Goal: Communication & Community: Answer question/provide support

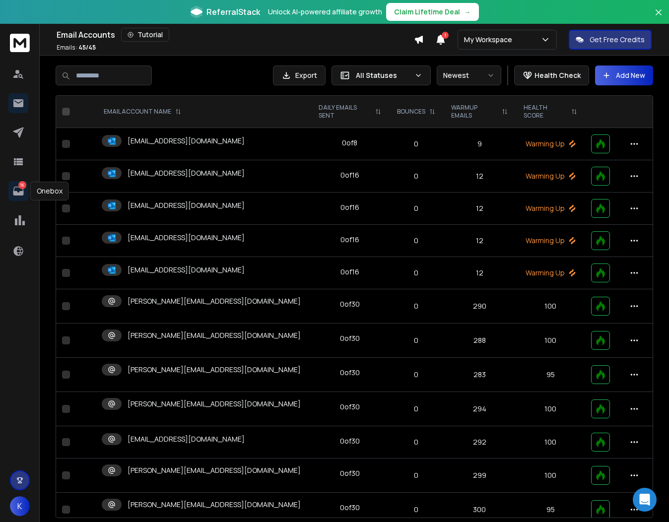
click at [24, 187] on p "16" at bounding box center [22, 185] width 8 height 8
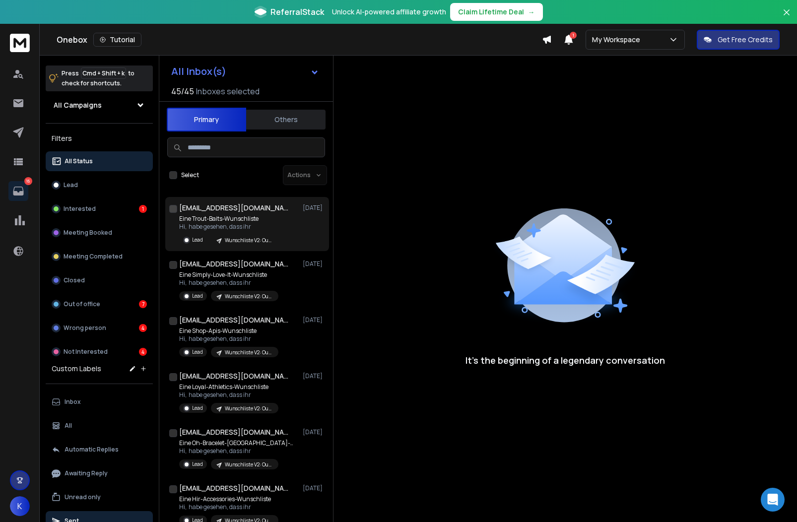
click at [250, 213] on div "shop@troutbaits.de 14 Oct Eine Trout-Baits-Wunschliste Hi, habe gesehen, dass i…" at bounding box center [252, 224] width 146 height 42
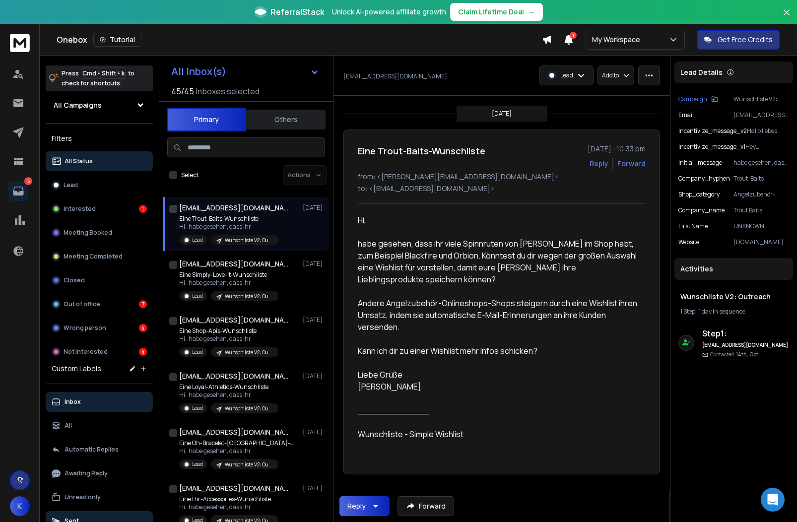
click at [80, 399] on button "Inbox" at bounding box center [99, 402] width 107 height 20
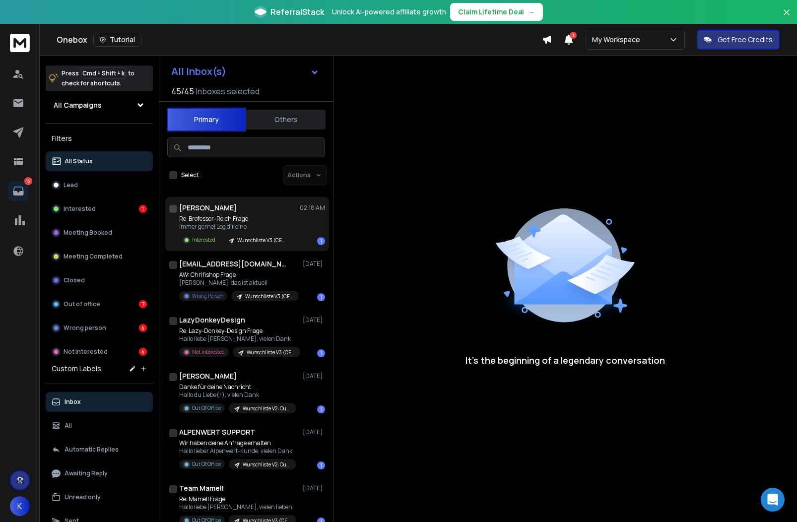
click at [258, 208] on div "Tim Lange 02:18 AM" at bounding box center [252, 208] width 146 height 10
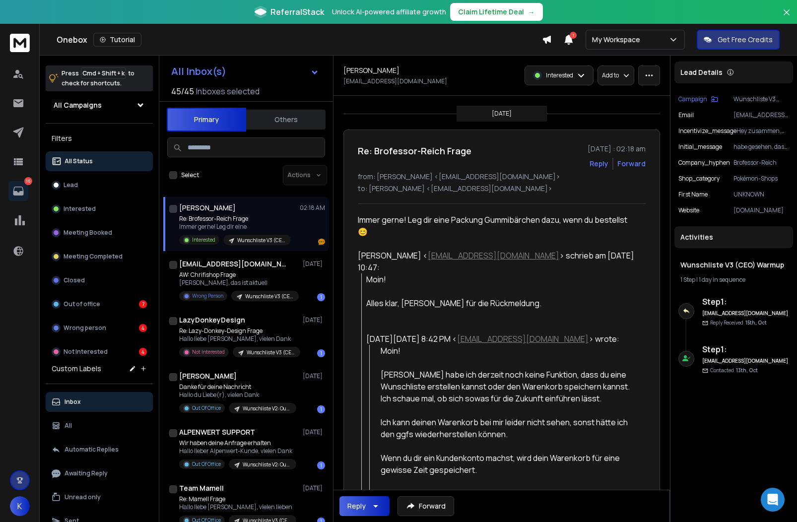
click at [649, 73] on icon "button" at bounding box center [649, 75] width 9 height 9
drag, startPoint x: 375, startPoint y: 154, endPoint x: 441, endPoint y: 154, distance: 65.5
click at [441, 154] on h1 "Re: Brofessor-Reich Frage" at bounding box center [415, 151] width 114 height 14
copy h1 "Brofessor-Reich"
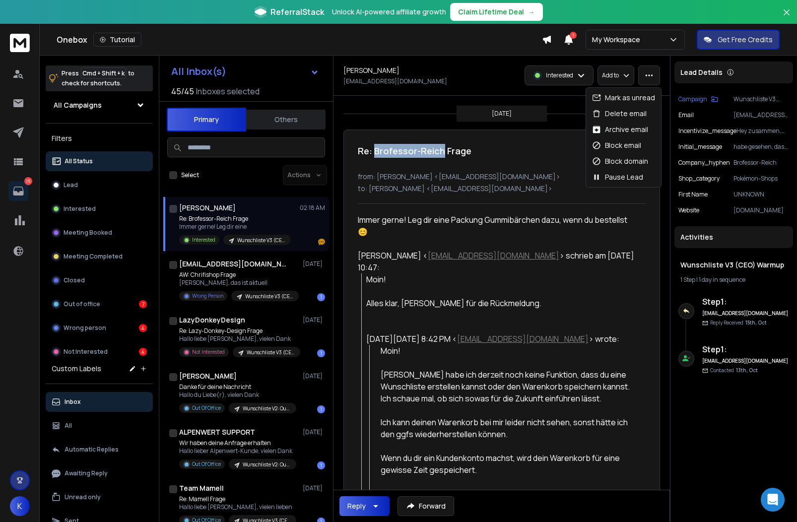
click at [650, 75] on icon "button" at bounding box center [649, 75] width 9 height 9
click at [619, 127] on div "Archive email" at bounding box center [620, 130] width 56 height 10
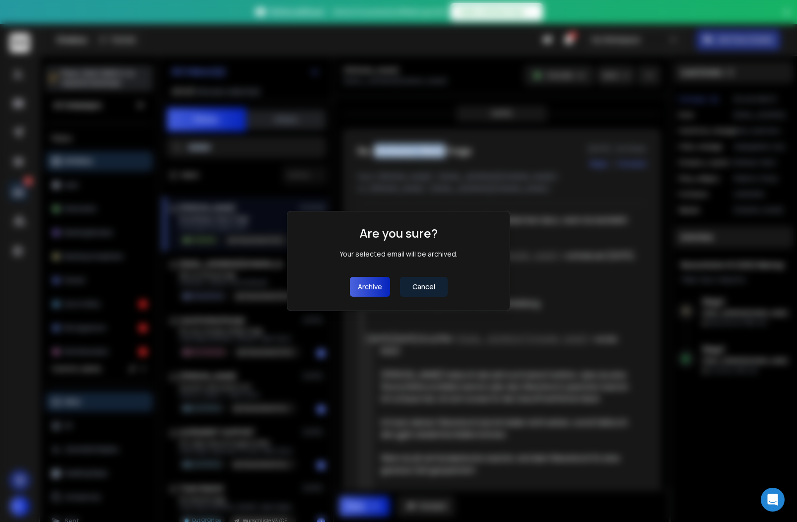
click at [363, 287] on p "archive" at bounding box center [370, 287] width 24 height 10
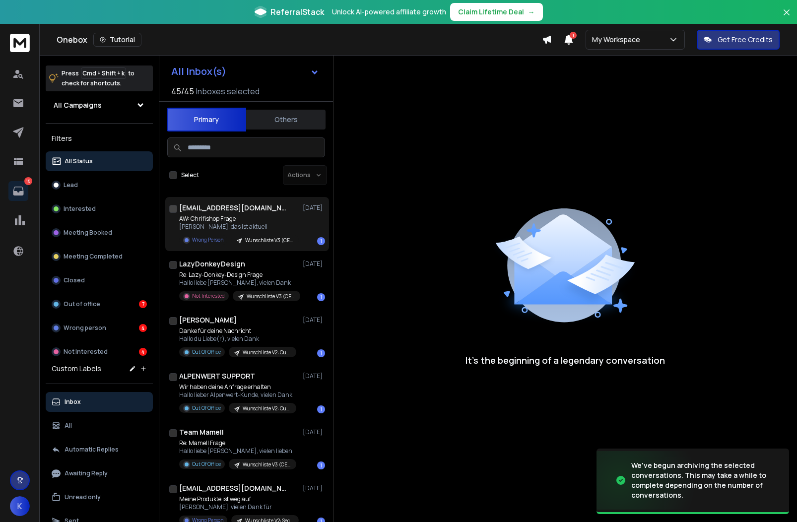
click at [257, 217] on p "AW: Chrifishop Frage" at bounding box center [238, 219] width 119 height 8
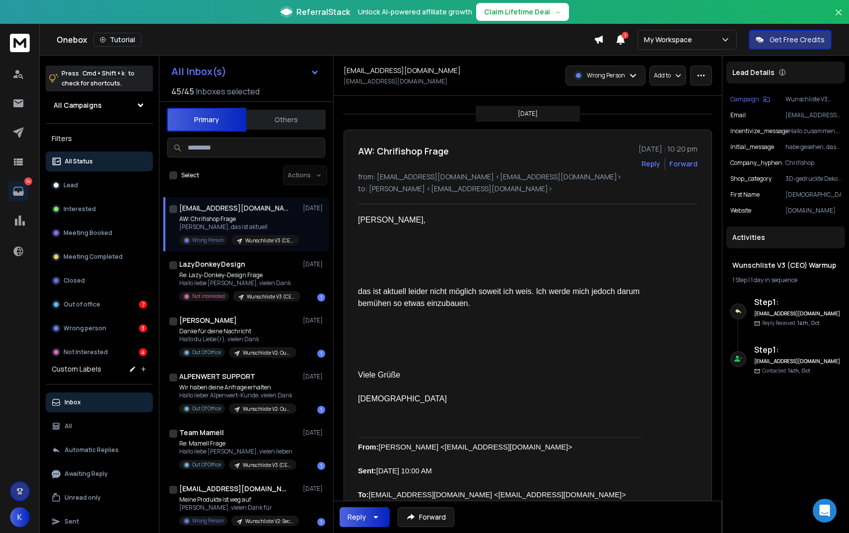
click at [676, 97] on p "Wunschliste V3 (CEO) Warmup" at bounding box center [813, 99] width 56 height 8
click at [357, 520] on div "Reply" at bounding box center [356, 517] width 18 height 10
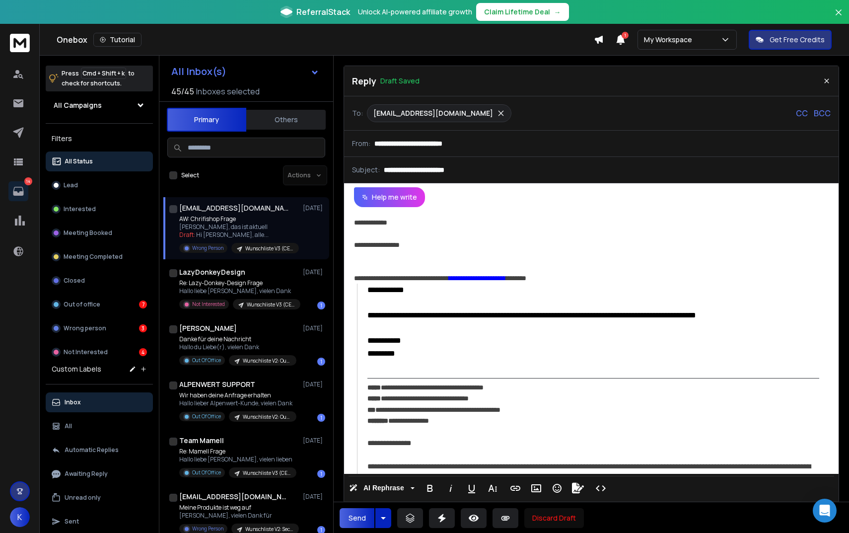
click at [554, 512] on button "Discard Draft" at bounding box center [554, 518] width 60 height 20
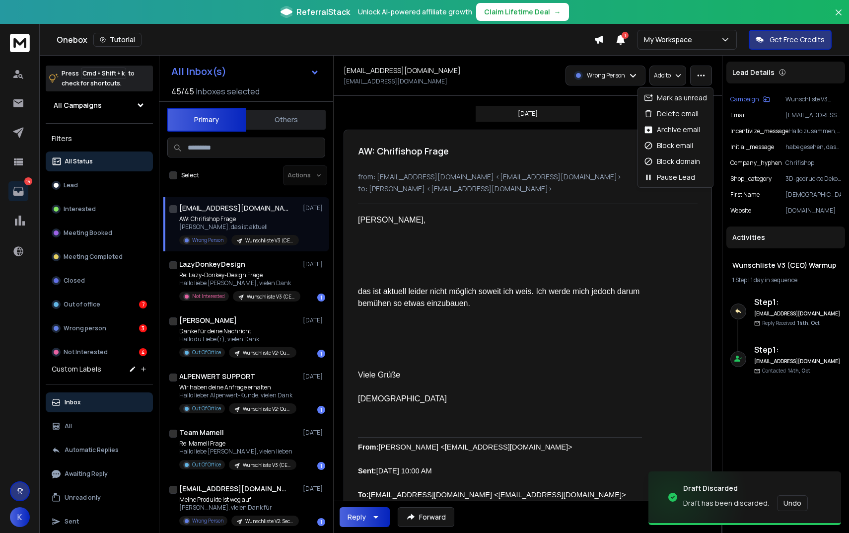
click at [676, 72] on icon "button" at bounding box center [700, 75] width 9 height 9
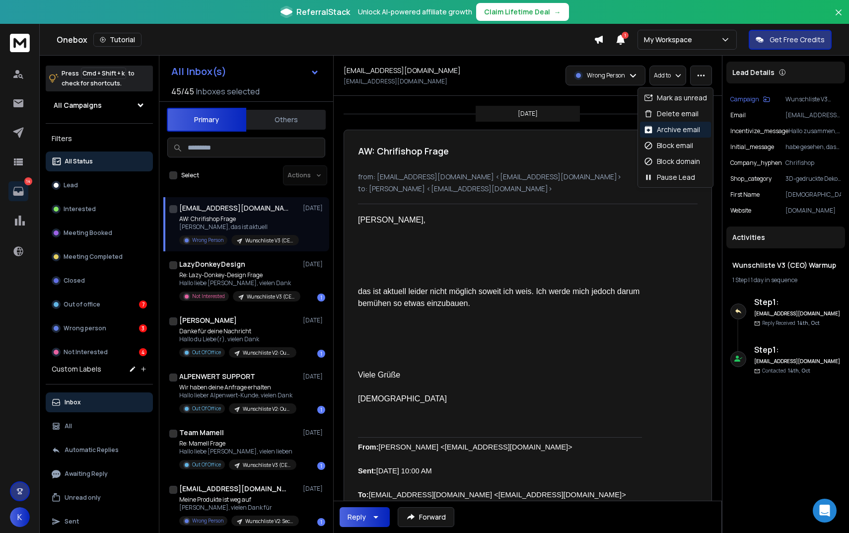
click at [660, 129] on div "Archive email" at bounding box center [672, 130] width 56 height 10
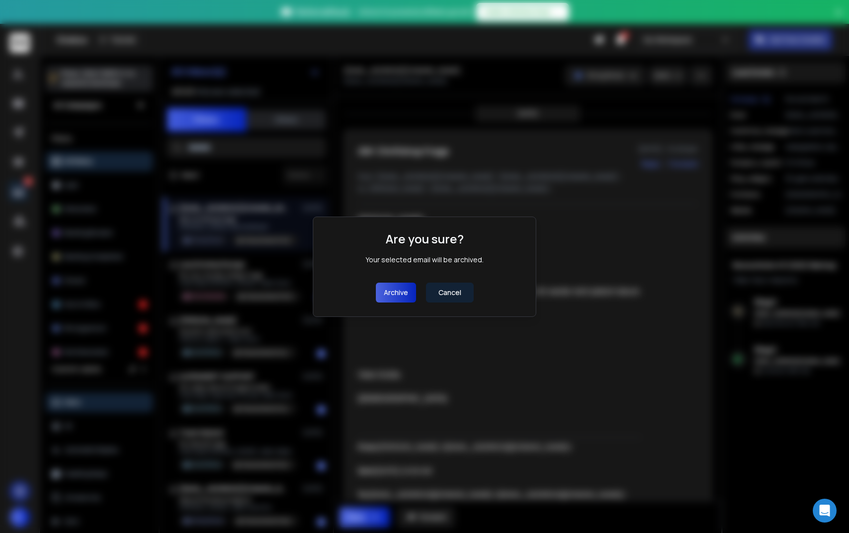
click at [385, 293] on p "archive" at bounding box center [396, 292] width 24 height 10
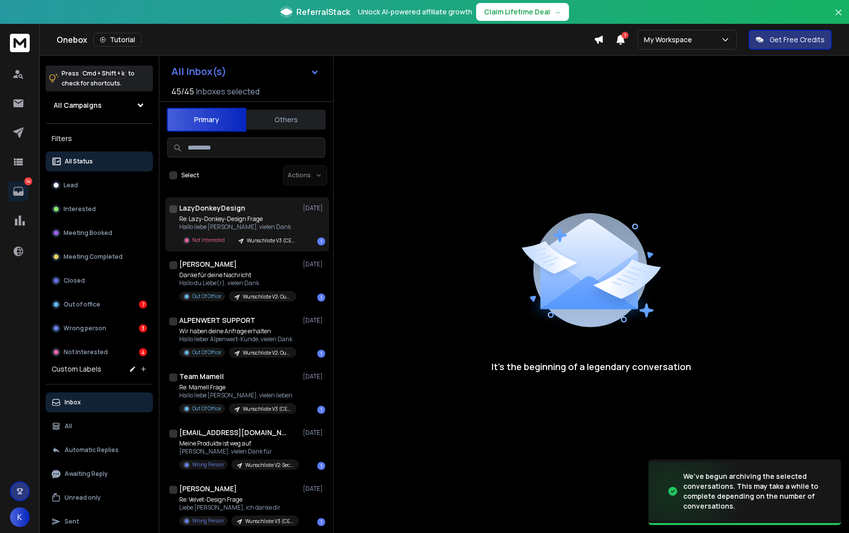
click at [232, 220] on p "Re: Lazy-Donkey-Design Frage" at bounding box center [238, 219] width 119 height 8
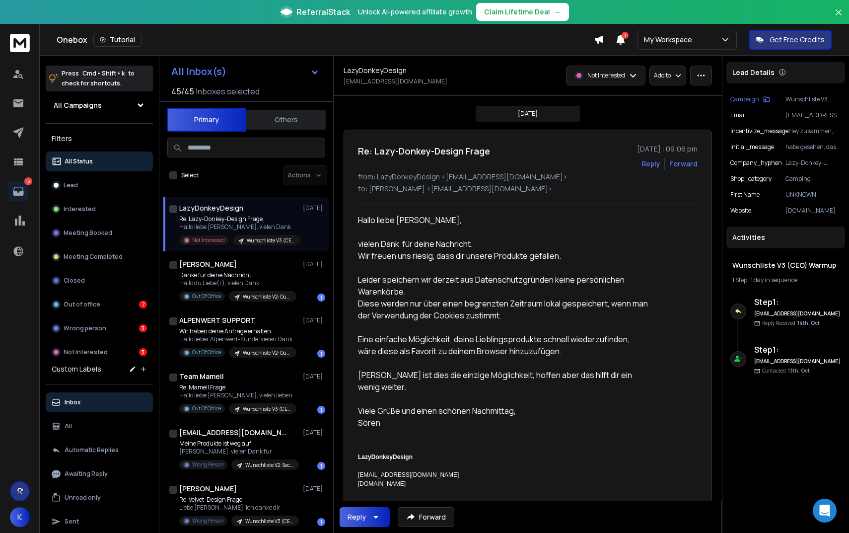
click at [374, 512] on icon "button" at bounding box center [376, 517] width 12 height 12
click at [372, 471] on p "Reply" at bounding box center [365, 472] width 18 height 10
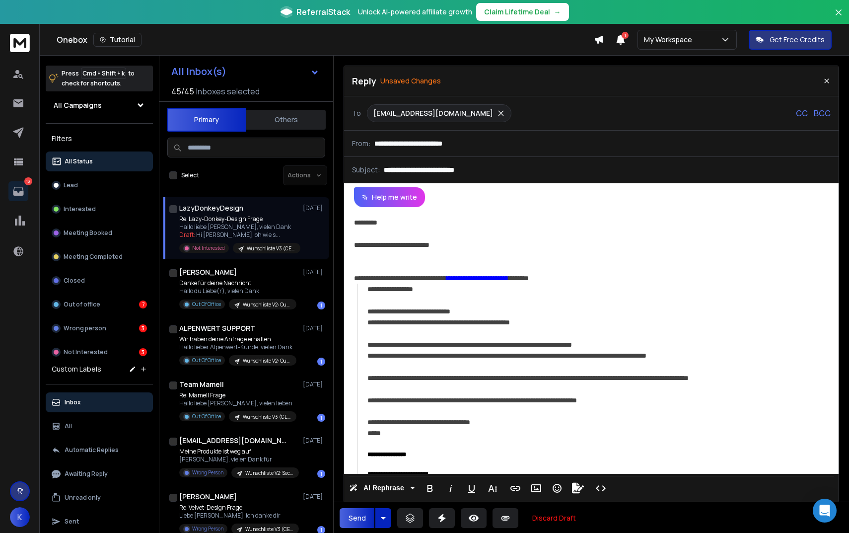
click at [343, 512] on button "Send" at bounding box center [357, 518] width 35 height 20
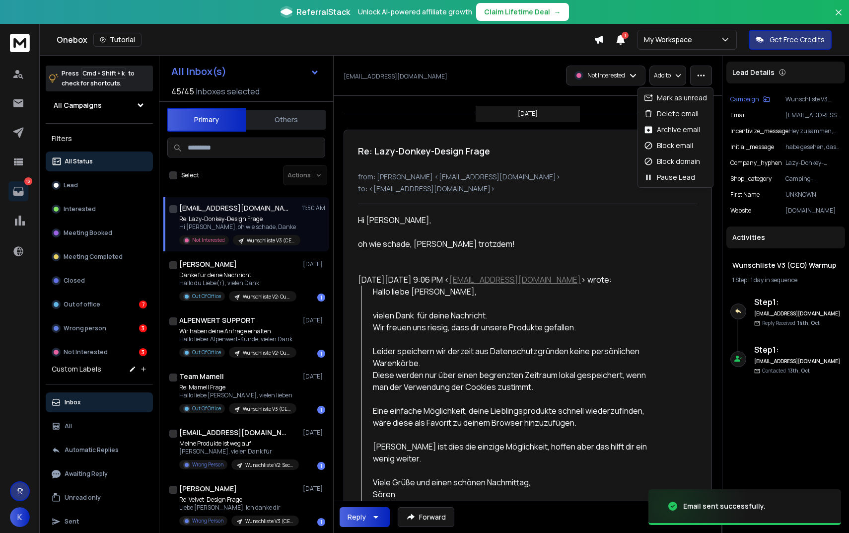
click at [676, 77] on button "button" at bounding box center [701, 76] width 22 height 20
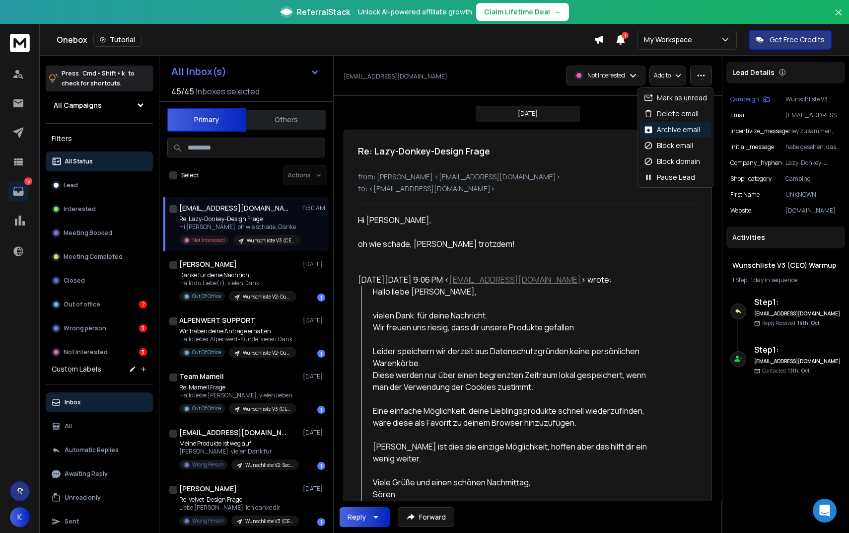
click at [666, 130] on div "Archive email" at bounding box center [672, 130] width 56 height 10
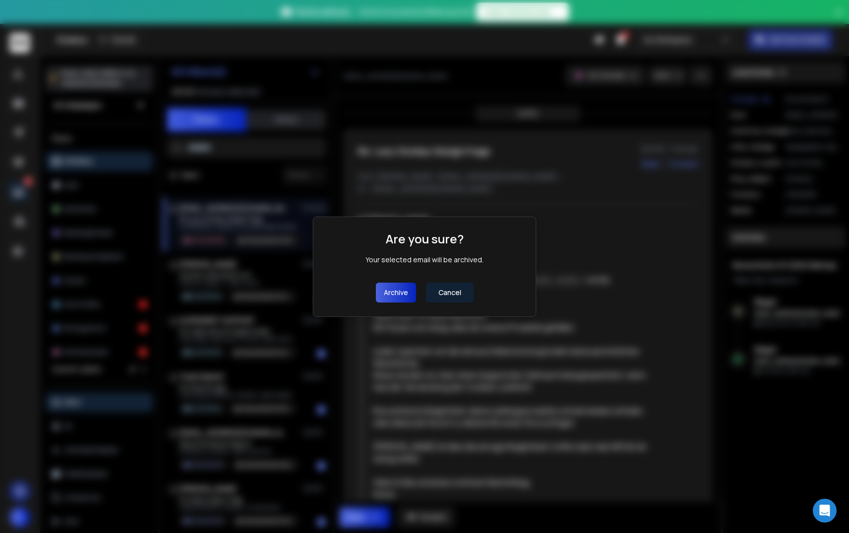
click at [404, 288] on p "archive" at bounding box center [396, 292] width 24 height 10
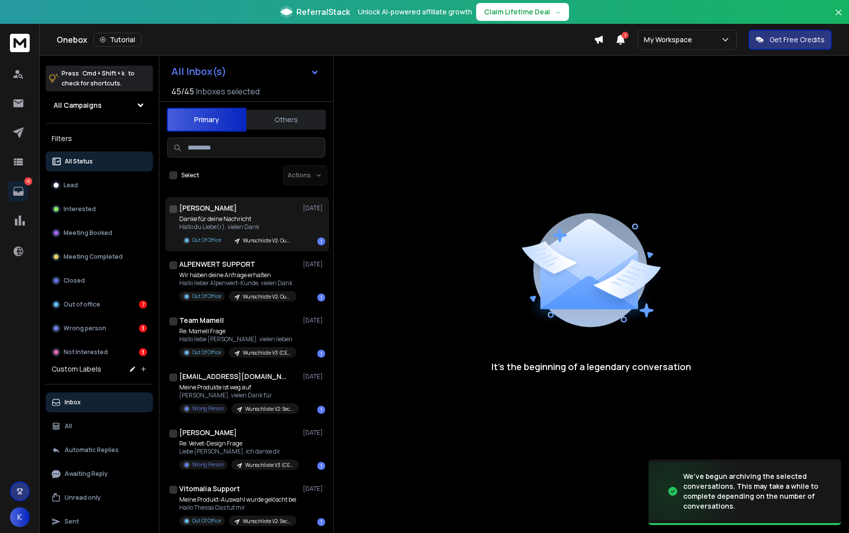
click at [238, 217] on p "Danke für deine Nachricht" at bounding box center [237, 219] width 117 height 8
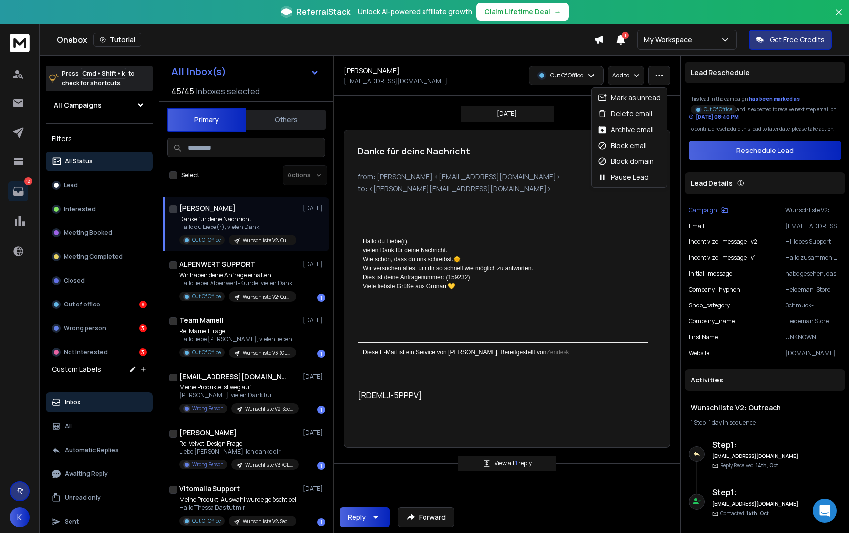
click at [658, 68] on button "button" at bounding box center [659, 76] width 22 height 20
click at [615, 125] on div "Archive email" at bounding box center [626, 130] width 56 height 10
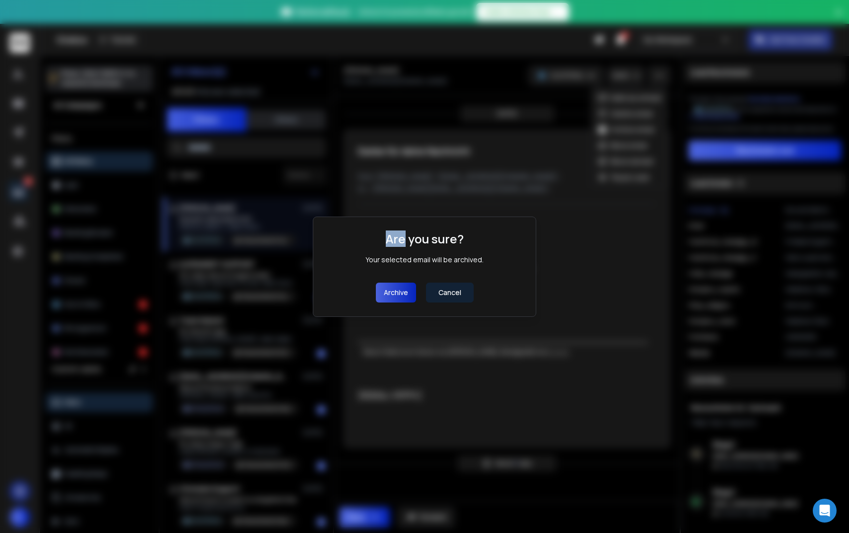
click at [615, 124] on div "Are you sure? Your selected email will be archived. archive Cancel" at bounding box center [424, 266] width 849 height 533
click at [386, 293] on p "archive" at bounding box center [396, 292] width 24 height 10
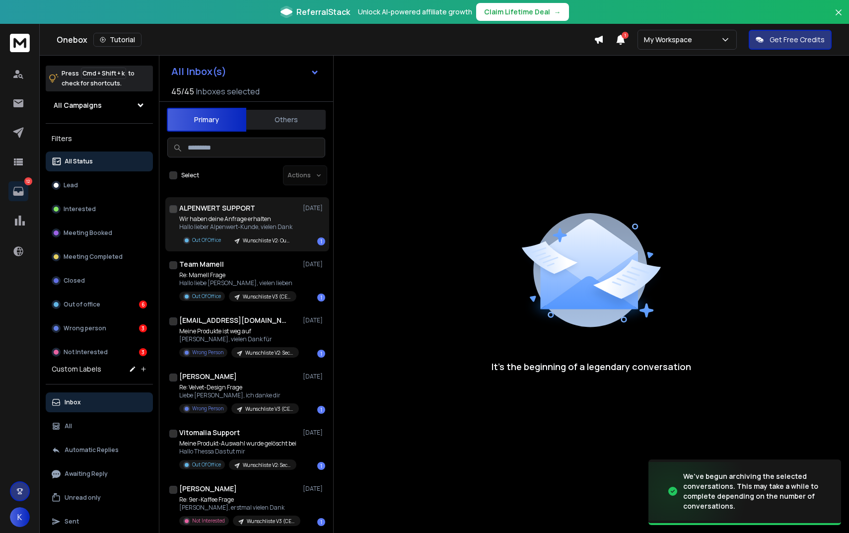
click at [261, 214] on div "ALPENWERT SUPPORT 14 Oct Wir haben deine Anfrage erhalten Hallo lieber Alpenwer…" at bounding box center [252, 224] width 146 height 42
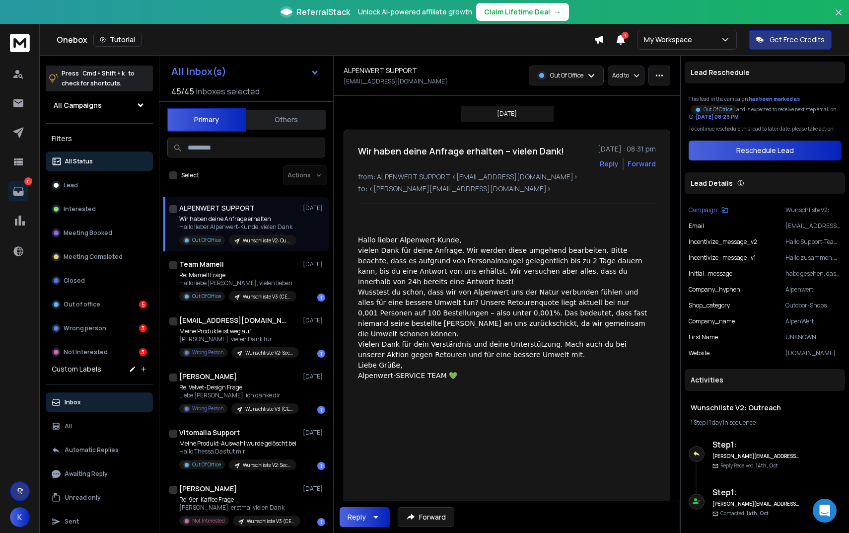
click at [660, 71] on button "button" at bounding box center [659, 76] width 22 height 20
click at [619, 131] on div "Archive email" at bounding box center [626, 130] width 56 height 10
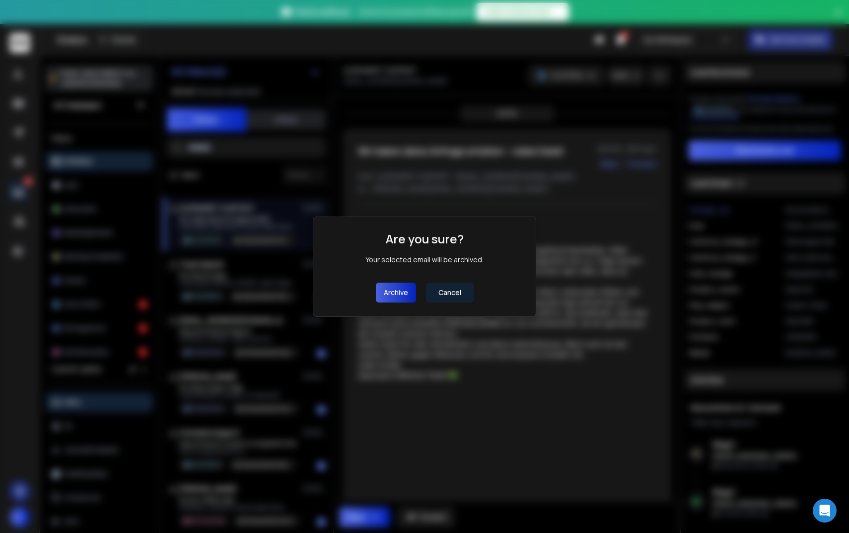
click at [385, 291] on p "archive" at bounding box center [396, 292] width 24 height 10
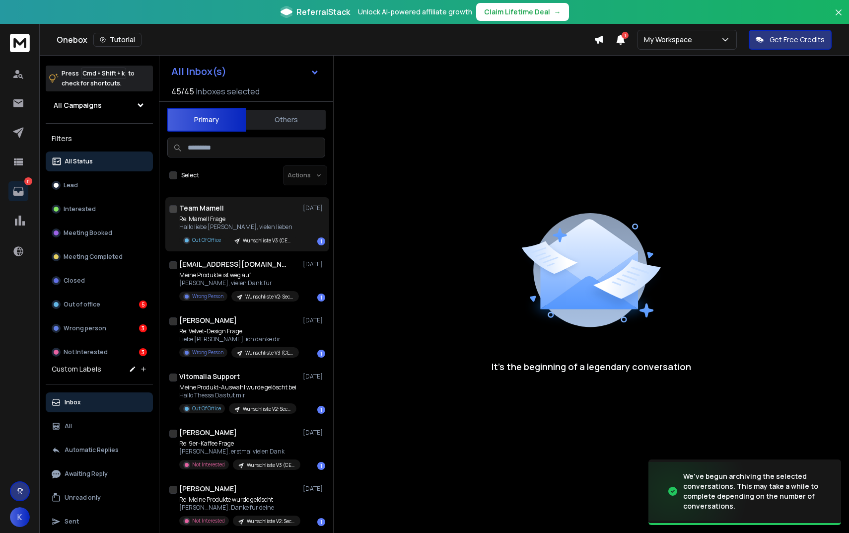
click at [237, 207] on div "Team Mamell 14 Oct" at bounding box center [252, 208] width 146 height 10
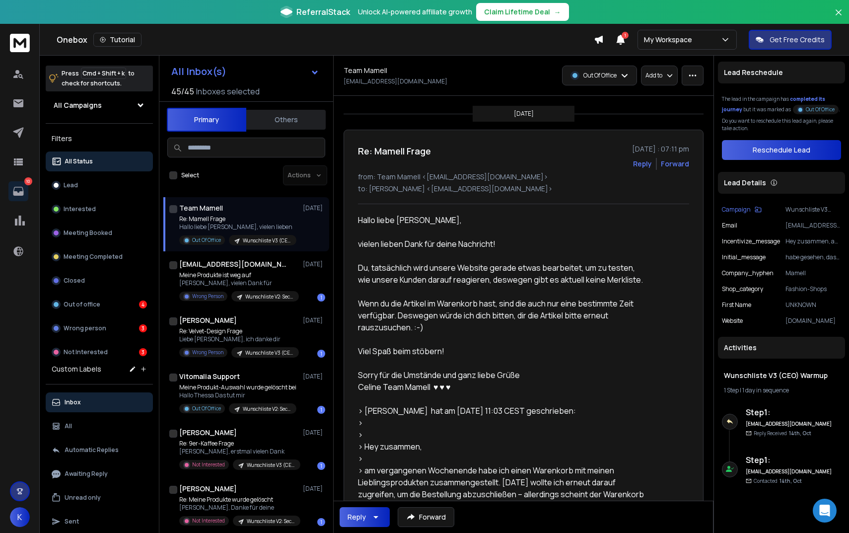
click at [364, 508] on button "Reply" at bounding box center [365, 517] width 50 height 20
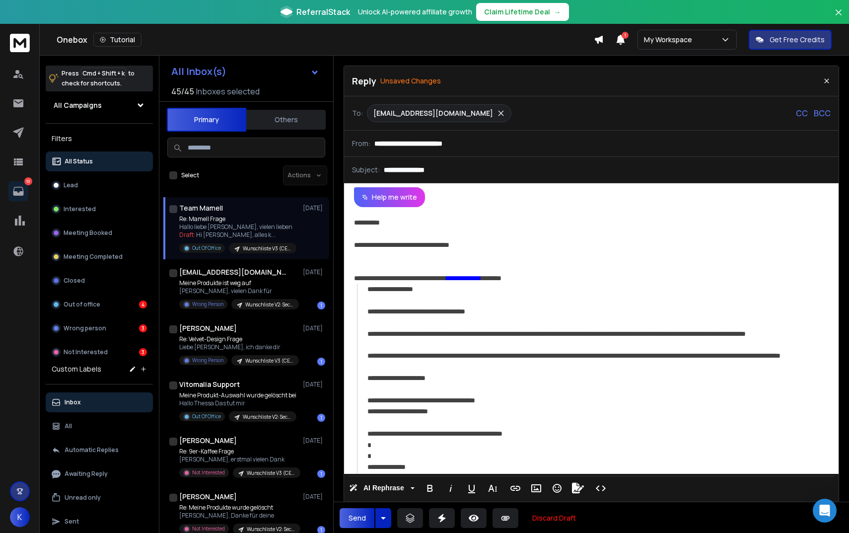
click at [361, 520] on button "Send" at bounding box center [357, 518] width 35 height 20
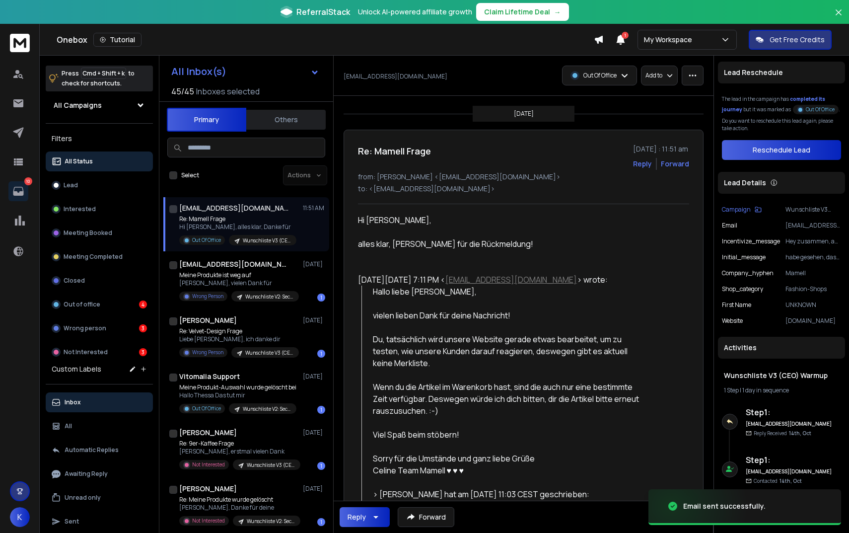
click at [676, 76] on icon "button" at bounding box center [692, 75] width 9 height 9
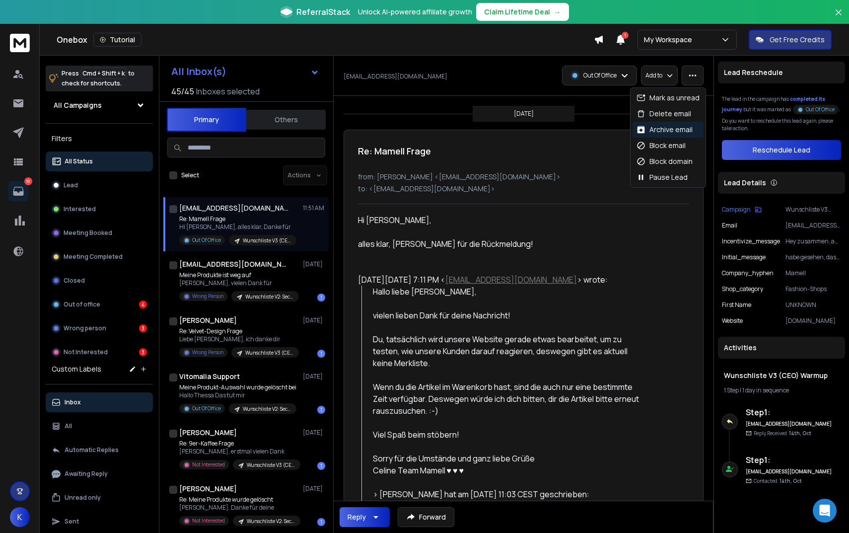
click at [656, 131] on div "Archive email" at bounding box center [664, 130] width 56 height 10
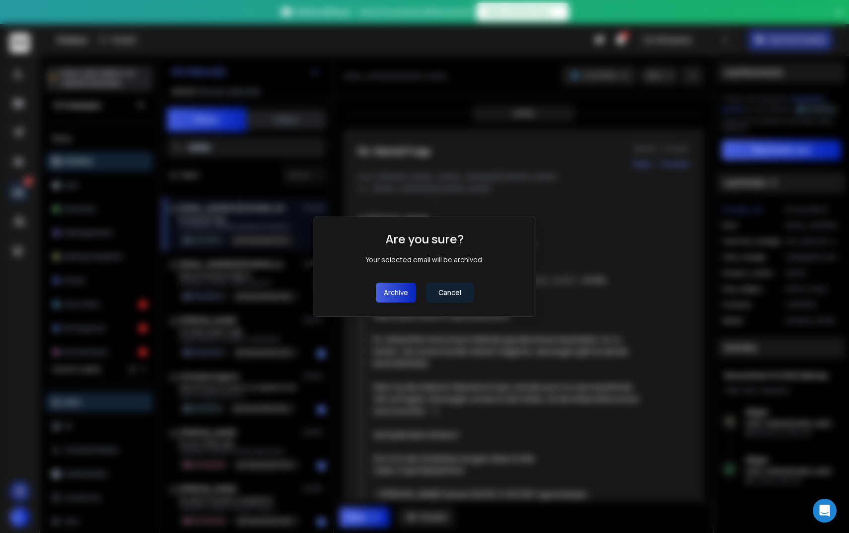
click at [389, 294] on p "archive" at bounding box center [396, 292] width 24 height 10
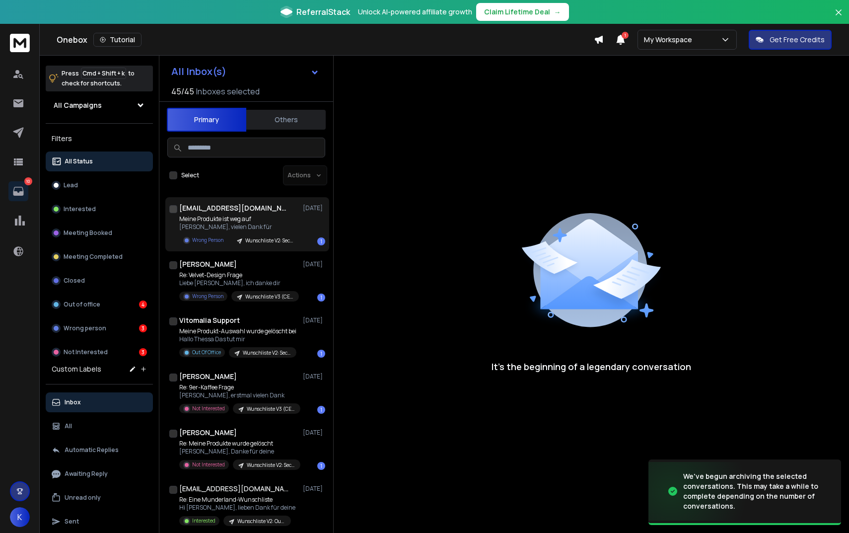
click at [242, 214] on div "support@turbogruen.de 14 Oct Meine Produkte ist weg auf Hallo Thessa, vielen Da…" at bounding box center [252, 224] width 146 height 42
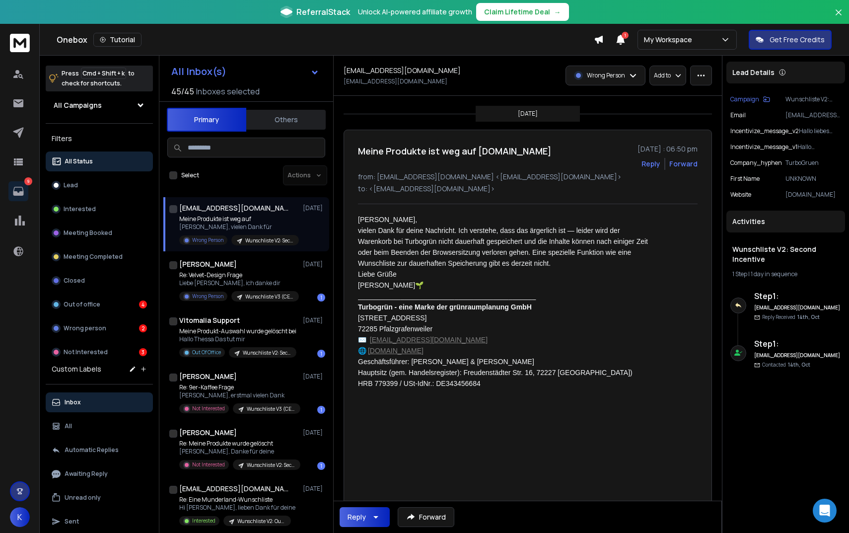
click at [676, 73] on button "button" at bounding box center [701, 76] width 22 height 20
click at [653, 127] on div "Archive email" at bounding box center [672, 130] width 56 height 10
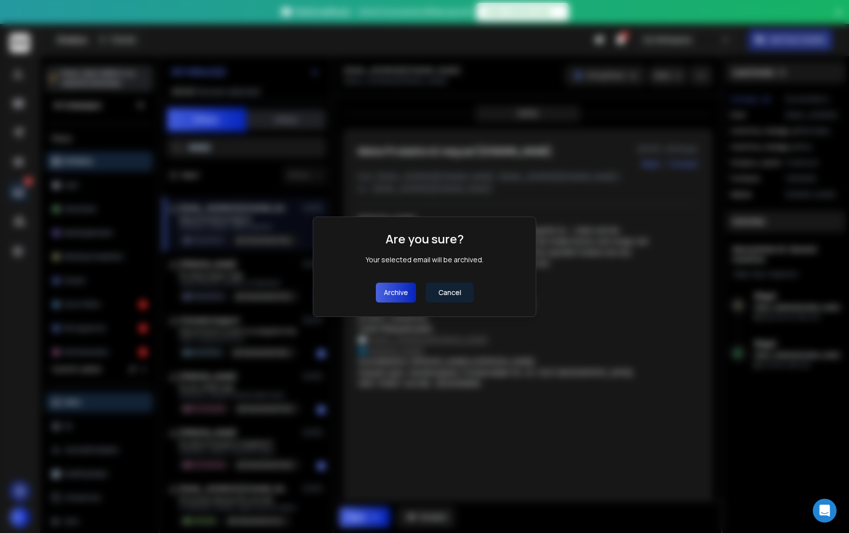
click at [391, 297] on button "archive" at bounding box center [396, 292] width 40 height 20
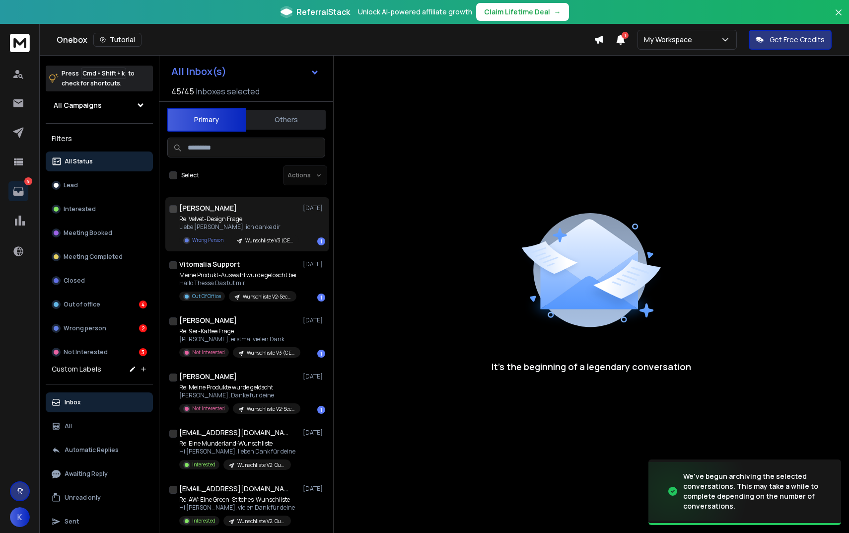
click at [243, 222] on p "Re: Velvet-Design Frage" at bounding box center [238, 219] width 119 height 8
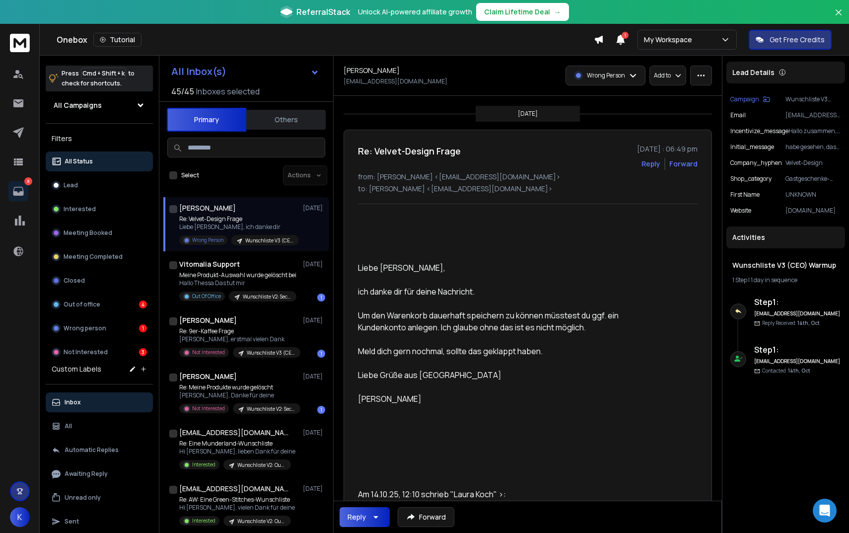
click at [676, 71] on icon "button" at bounding box center [700, 75] width 9 height 9
click at [655, 130] on div "Archive email" at bounding box center [672, 130] width 56 height 10
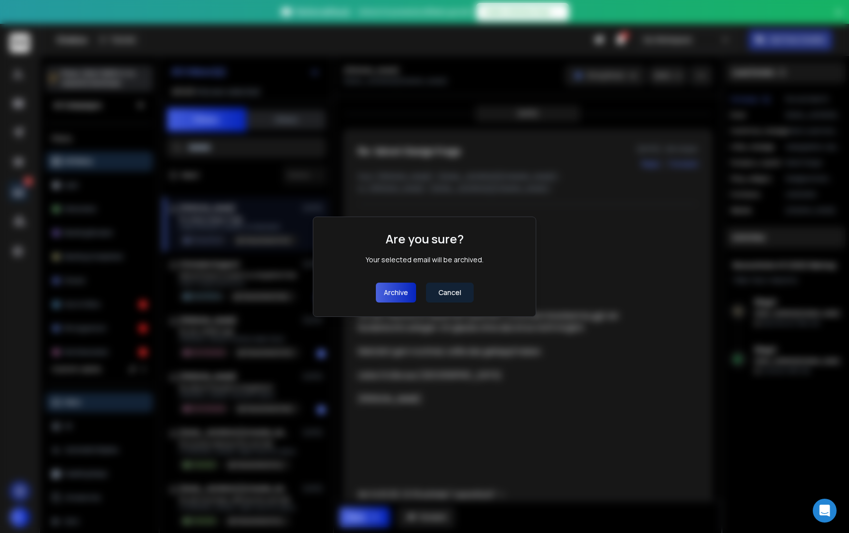
click at [399, 292] on p "archive" at bounding box center [396, 292] width 24 height 10
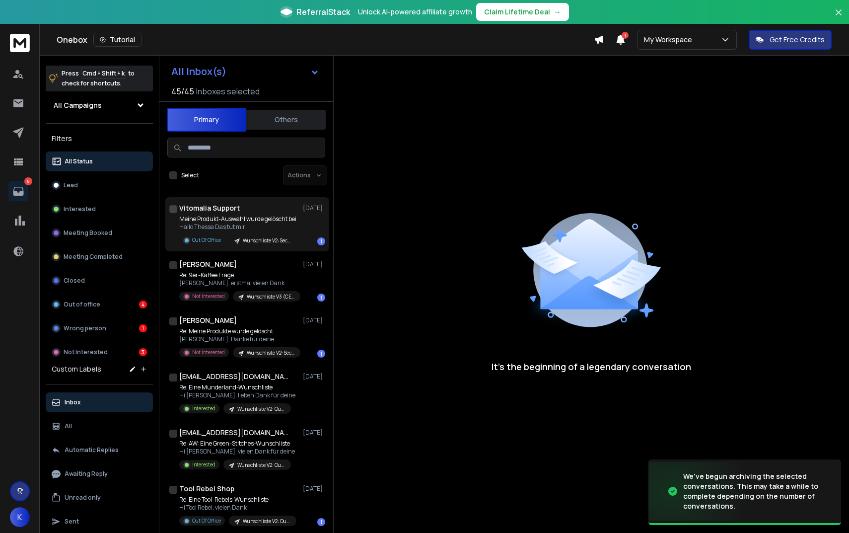
click at [232, 218] on p "Meine Produkt-Auswahl wurde gelöscht bei" at bounding box center [237, 219] width 117 height 8
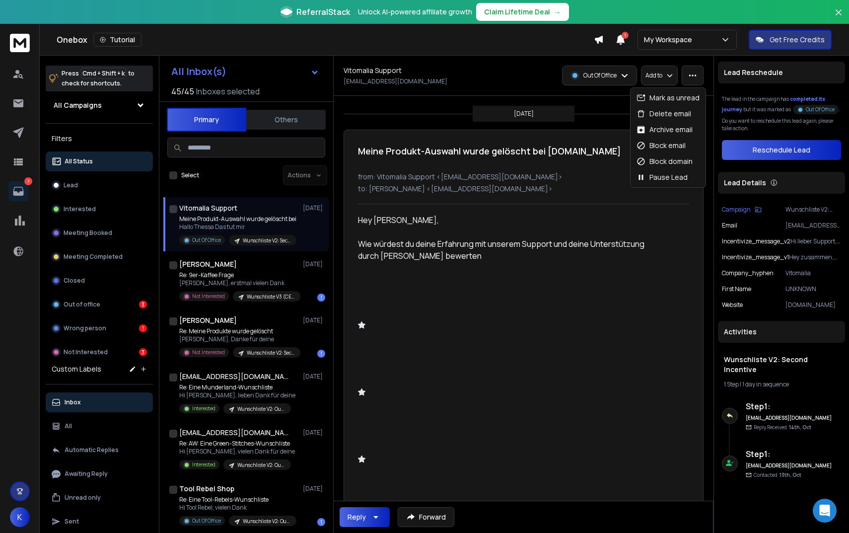
click at [676, 75] on icon "button" at bounding box center [692, 74] width 7 height 1
click at [661, 129] on div "Archive email" at bounding box center [664, 130] width 56 height 10
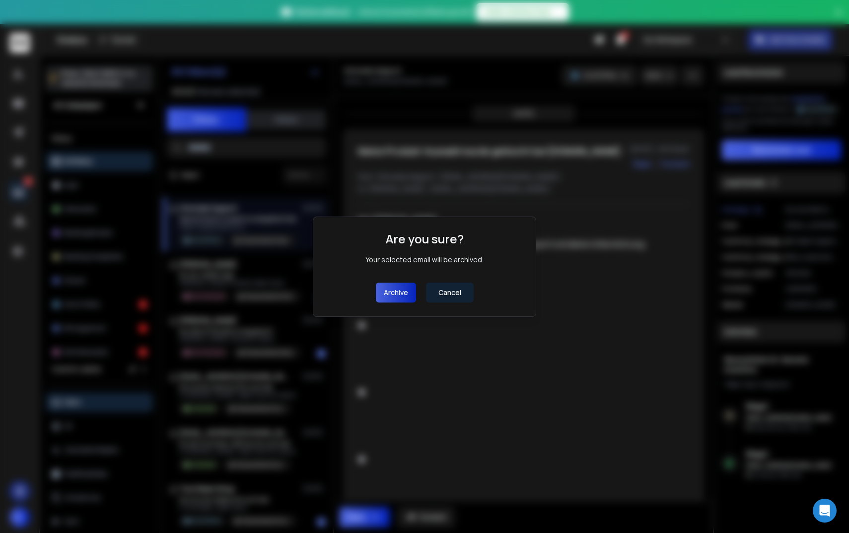
click at [396, 299] on button "archive" at bounding box center [396, 292] width 40 height 20
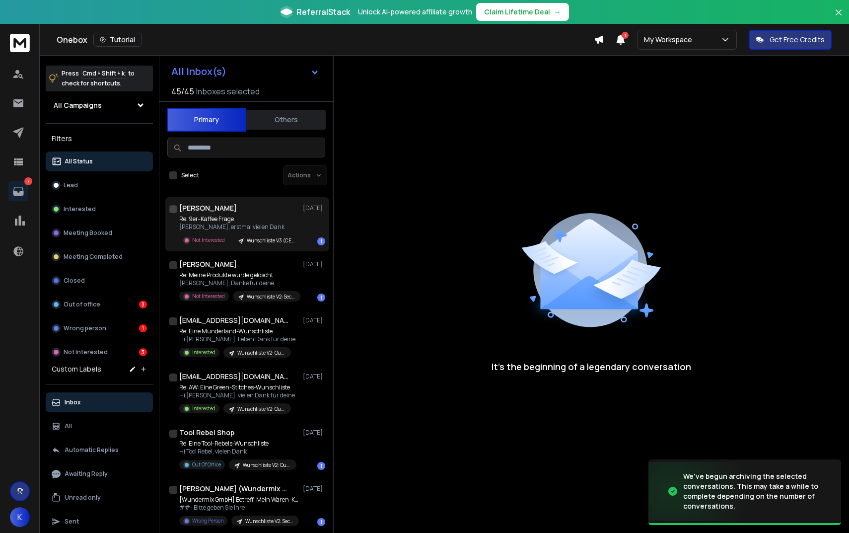
click at [237, 218] on p "Re: 9er-Kaffee Frage" at bounding box center [238, 219] width 119 height 8
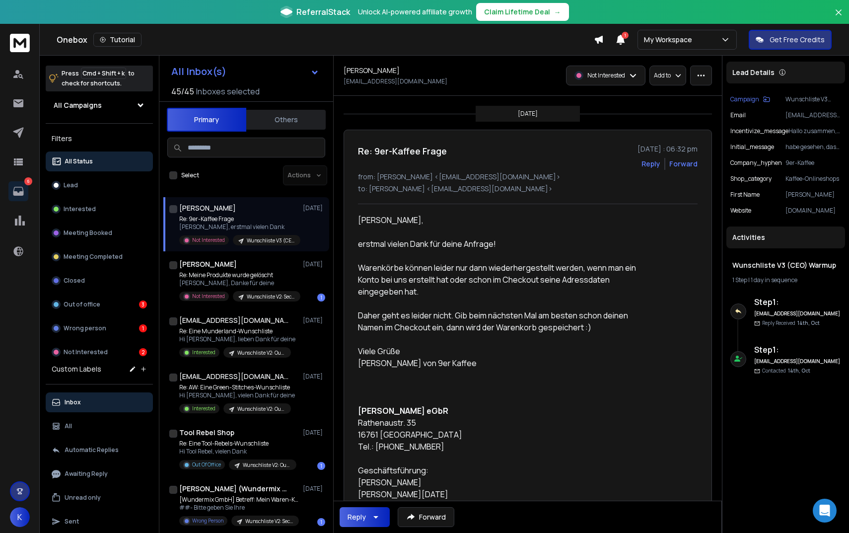
click at [364, 520] on div "Reply" at bounding box center [356, 517] width 18 height 10
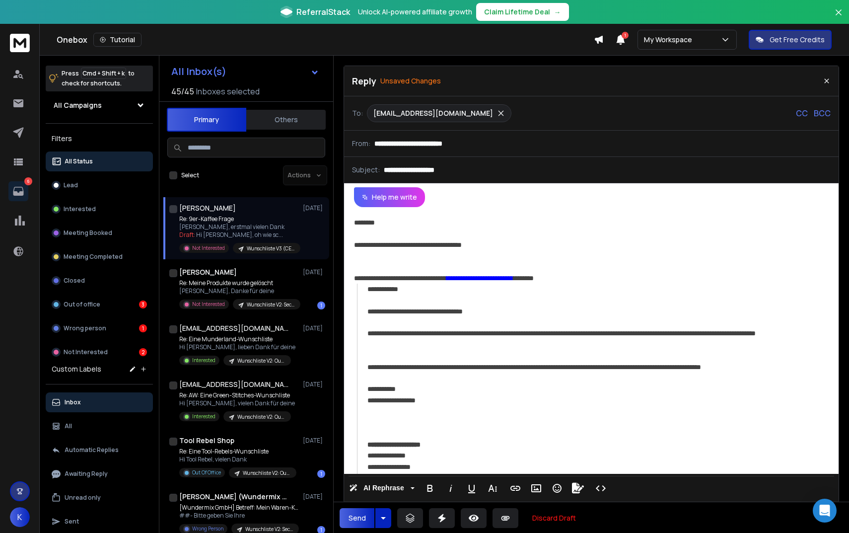
click at [358, 519] on button "Send" at bounding box center [357, 518] width 35 height 20
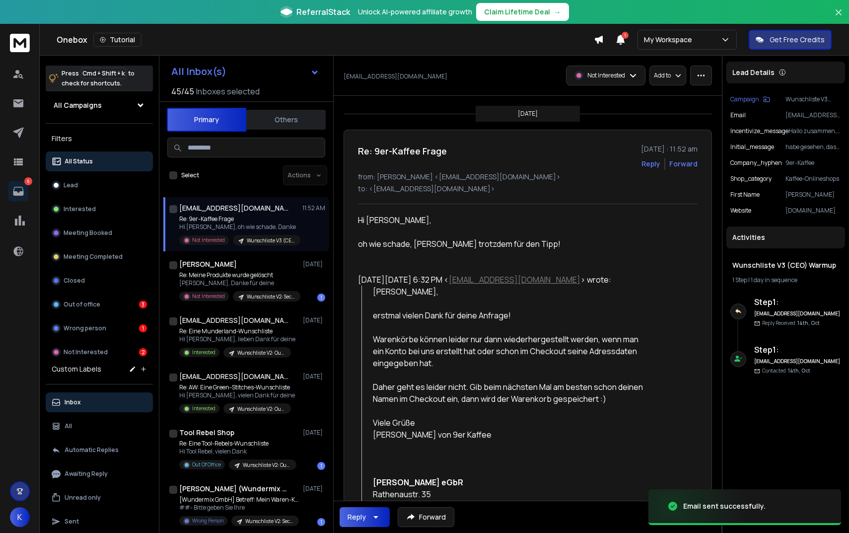
click at [676, 73] on button "button" at bounding box center [701, 76] width 22 height 20
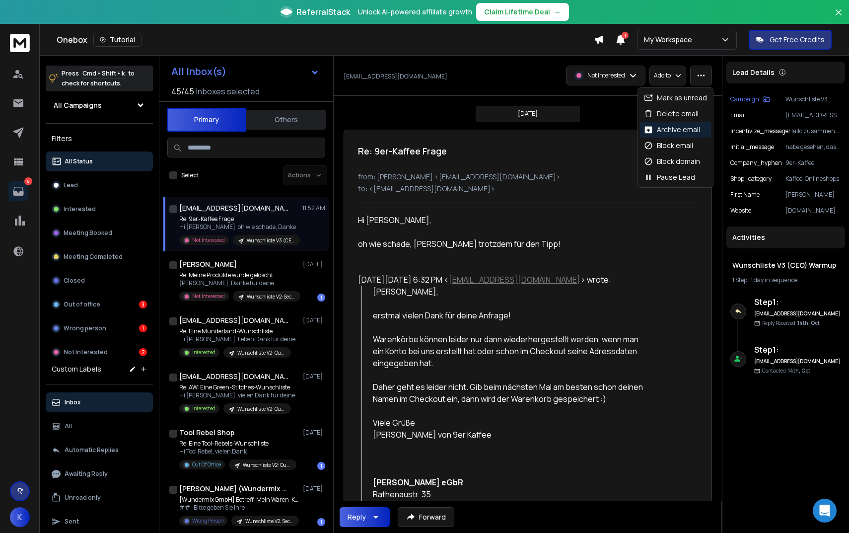
click at [661, 127] on div "Archive email" at bounding box center [672, 130] width 56 height 10
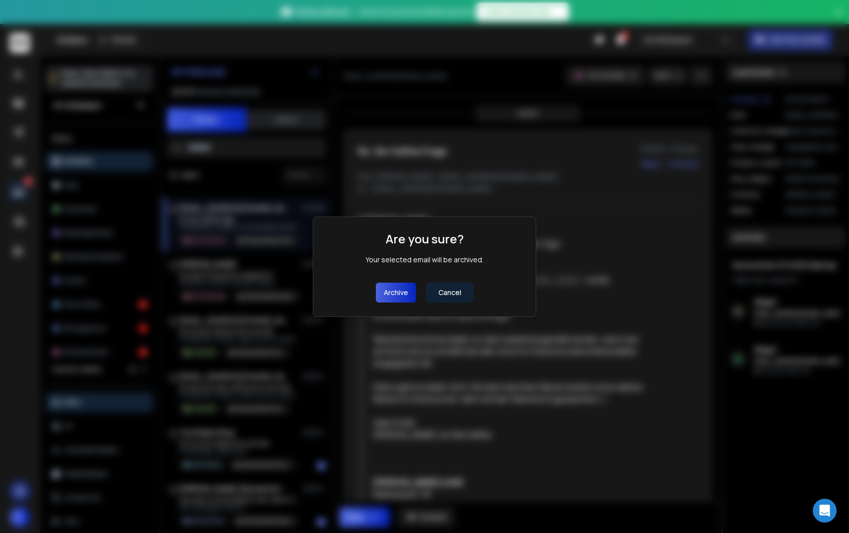
click at [409, 293] on button "archive" at bounding box center [396, 292] width 40 height 20
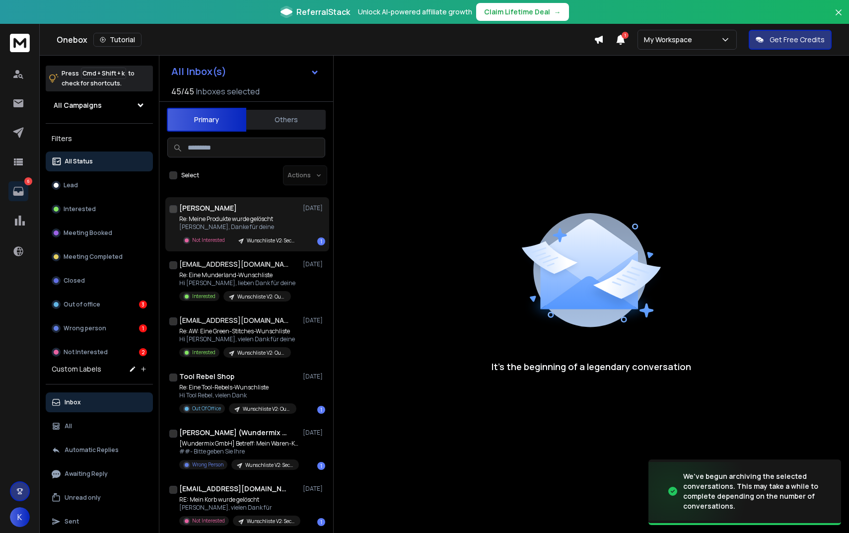
click at [233, 217] on p "Re: Meine Produkte wurde gelöscht" at bounding box center [238, 219] width 119 height 8
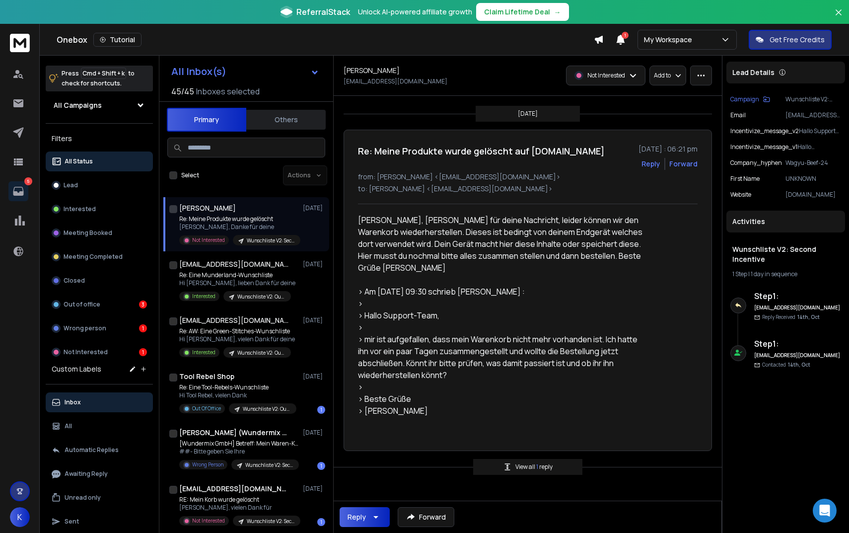
click at [354, 517] on div "Reply" at bounding box center [356, 517] width 18 height 10
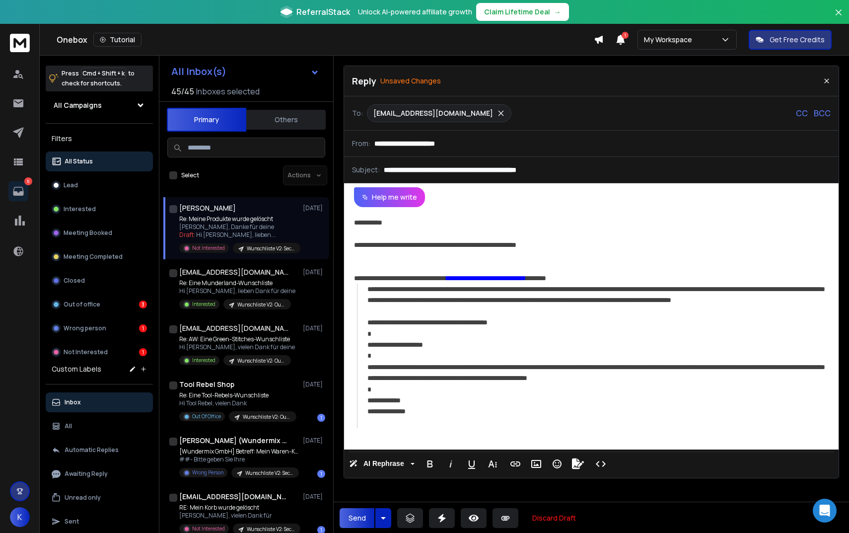
click at [362, 511] on button "Send" at bounding box center [357, 518] width 35 height 20
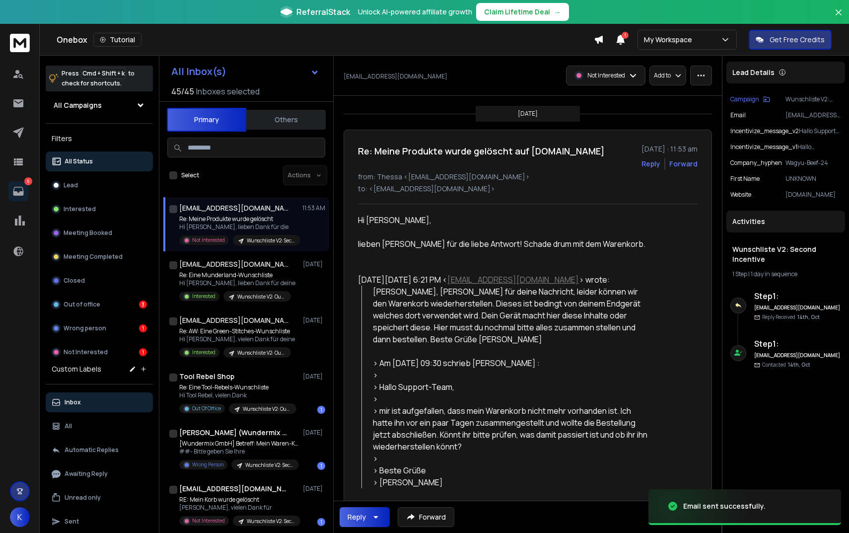
click at [676, 72] on button "button" at bounding box center [701, 76] width 22 height 20
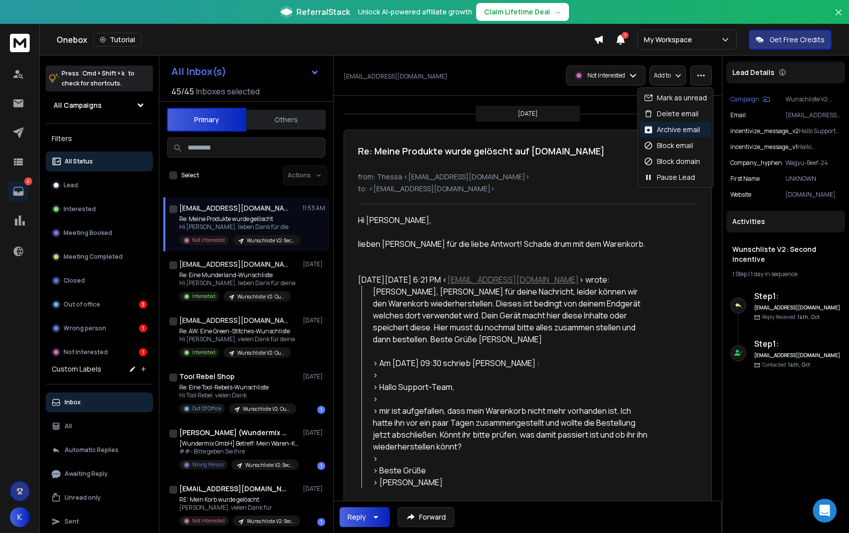
click at [666, 126] on div "Archive email" at bounding box center [672, 130] width 56 height 10
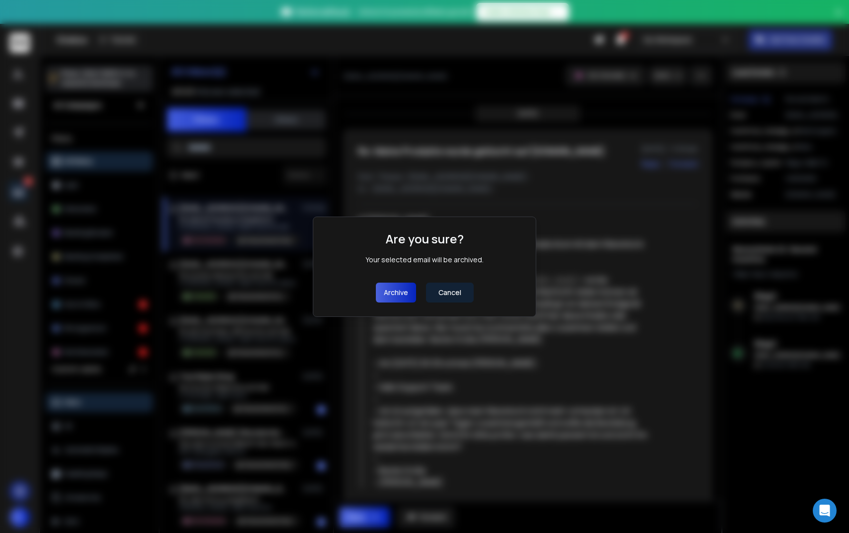
click at [388, 288] on p "archive" at bounding box center [396, 292] width 24 height 10
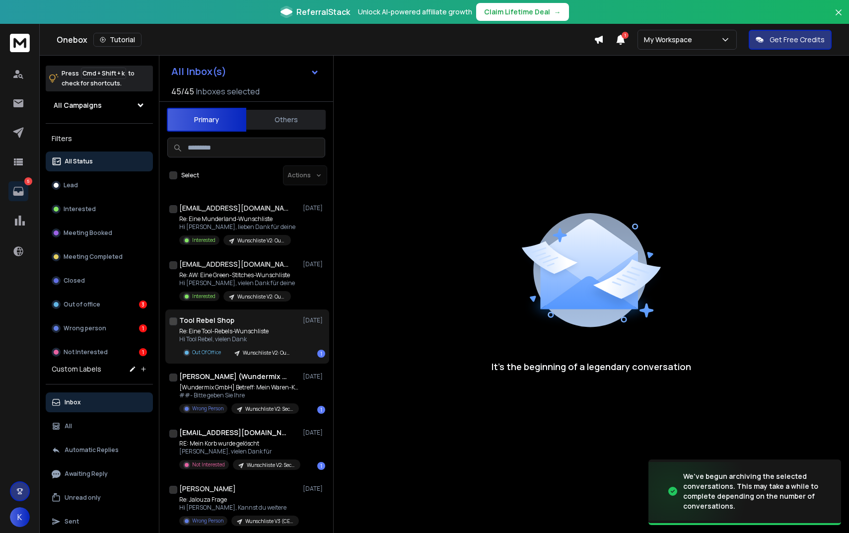
click at [216, 338] on p "Hi Tool Rebel, vielen Dank" at bounding box center [237, 339] width 117 height 8
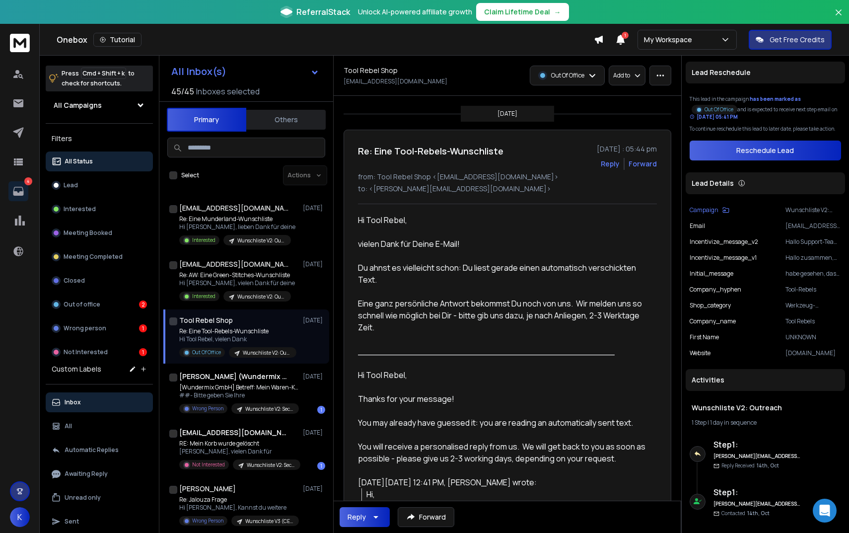
click at [662, 76] on button "button" at bounding box center [660, 76] width 22 height 20
drag, startPoint x: 609, startPoint y: 145, endPoint x: 616, endPoint y: 130, distance: 17.8
click at [616, 130] on div "Mark as unread Delete email Archive email Block email Block domain Pause Lead" at bounding box center [630, 137] width 76 height 100
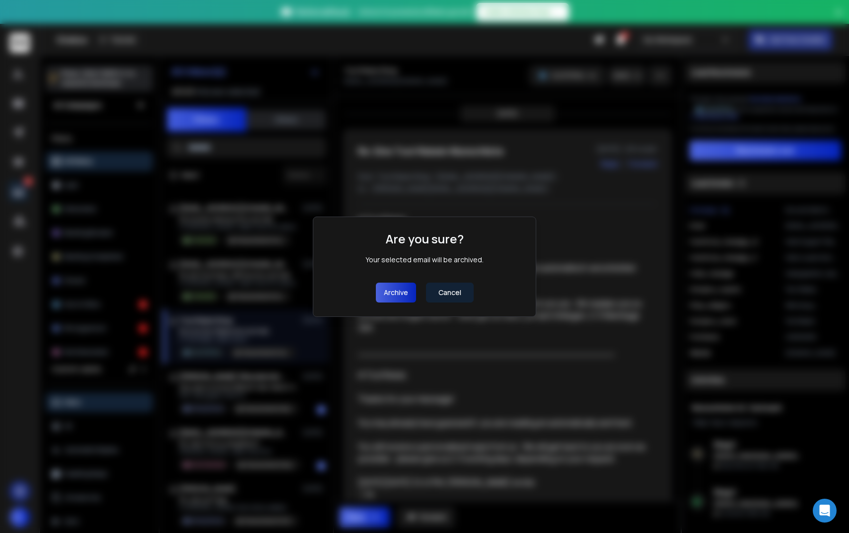
click at [379, 288] on button "archive" at bounding box center [396, 292] width 40 height 20
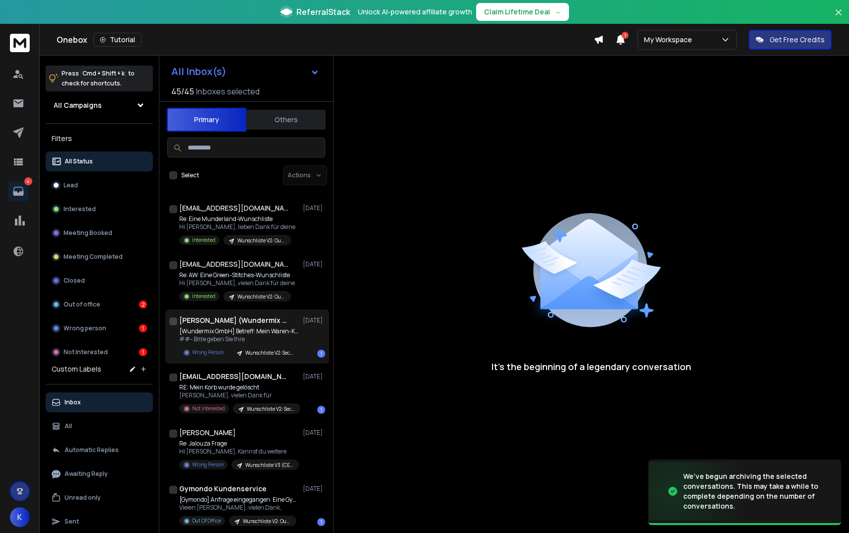
click at [253, 333] on p "[Wundermix GmbH] Betreff: Mein Waren-Korb" at bounding box center [238, 331] width 119 height 8
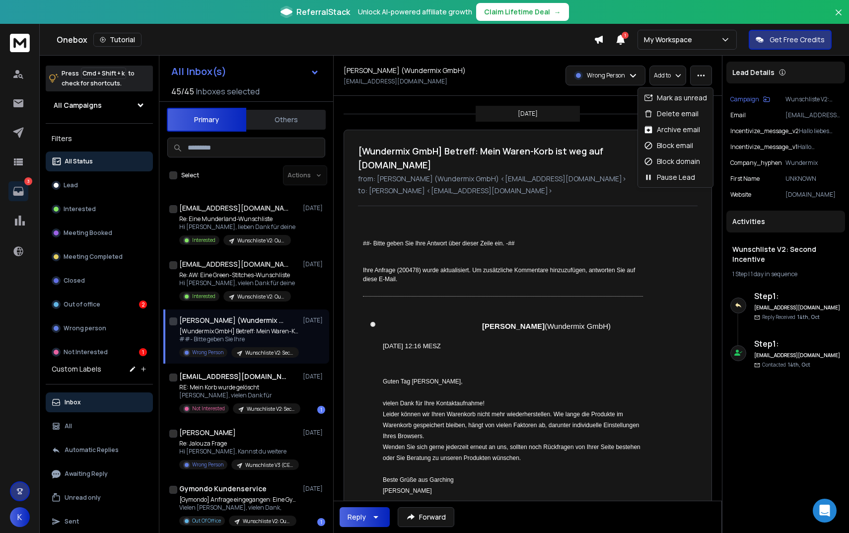
click at [676, 75] on icon "button" at bounding box center [700, 75] width 9 height 9
click at [674, 127] on div "Archive email" at bounding box center [672, 130] width 56 height 10
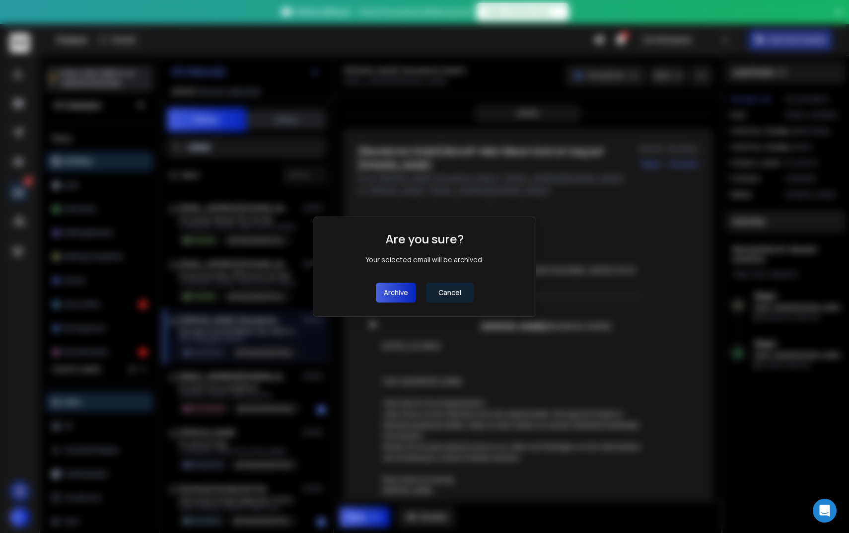
drag, startPoint x: 371, startPoint y: 296, endPoint x: 380, endPoint y: 292, distance: 9.8
click at [372, 296] on div "Are you sure? Your selected email will be archived. archive Cancel" at bounding box center [424, 266] width 195 height 71
click at [383, 291] on button "archive" at bounding box center [396, 292] width 40 height 20
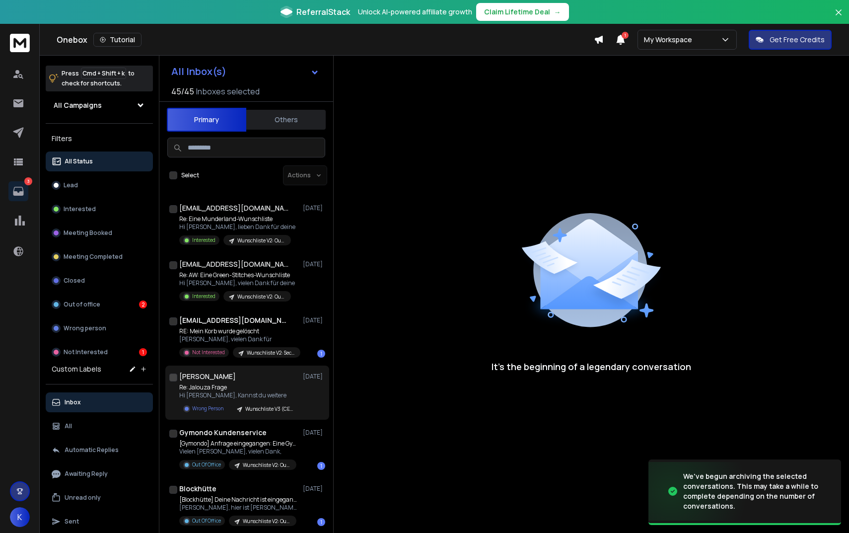
click at [211, 386] on p "Re: Jalouza Frage" at bounding box center [238, 387] width 119 height 8
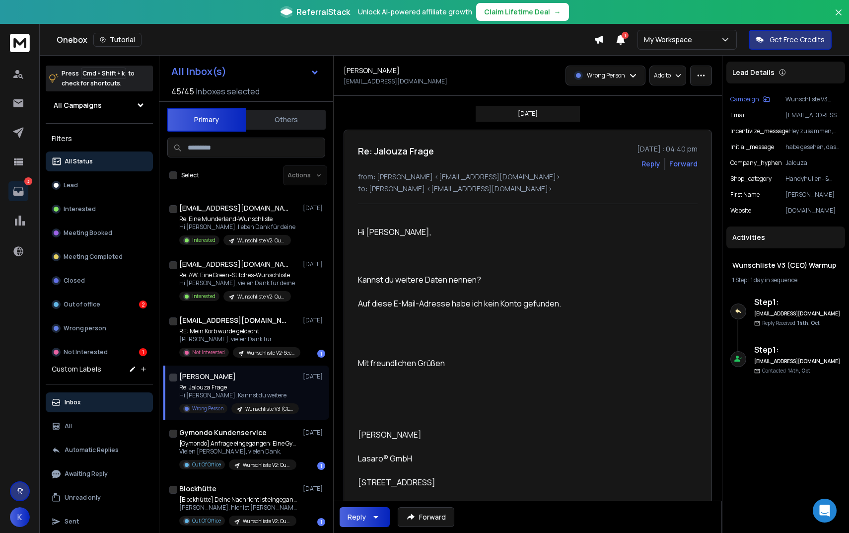
click at [365, 514] on div "Reply" at bounding box center [364, 517] width 34 height 12
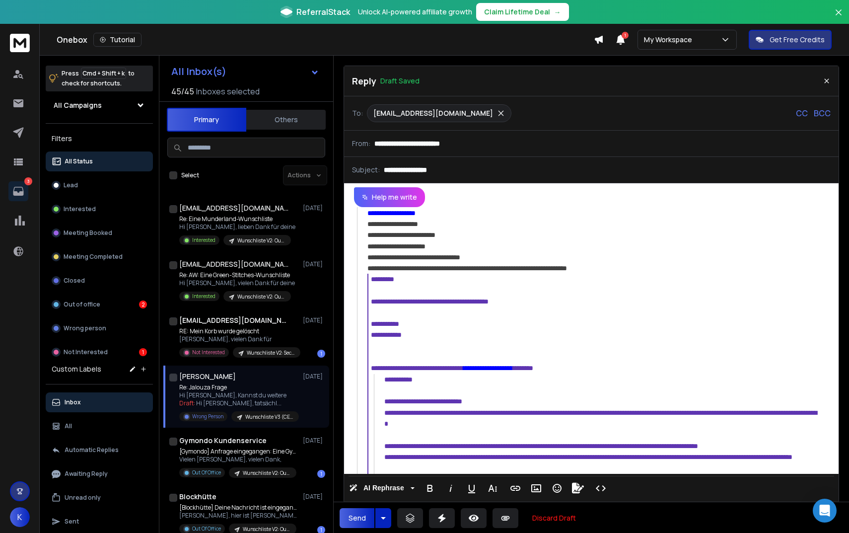
scroll to position [20, 0]
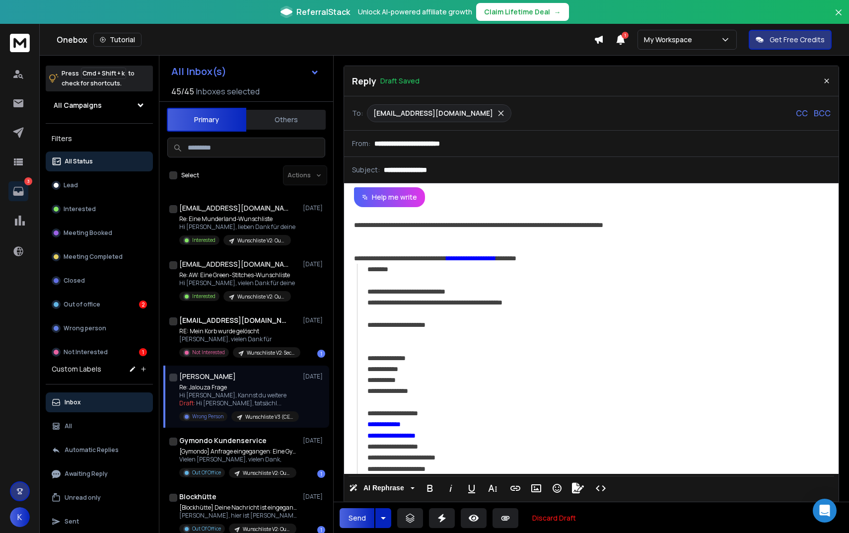
click at [361, 513] on button "Send" at bounding box center [357, 518] width 35 height 20
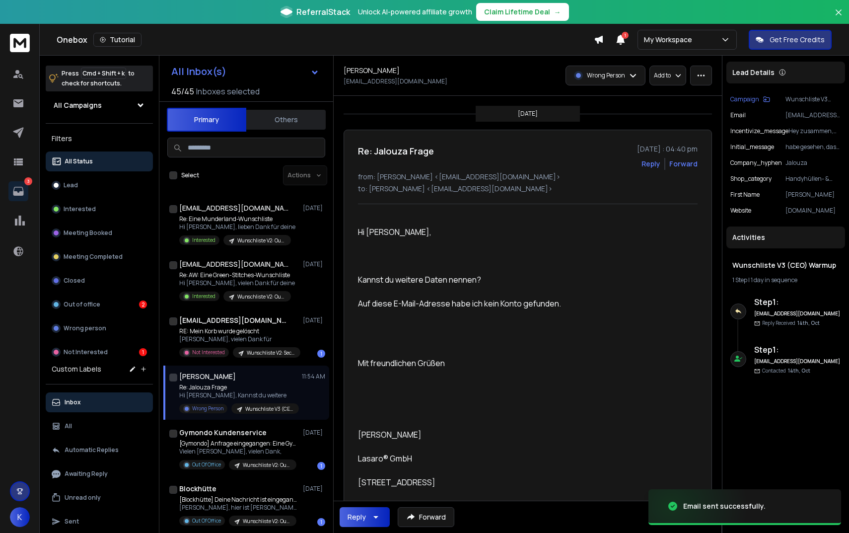
click at [676, 75] on icon "button" at bounding box center [700, 74] width 7 height 1
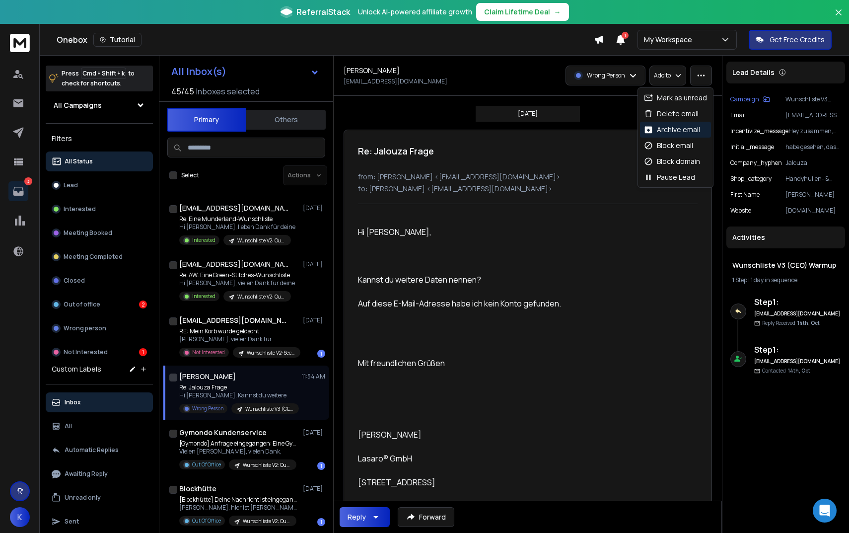
click at [665, 127] on div "Archive email" at bounding box center [672, 130] width 56 height 10
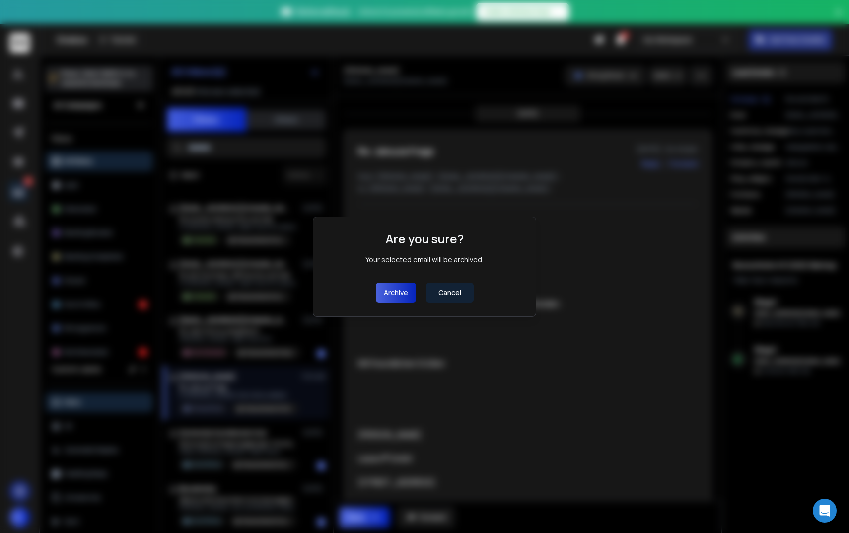
click at [398, 286] on button "archive" at bounding box center [396, 292] width 40 height 20
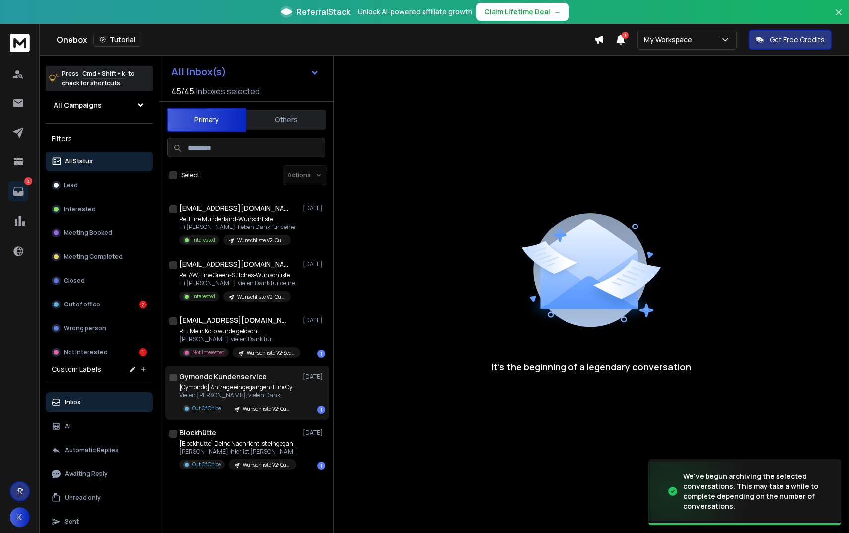
click at [208, 380] on h1 "Gymondo Kundenservice" at bounding box center [222, 376] width 87 height 10
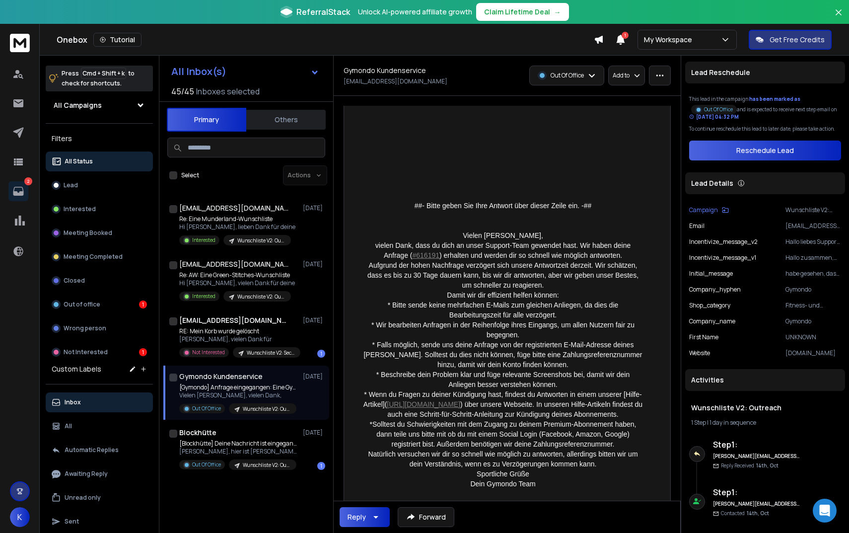
scroll to position [248, 0]
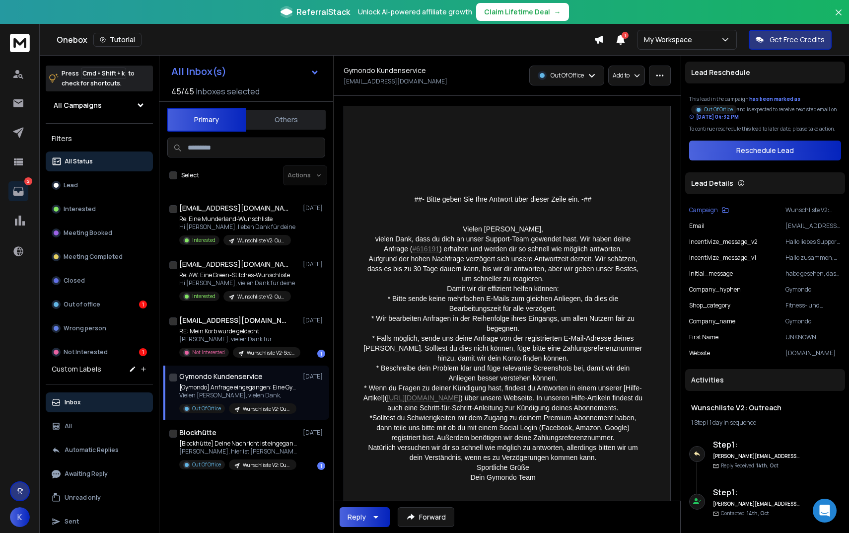
click at [659, 76] on icon "button" at bounding box center [659, 75] width 9 height 9
click at [617, 129] on div "Archive email" at bounding box center [626, 130] width 56 height 10
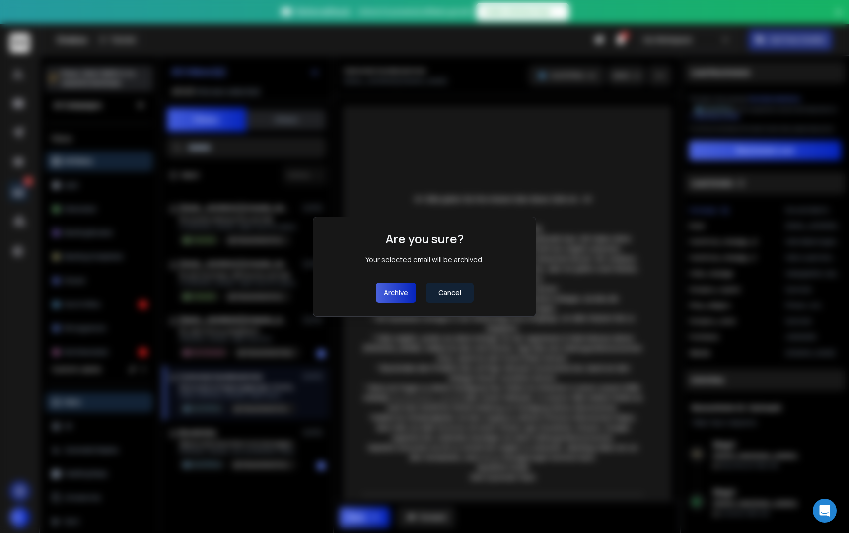
click at [386, 298] on button "archive" at bounding box center [396, 292] width 40 height 20
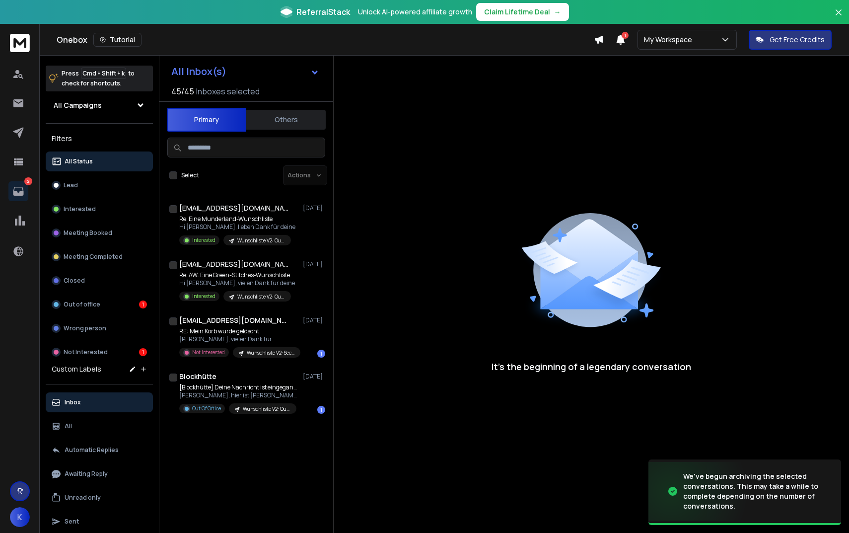
scroll to position [0, 0]
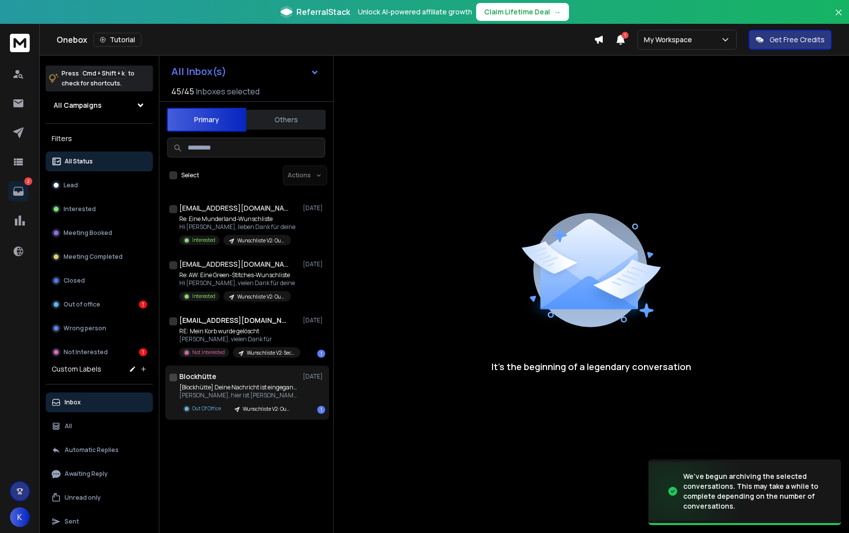
click at [207, 382] on div "Blockhütte 14 Oct [Blockhütte] Deine Nachricht ist eingegangen Hallo Anna, hier…" at bounding box center [252, 392] width 146 height 42
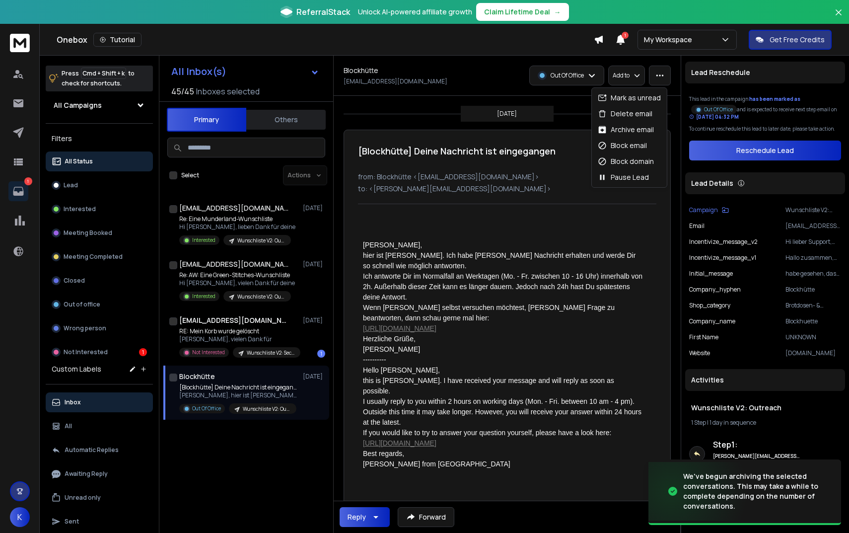
click at [656, 77] on icon "button" at bounding box center [659, 75] width 9 height 9
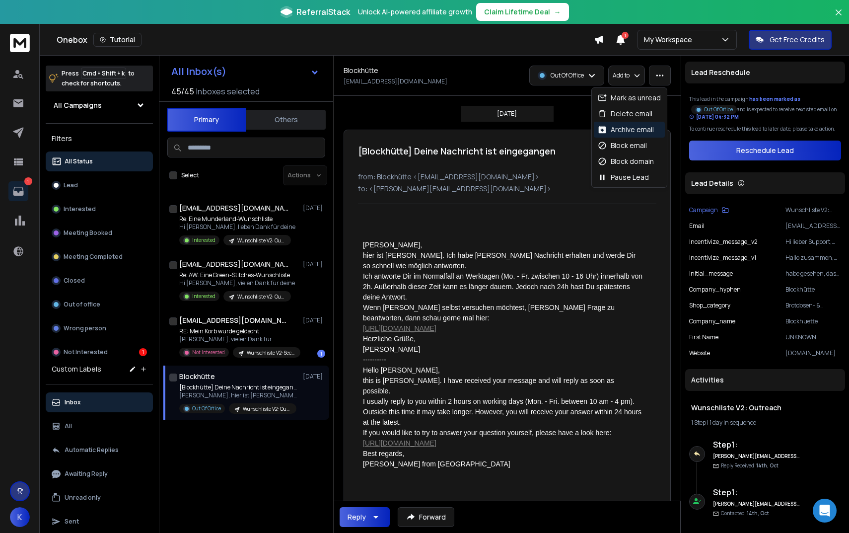
click at [615, 130] on div "Archive email" at bounding box center [626, 130] width 56 height 10
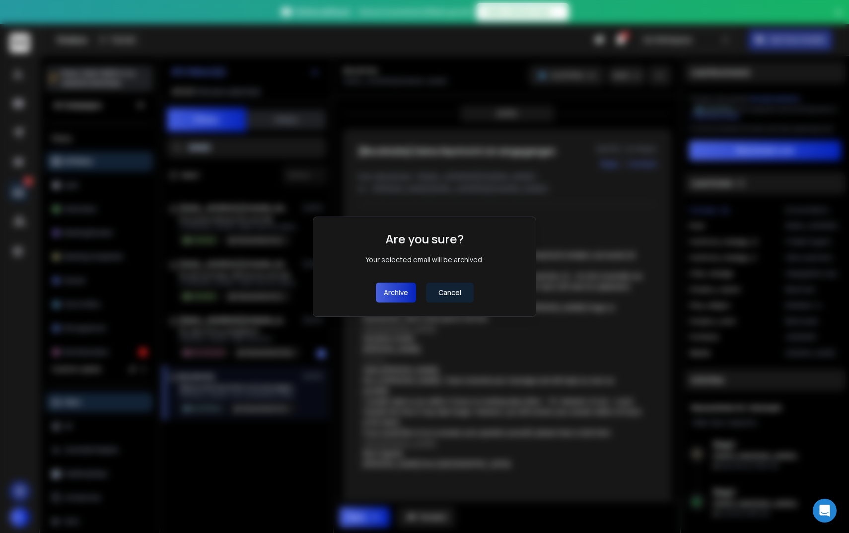
click at [394, 287] on button "archive" at bounding box center [396, 292] width 40 height 20
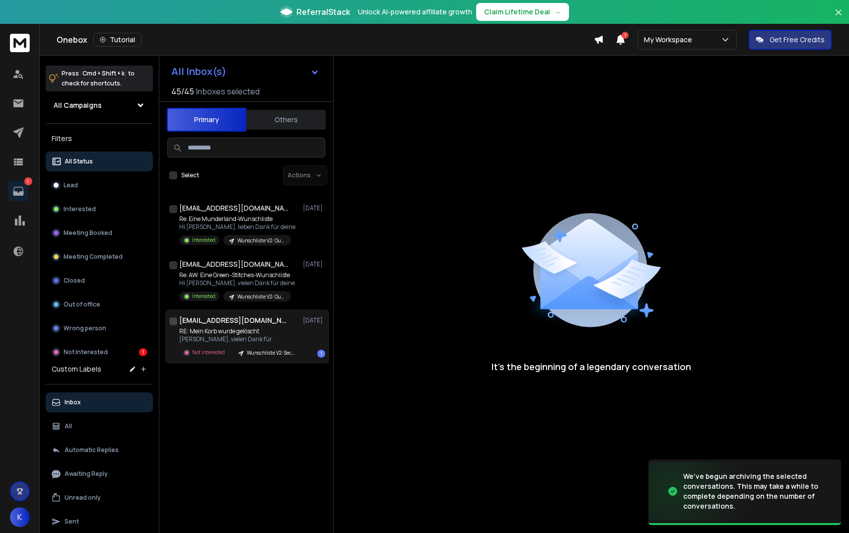
click at [192, 315] on div "info@getdahooka.com 14 Oct RE: Mein Korb wurde gelöscht Hallo Thessa, vielen Da…" at bounding box center [247, 336] width 164 height 54
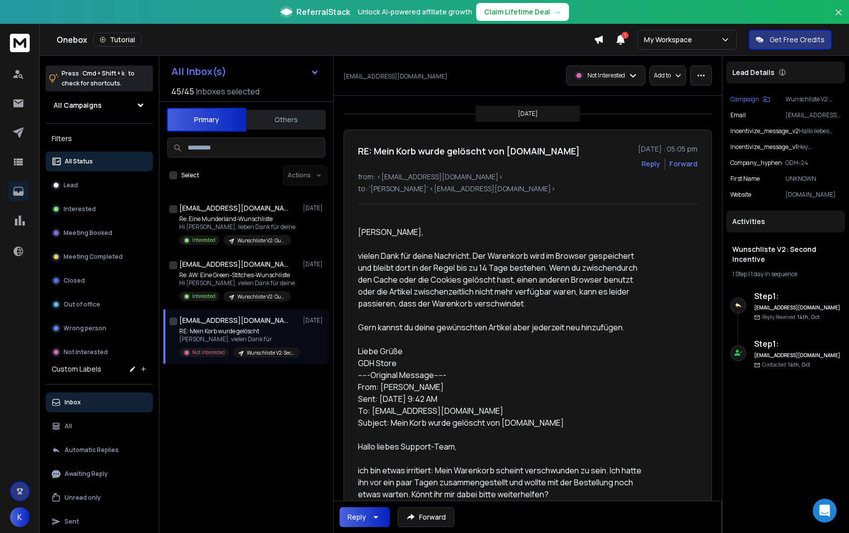
click at [357, 515] on div "Reply" at bounding box center [356, 517] width 18 height 10
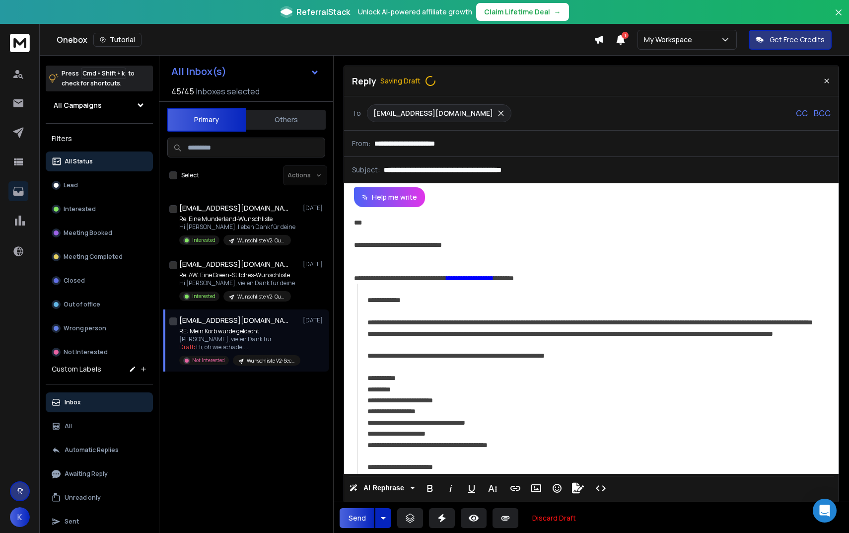
click at [349, 520] on button "Send" at bounding box center [357, 518] width 35 height 20
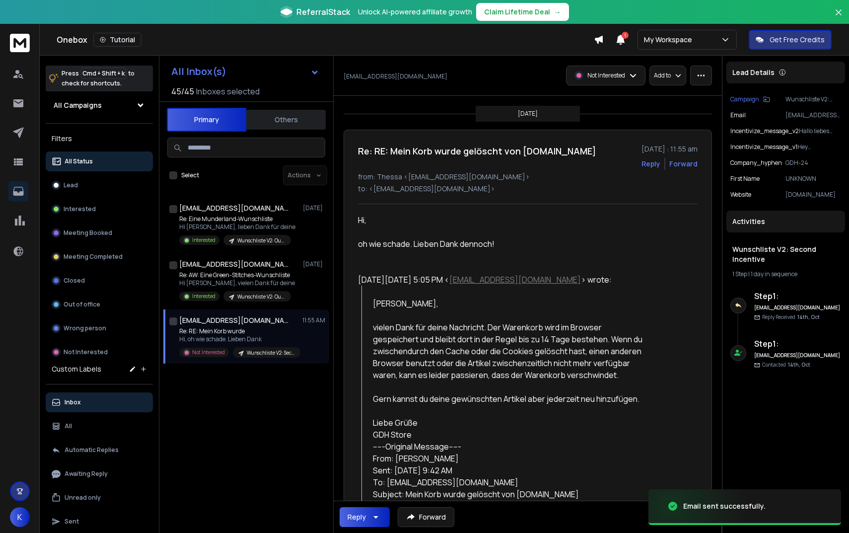
click at [676, 67] on button "button" at bounding box center [701, 76] width 22 height 20
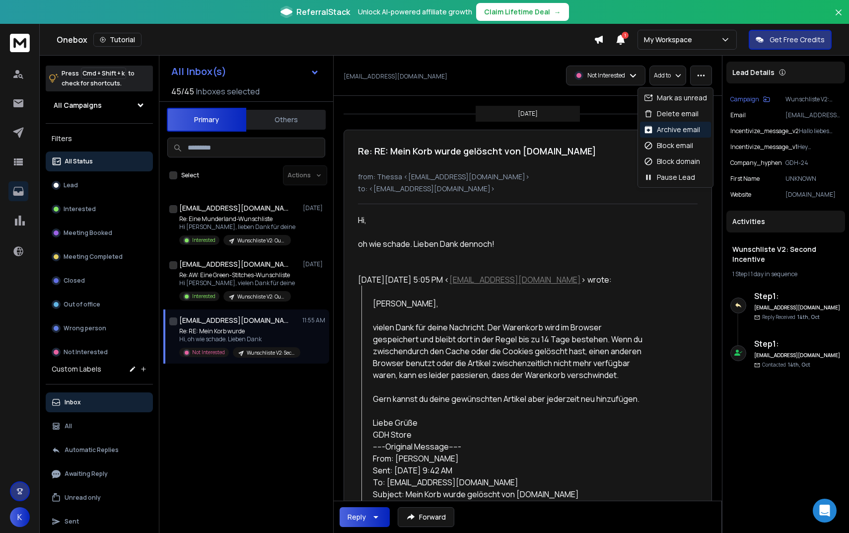
click at [660, 129] on div "Archive email" at bounding box center [672, 130] width 56 height 10
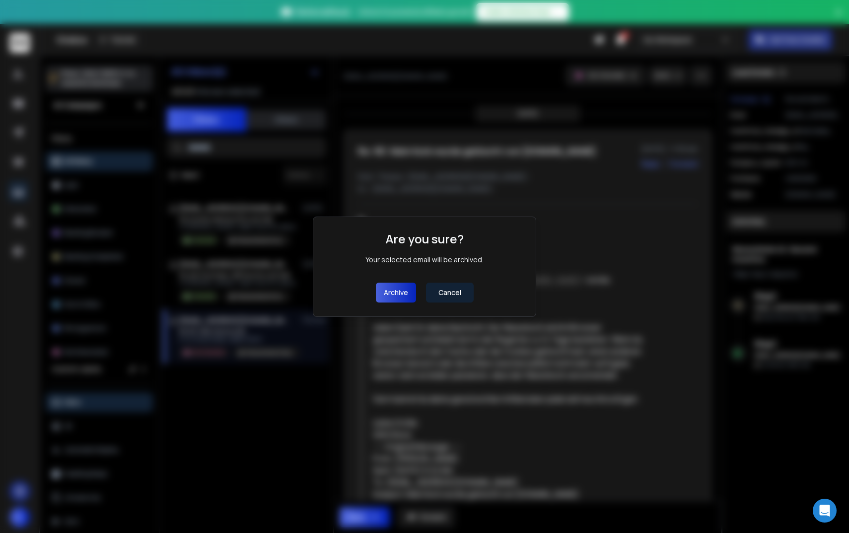
click at [407, 289] on p "archive" at bounding box center [396, 292] width 24 height 10
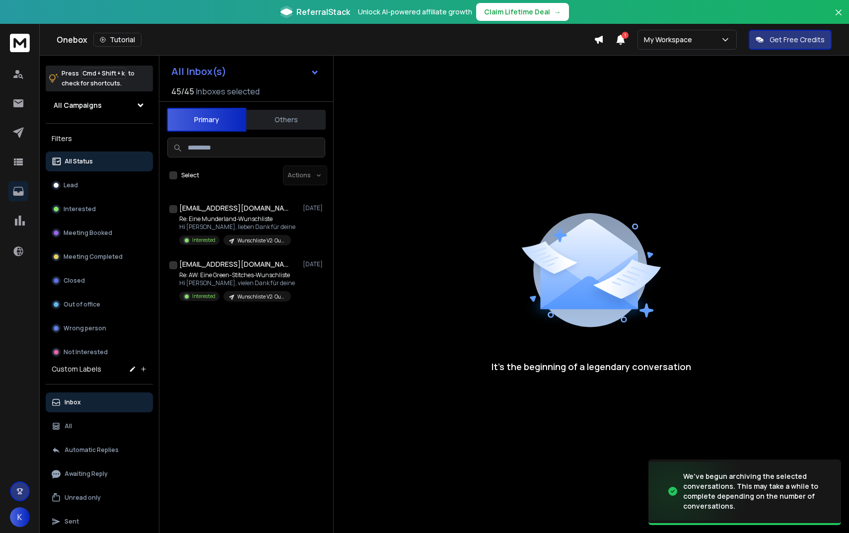
click at [282, 114] on button "Others" at bounding box center [285, 120] width 79 height 22
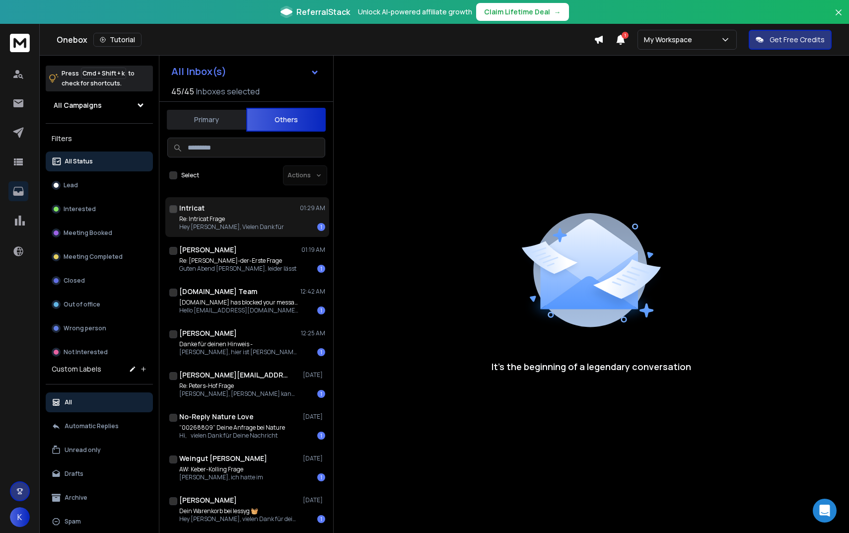
click at [231, 219] on p "Re: Intricat Frage" at bounding box center [231, 219] width 105 height 8
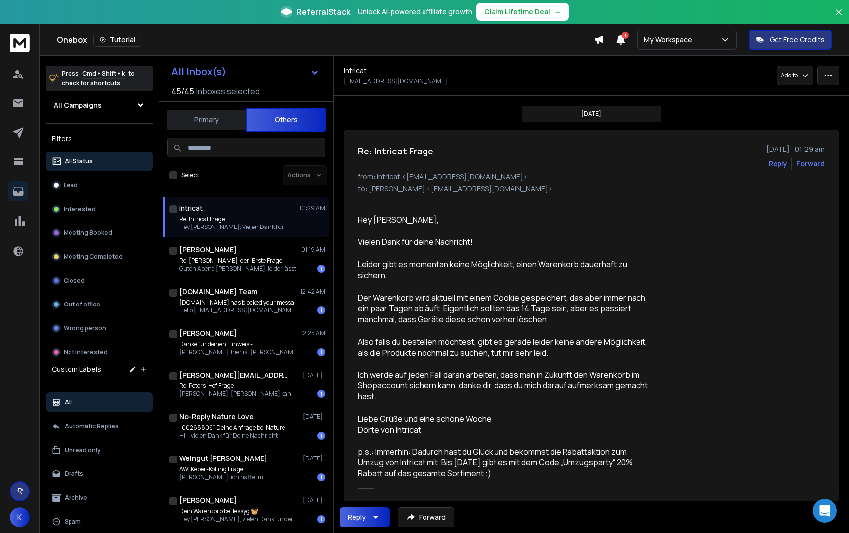
click at [367, 507] on button "Reply" at bounding box center [365, 517] width 50 height 20
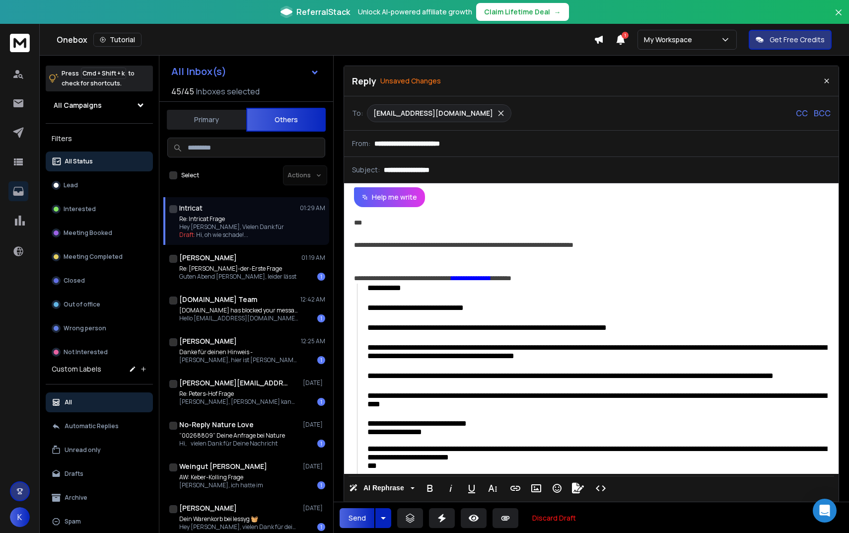
click at [359, 512] on button "Send" at bounding box center [357, 518] width 35 height 20
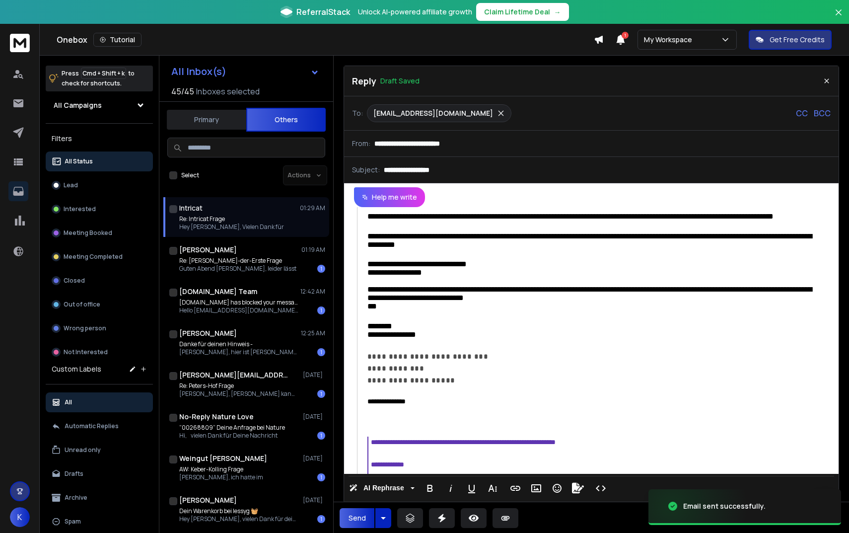
scroll to position [210, 0]
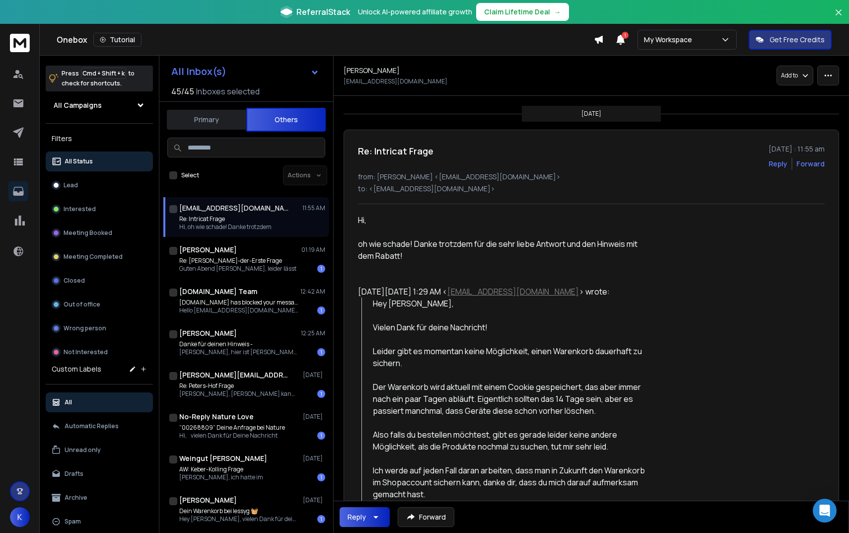
click at [676, 68] on button "button" at bounding box center [828, 76] width 22 height 20
click at [676, 129] on div "Archive email" at bounding box center [799, 130] width 56 height 10
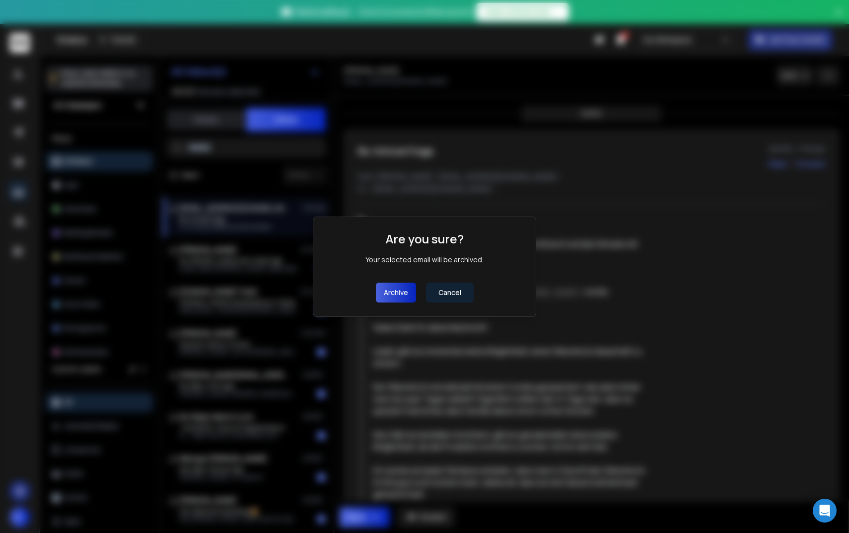
click at [397, 291] on p "archive" at bounding box center [396, 292] width 24 height 10
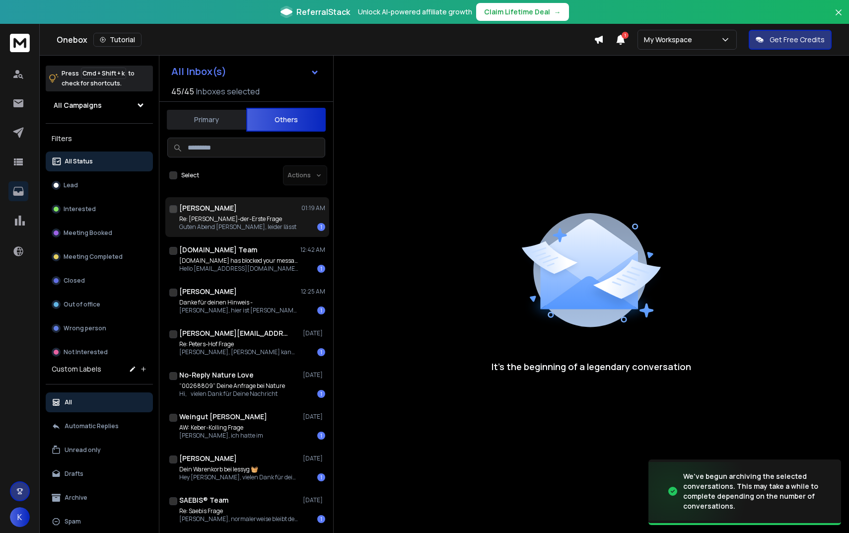
click at [222, 213] on div "Rainer Assmann 01:19 AM Re: Wilhelm-der-Erste Frage Guten Abend Lena, leider lä…" at bounding box center [252, 217] width 146 height 28
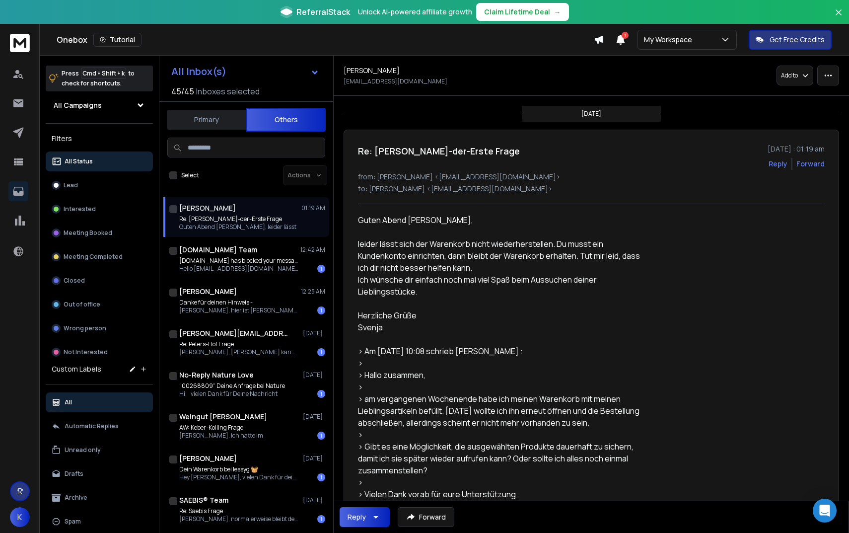
click at [676, 72] on icon "button" at bounding box center [827, 75] width 9 height 9
click at [676, 128] on div "Archive email" at bounding box center [799, 130] width 56 height 10
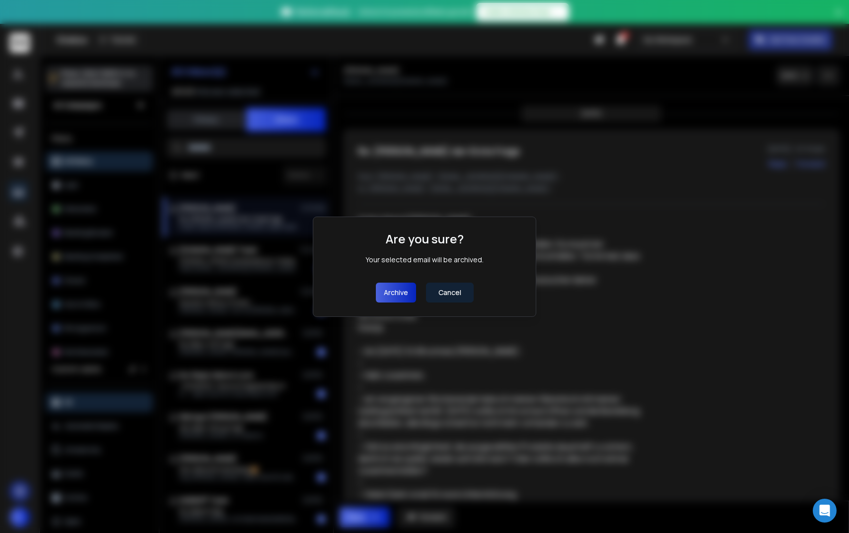
click at [406, 290] on p "archive" at bounding box center [396, 292] width 24 height 10
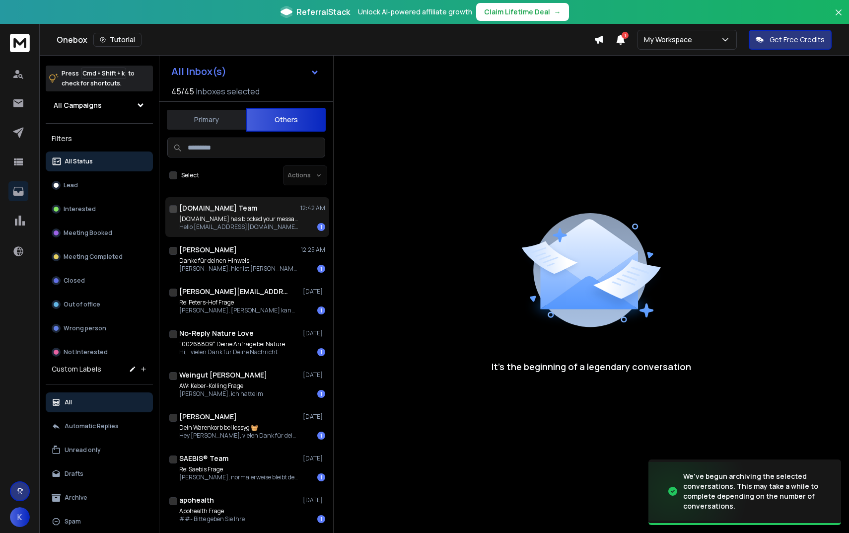
click at [235, 219] on p "Outlook.com has blocked your message" at bounding box center [238, 219] width 119 height 8
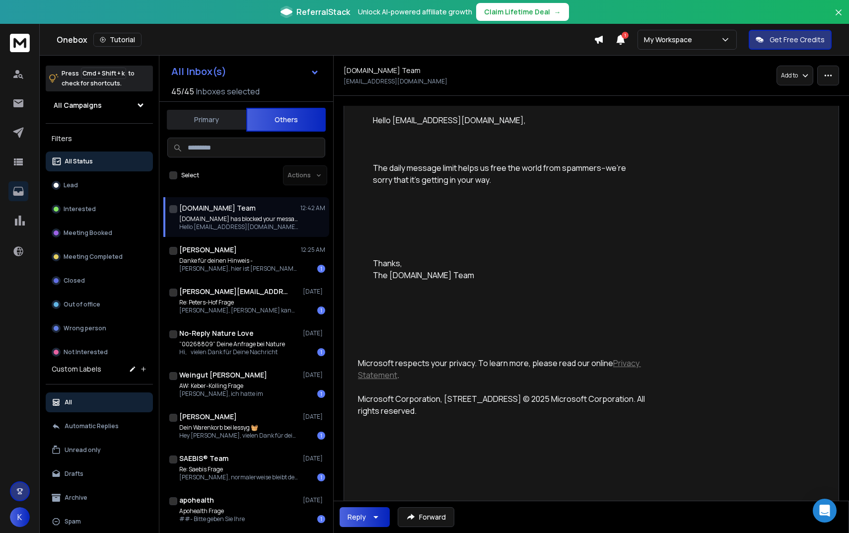
scroll to position [0, 0]
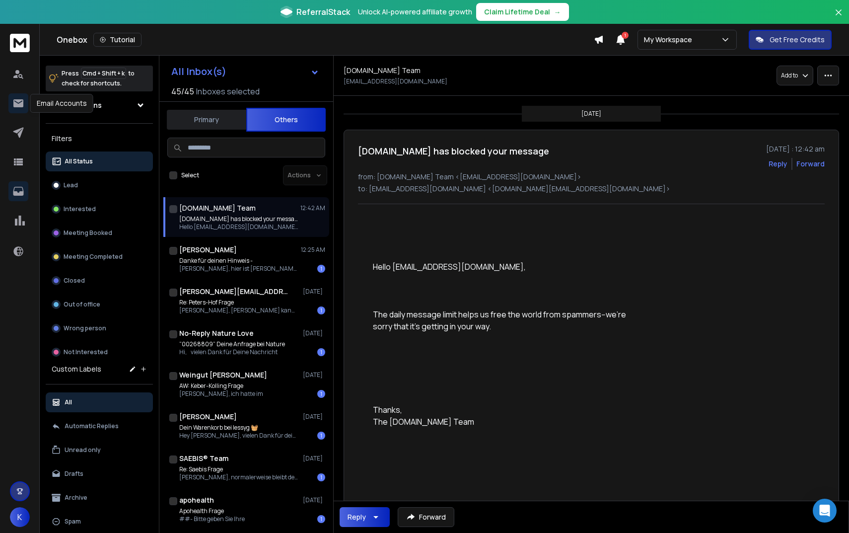
click at [16, 106] on icon at bounding box center [18, 103] width 10 height 8
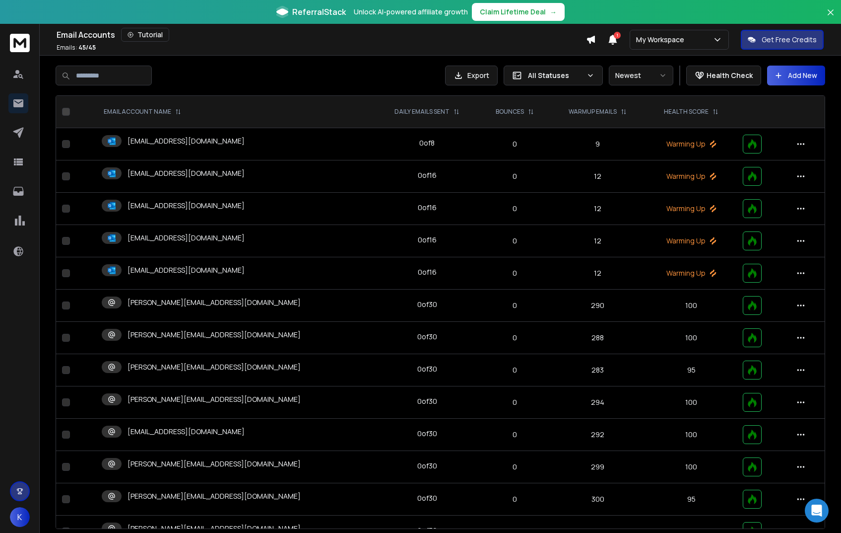
click at [62, 140] on button "button" at bounding box center [66, 144] width 8 height 8
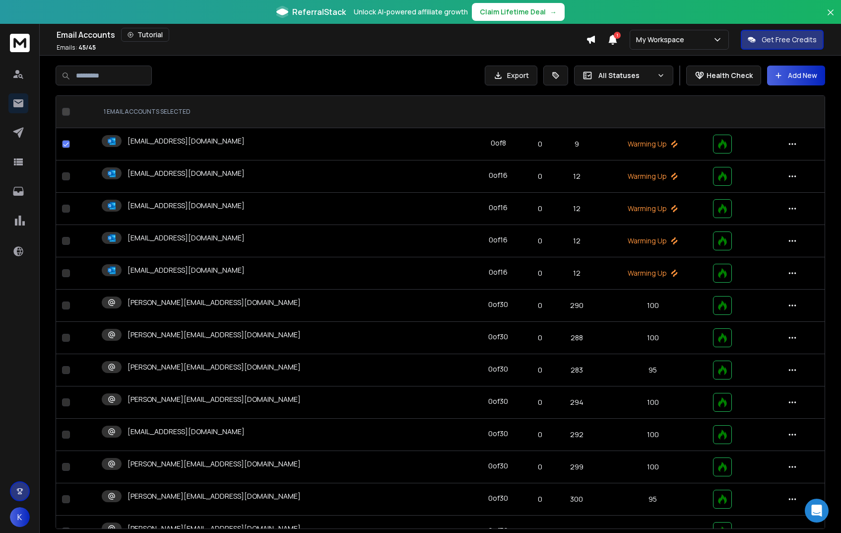
click at [67, 171] on td at bounding box center [76, 176] width 40 height 32
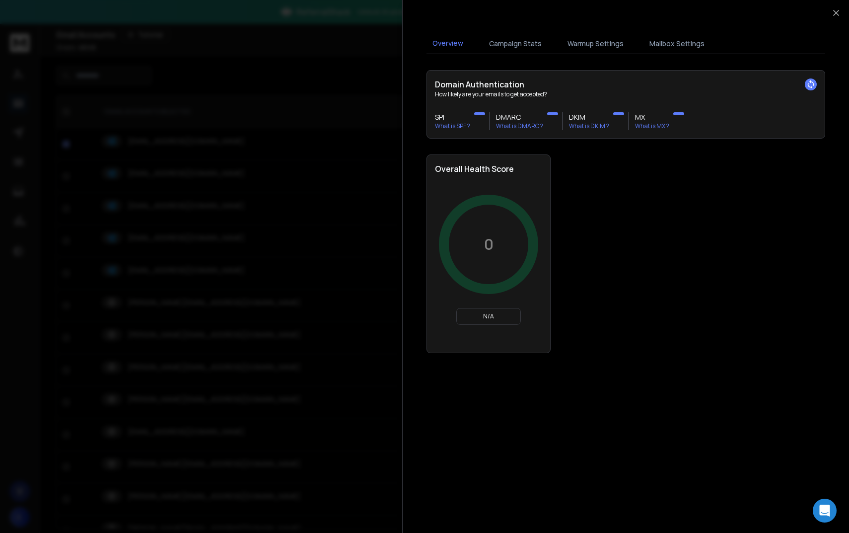
click at [135, 185] on div at bounding box center [424, 266] width 849 height 533
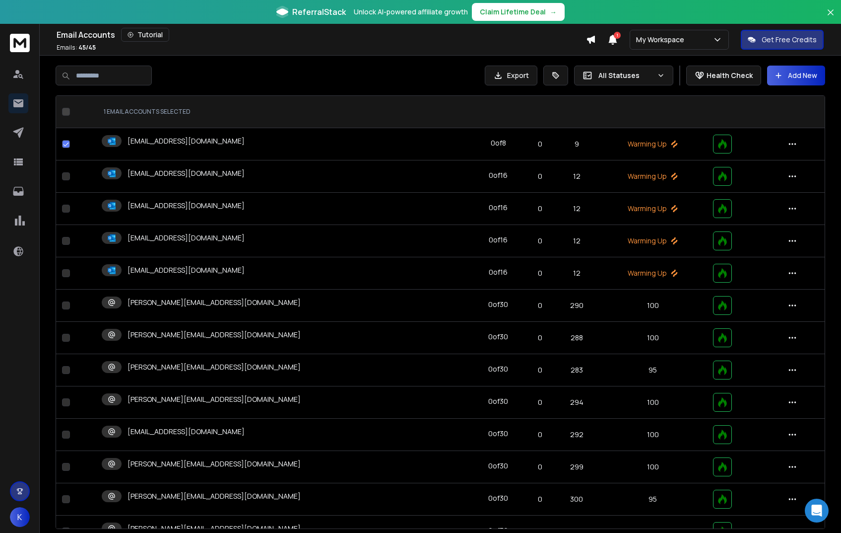
click at [66, 175] on button "button" at bounding box center [66, 176] width 8 height 8
click at [66, 205] on button "button" at bounding box center [66, 209] width 8 height 8
click at [66, 239] on button "button" at bounding box center [66, 241] width 8 height 8
click at [64, 273] on button "button" at bounding box center [66, 273] width 8 height 8
click at [595, 76] on div "Actions" at bounding box center [618, 75] width 75 height 10
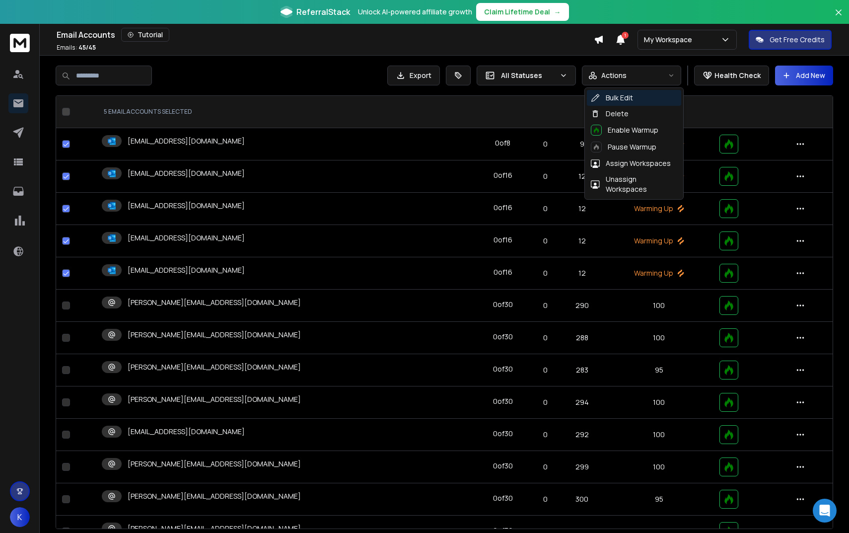
click at [614, 97] on div "Bulk Edit" at bounding box center [612, 98] width 42 height 10
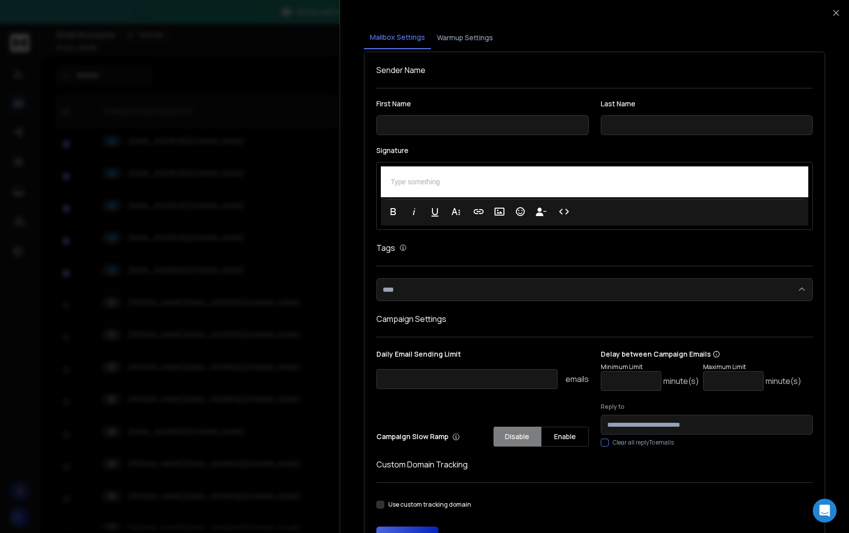
click at [459, 36] on button "Warmup Settings" at bounding box center [465, 38] width 68 height 22
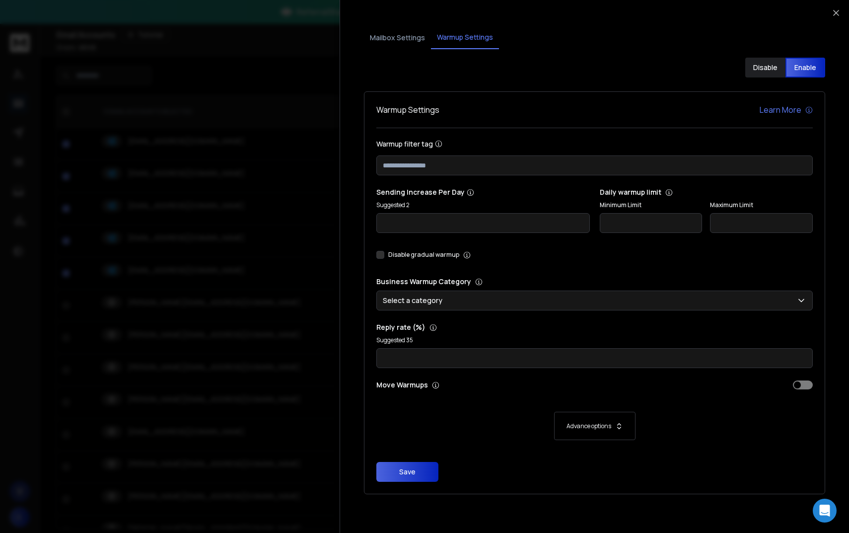
click at [645, 222] on input "number" at bounding box center [651, 223] width 103 height 20
click at [676, 222] on input "number" at bounding box center [761, 223] width 103 height 20
type input "**"
click at [403, 469] on button "Save" at bounding box center [407, 472] width 62 height 20
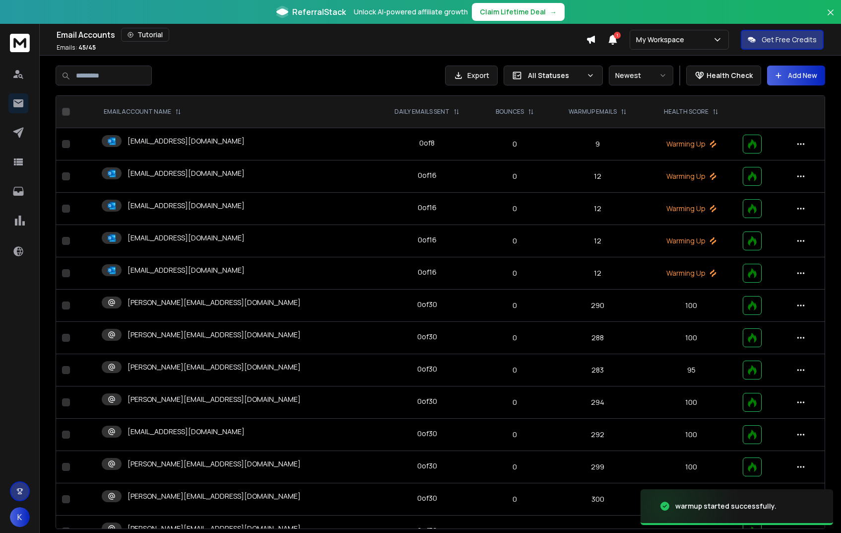
click at [191, 137] on p "frankethessa@outlook.com" at bounding box center [186, 141] width 117 height 10
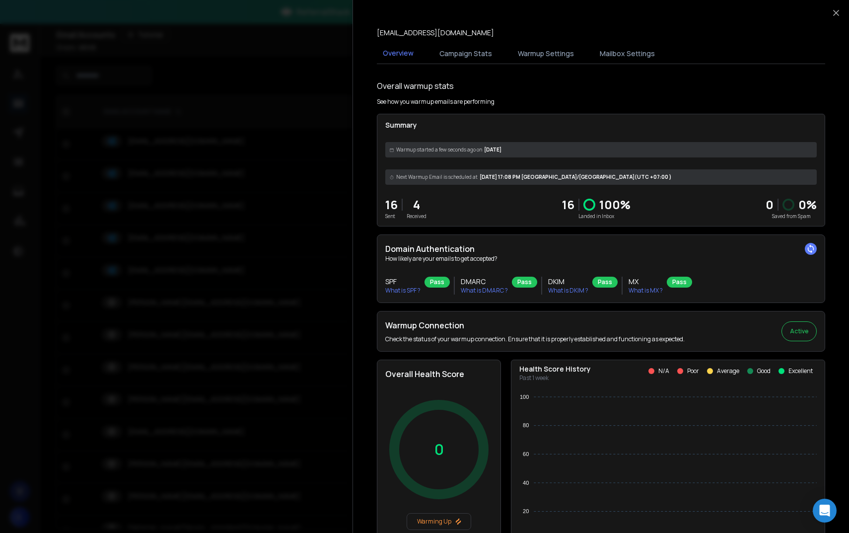
click at [197, 208] on div at bounding box center [424, 266] width 849 height 533
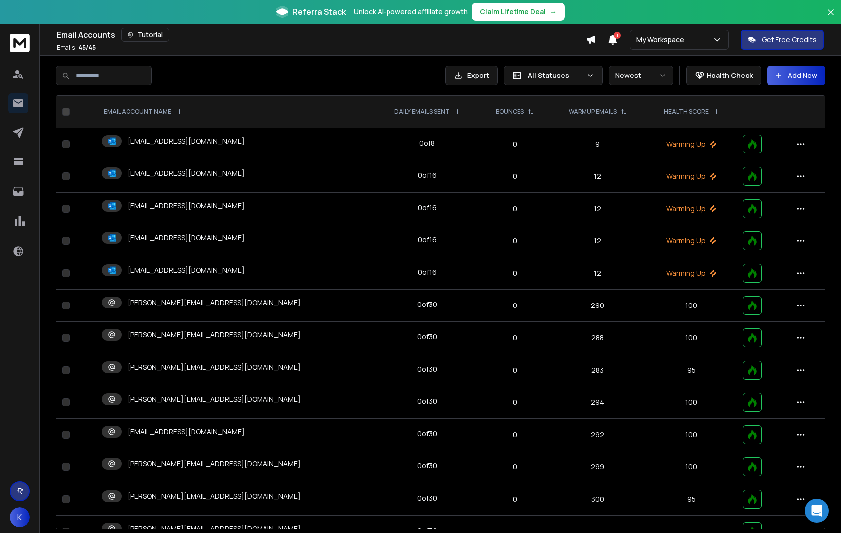
click at [172, 202] on p "lena.fischer2001@hotmail.com" at bounding box center [186, 206] width 117 height 10
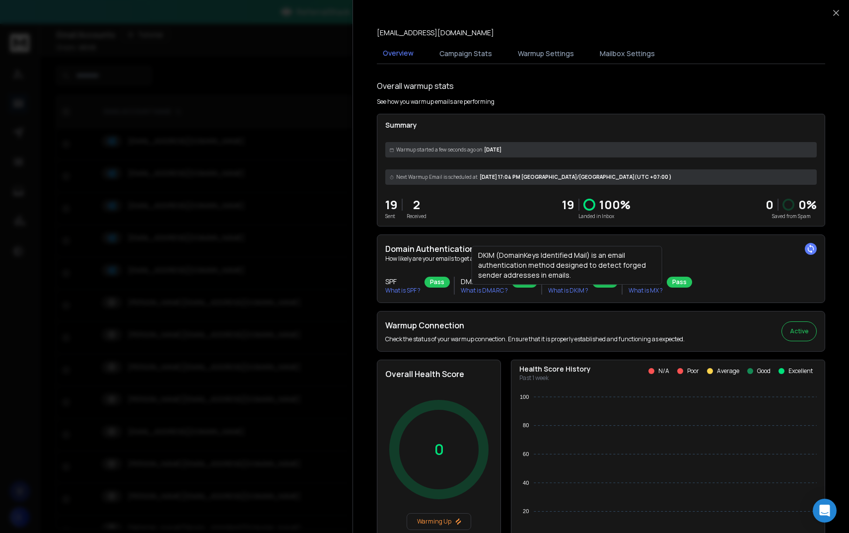
scroll to position [282, 0]
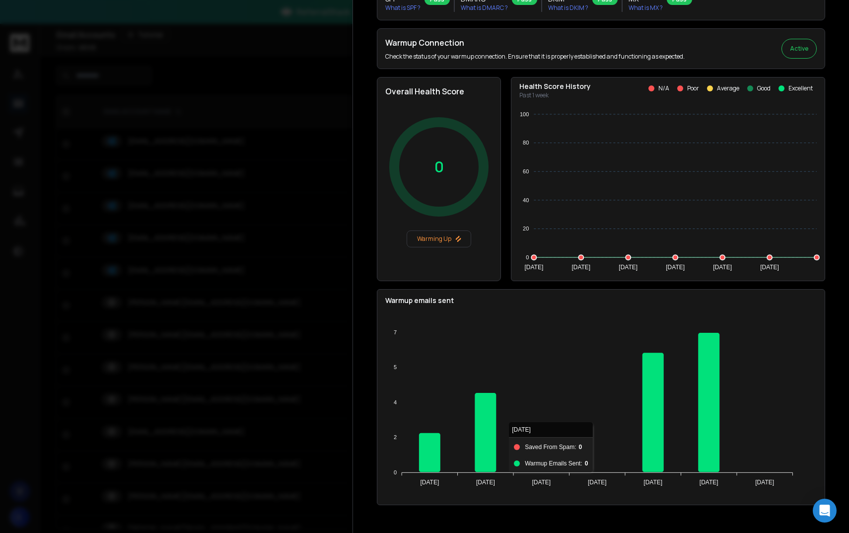
click at [225, 179] on div at bounding box center [424, 266] width 849 height 533
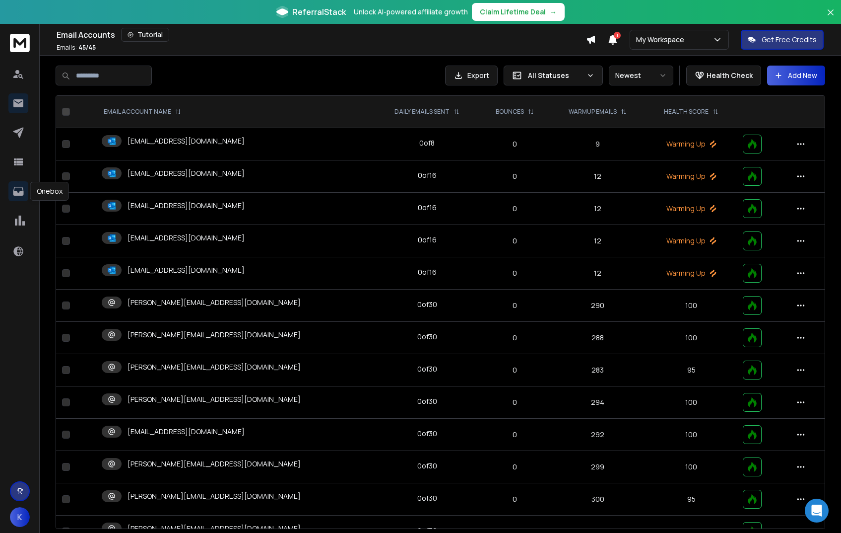
click at [15, 189] on icon at bounding box center [18, 191] width 12 height 12
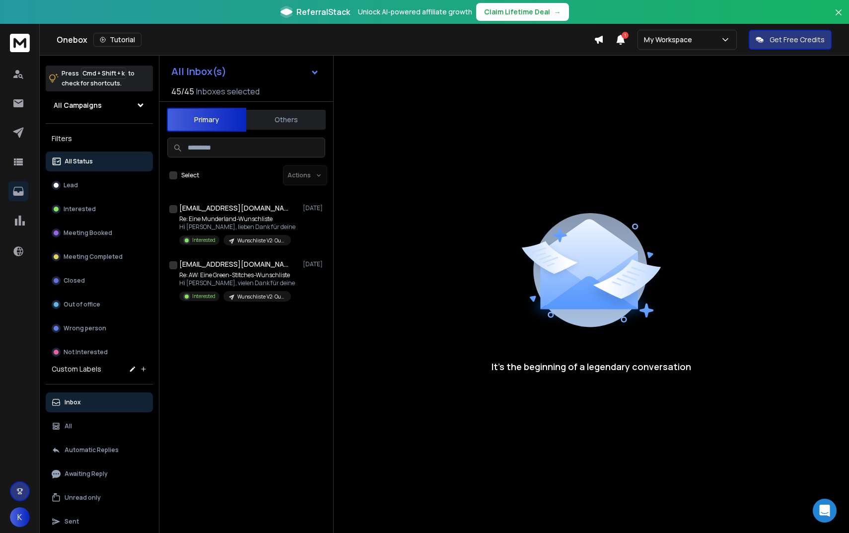
click at [277, 121] on button "Others" at bounding box center [285, 120] width 79 height 22
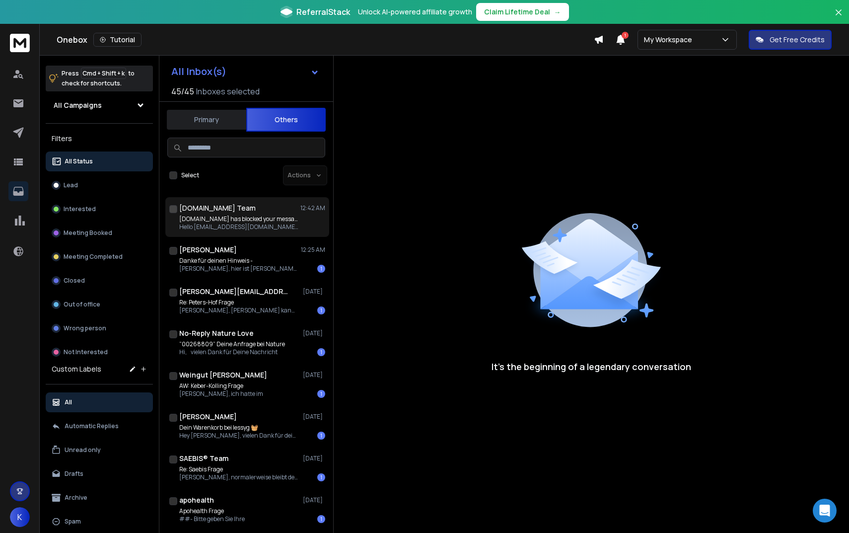
click at [255, 218] on p "Outlook.com has blocked your message" at bounding box center [238, 219] width 119 height 8
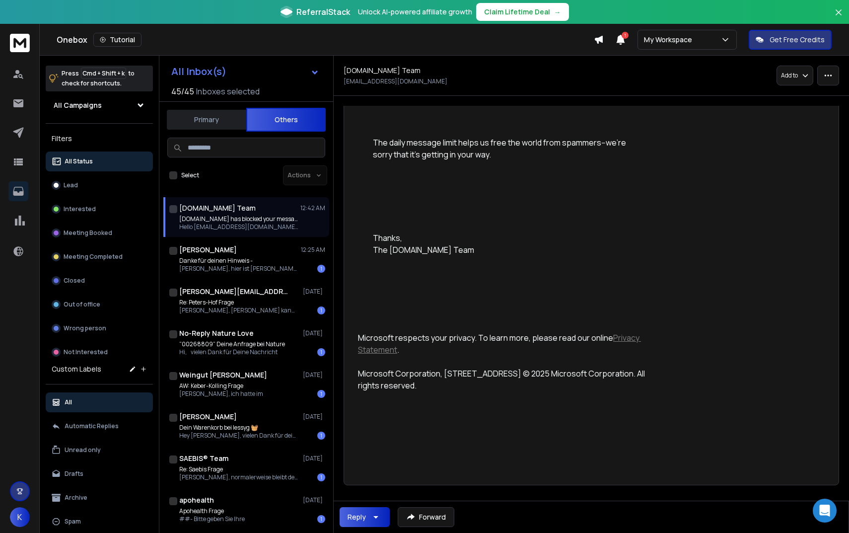
scroll to position [178, 0]
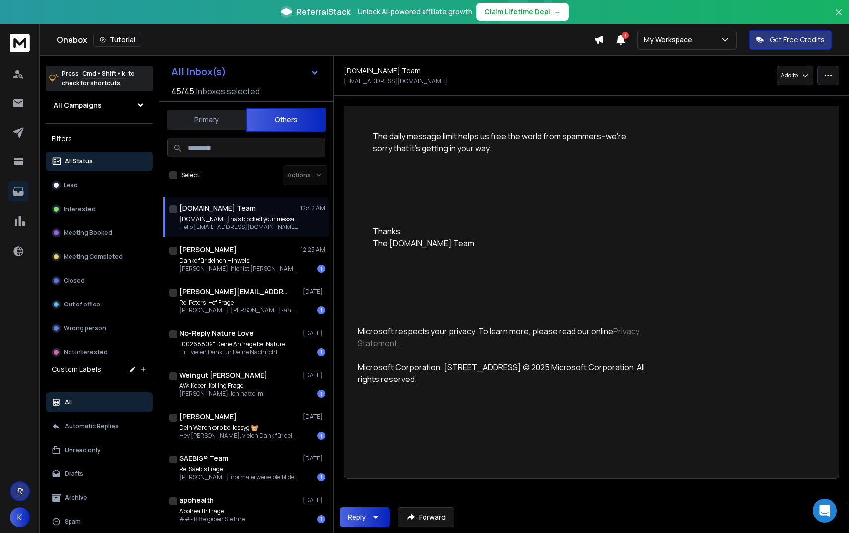
click at [676, 74] on icon "button" at bounding box center [827, 75] width 9 height 9
click at [676, 129] on div "Archive email" at bounding box center [799, 130] width 56 height 10
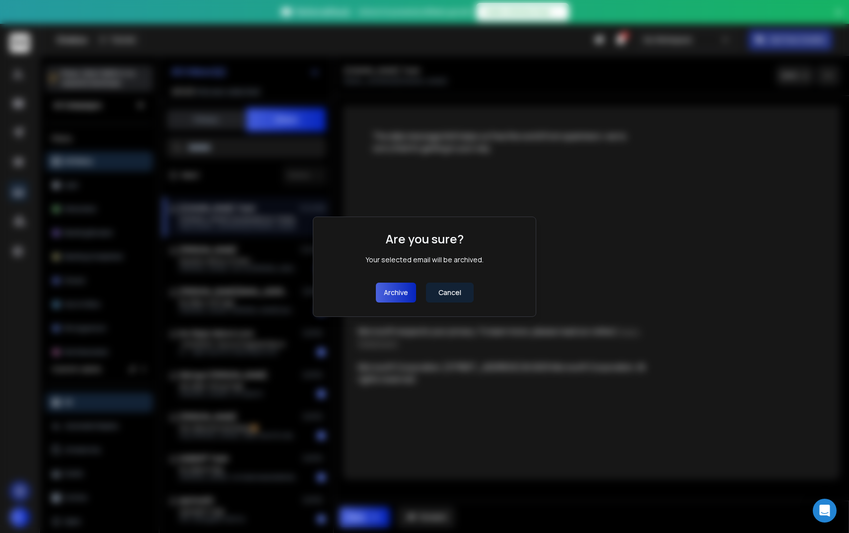
click at [397, 293] on p "archive" at bounding box center [396, 292] width 24 height 10
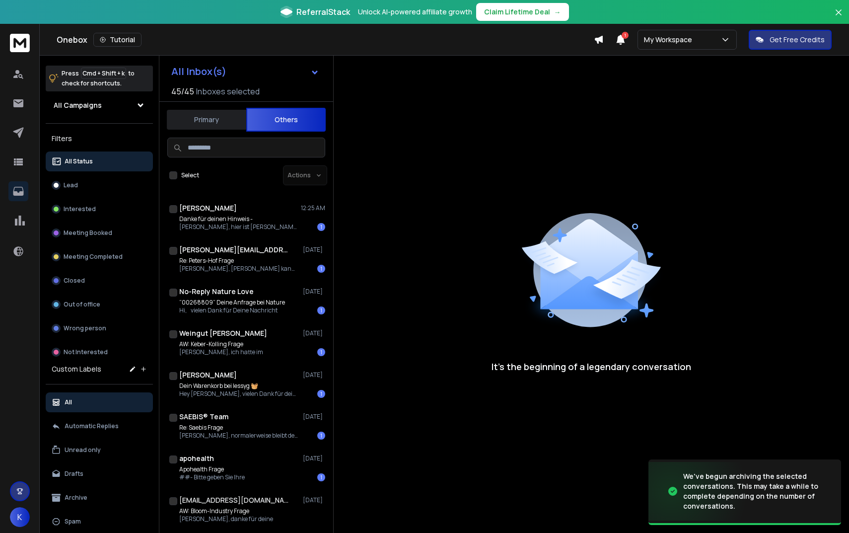
scroll to position [0, 0]
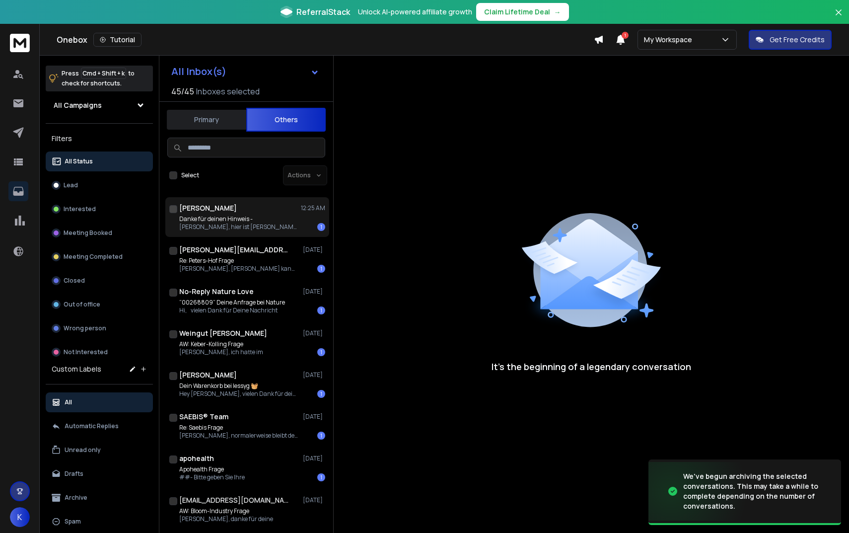
click at [243, 218] on p "Danke für deinen Hinweis -" at bounding box center [238, 219] width 119 height 8
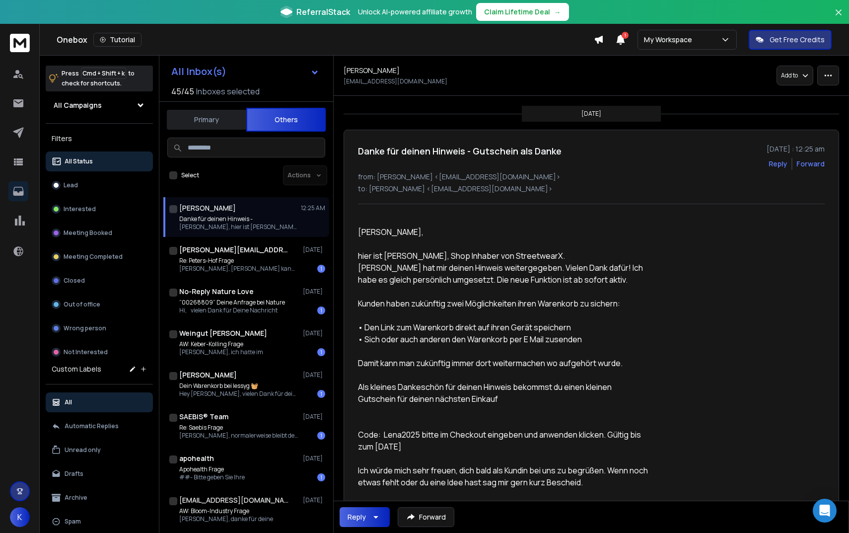
scroll to position [6, 0]
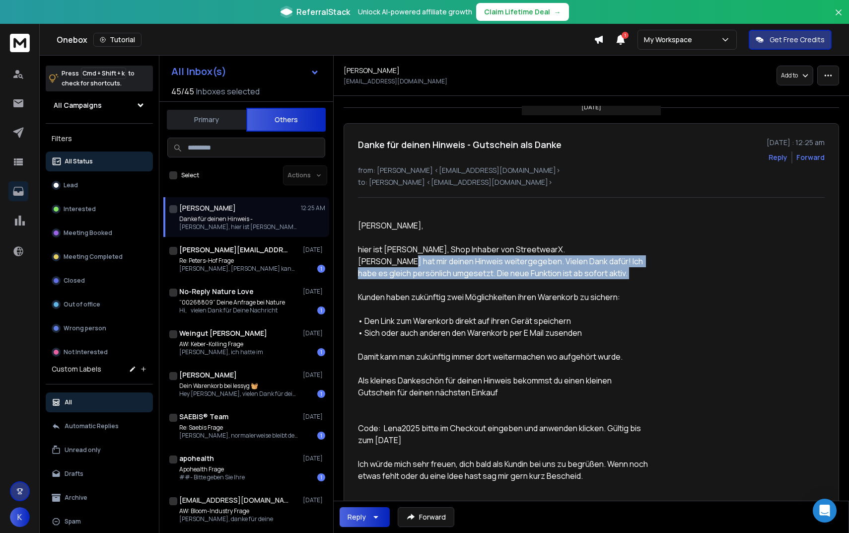
drag, startPoint x: 447, startPoint y: 295, endPoint x: 401, endPoint y: 267, distance: 53.9
click at [401, 267] on div "Hallo Lena, hier ist Dirk Dittrich, Shop Inhaber von StreetwearX. Sabine hat mi…" at bounding box center [503, 350] width 290 height 286
click at [401, 267] on p "hier ist Dirk Dittrich, Shop Inhaber von StreetwearX. Sabine hat mir deinen Hin…" at bounding box center [503, 261] width 290 height 36
drag, startPoint x: 361, startPoint y: 268, endPoint x: 388, endPoint y: 298, distance: 39.7
click at [388, 298] on div "Hallo Lena, hier ist Dirk Dittrich, Shop Inhaber von StreetwearX. Sabine hat mi…" at bounding box center [503, 350] width 290 height 286
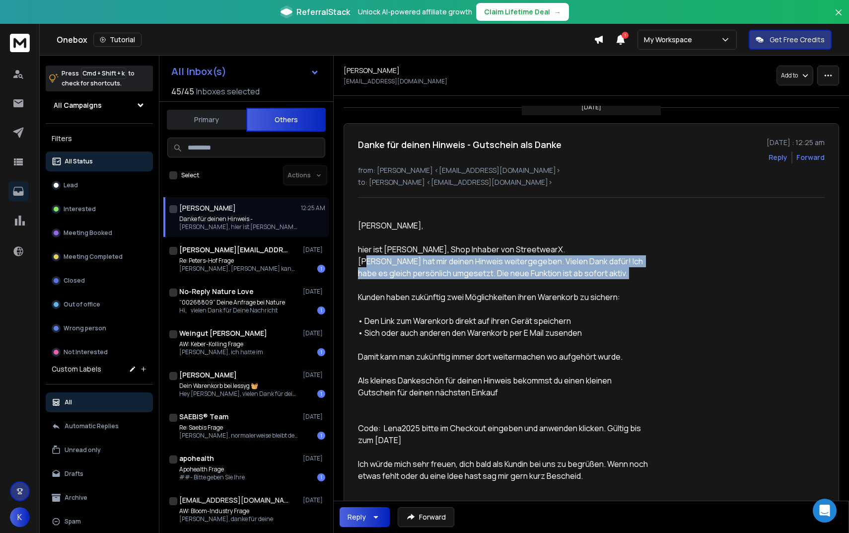
click at [388, 298] on div "Hallo Lena, hier ist Dirk Dittrich, Shop Inhaber von StreetwearX. Sabine hat mi…" at bounding box center [503, 350] width 290 height 286
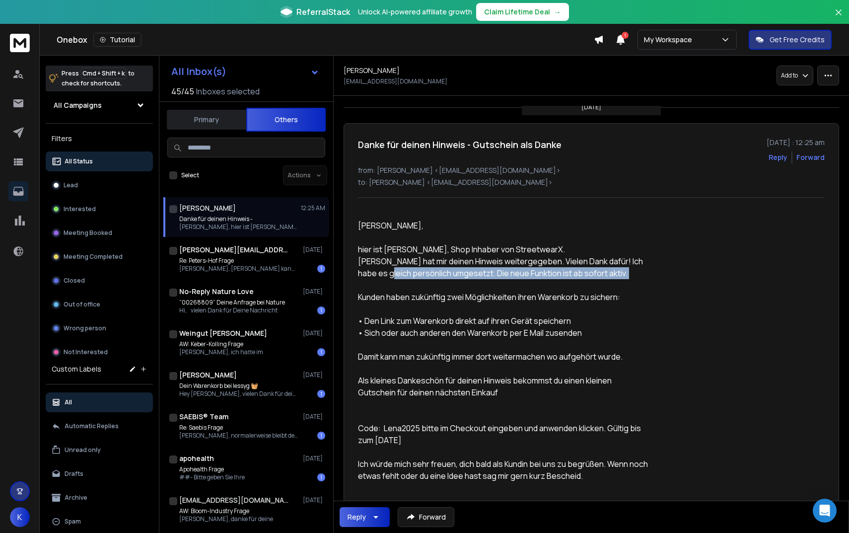
drag, startPoint x: 386, startPoint y: 293, endPoint x: 383, endPoint y: 287, distance: 6.7
click at [383, 287] on div "Hallo Lena, hier ist Dirk Dittrich, Shop Inhaber von StreetwearX. Sabine hat mi…" at bounding box center [503, 350] width 290 height 286
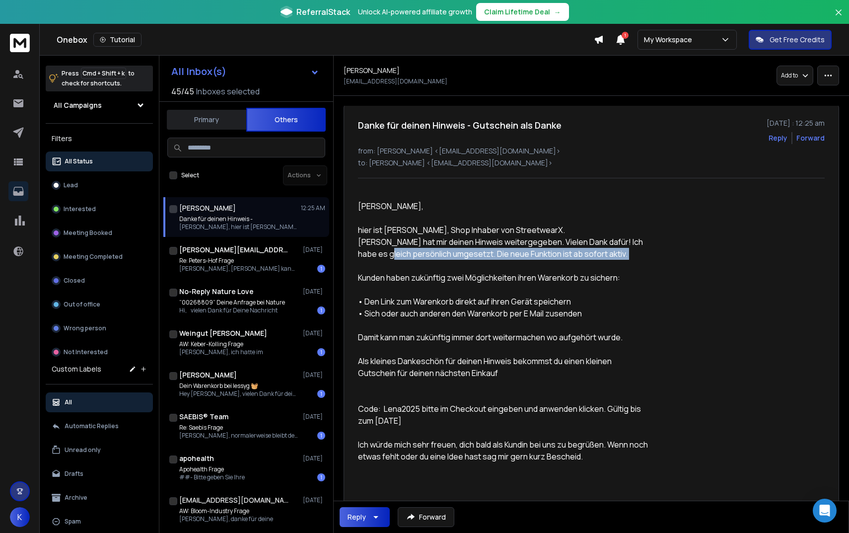
scroll to position [7, 0]
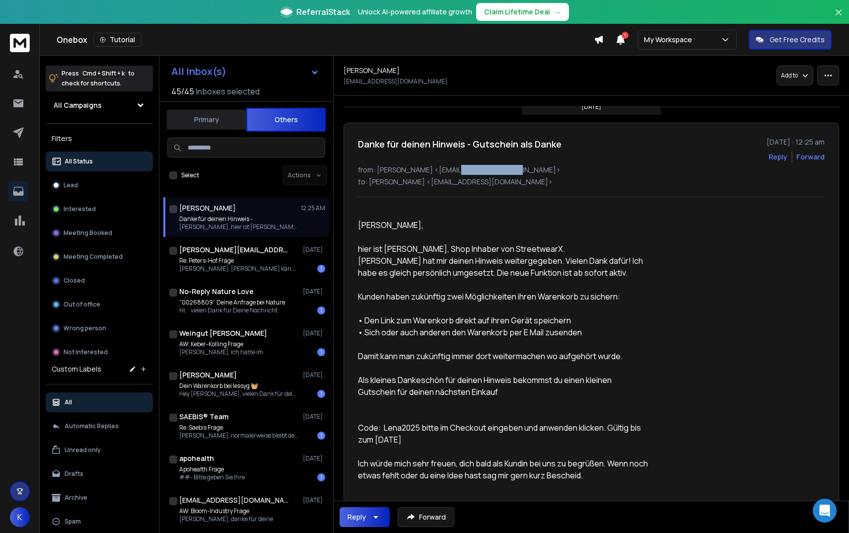
drag, startPoint x: 442, startPoint y: 170, endPoint x: 489, endPoint y: 168, distance: 47.2
click at [489, 168] on p "from: Dirk Dittrich <email@streetwearx.de>" at bounding box center [591, 170] width 467 height 10
copy p "streetwearx.de"
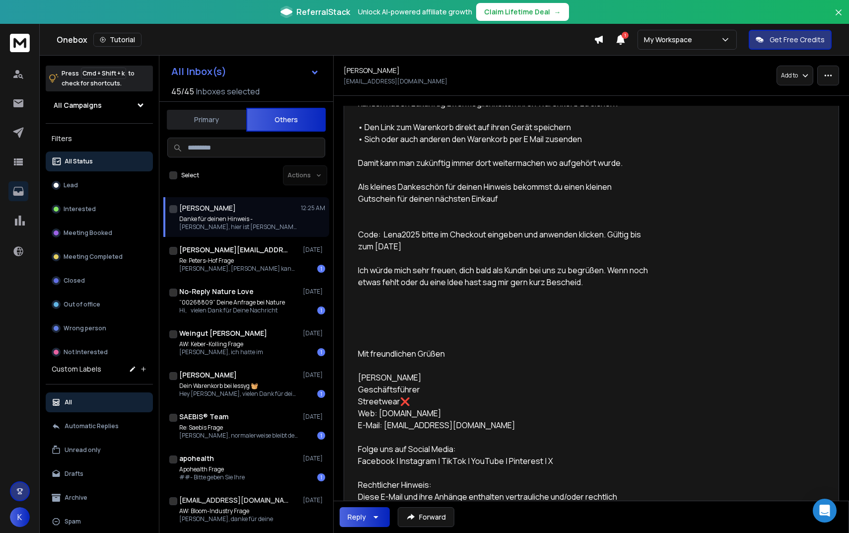
scroll to position [206, 0]
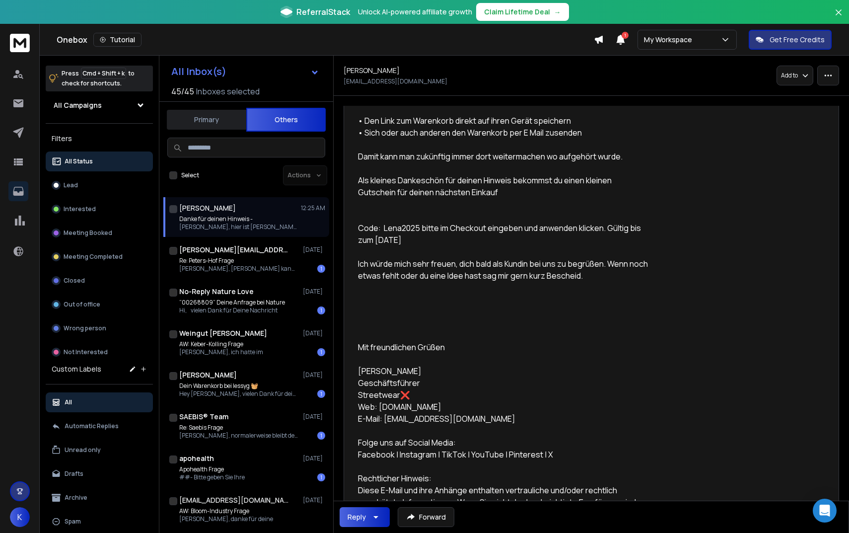
click at [363, 515] on div "Reply" at bounding box center [356, 517] width 18 height 10
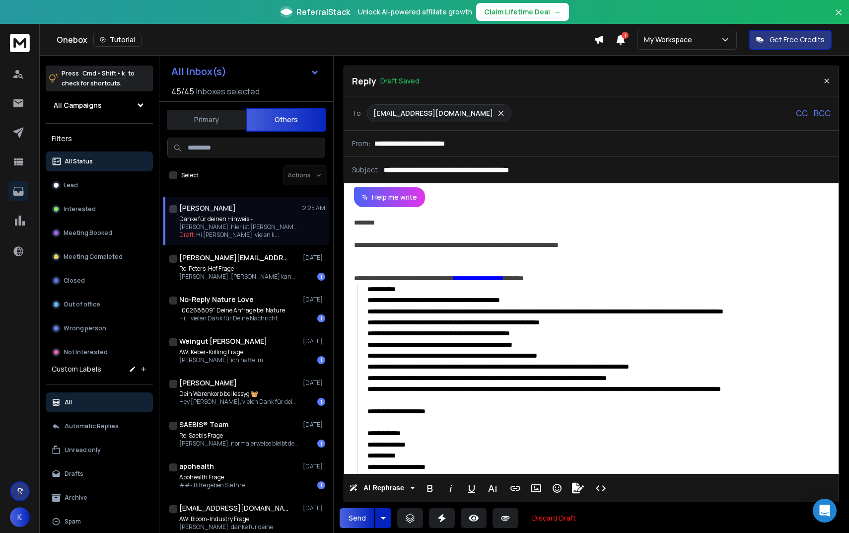
click at [466, 244] on div "**********" at bounding box center [586, 244] width 464 height 11
click at [352, 518] on button "Send" at bounding box center [357, 518] width 35 height 20
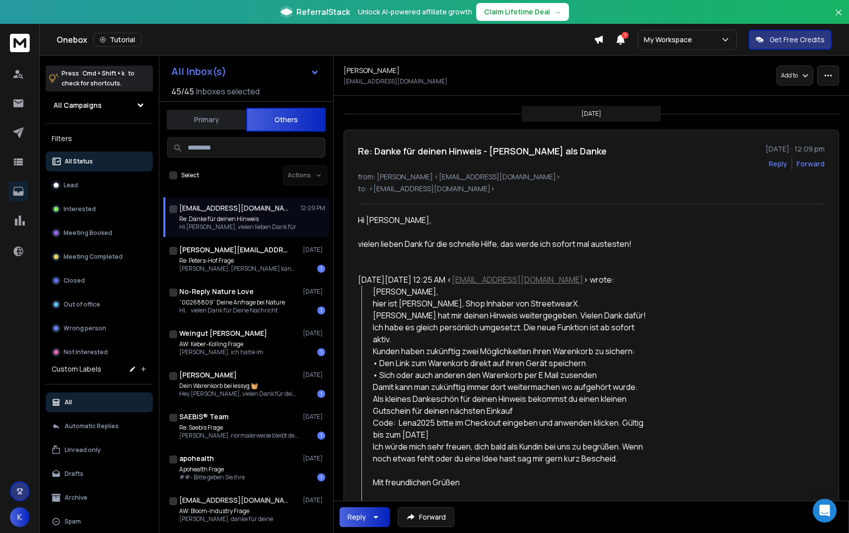
click at [676, 71] on icon "button" at bounding box center [827, 75] width 9 height 9
click at [676, 130] on div "Archive email" at bounding box center [799, 130] width 56 height 10
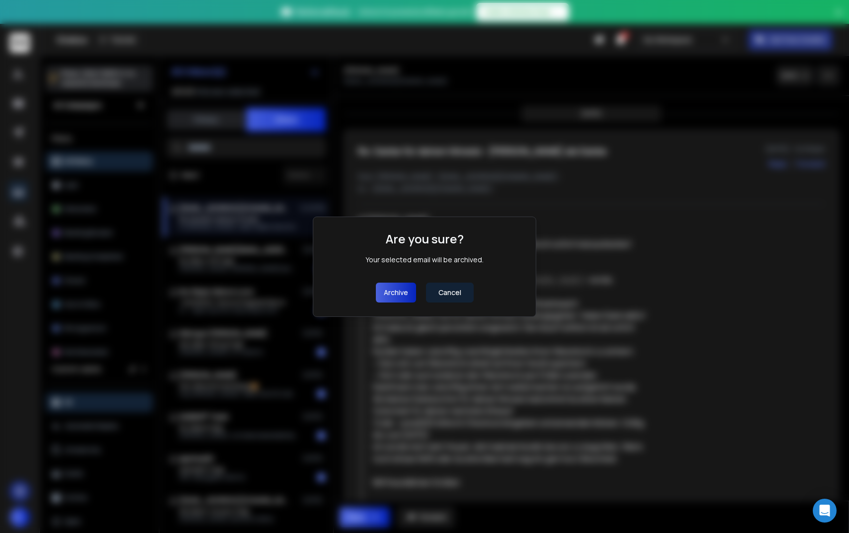
click at [388, 288] on p "archive" at bounding box center [396, 292] width 24 height 10
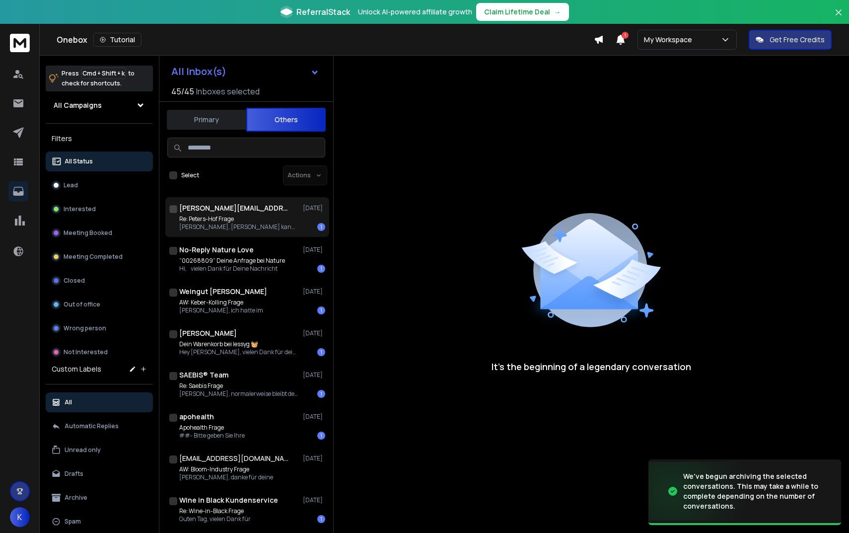
click at [253, 224] on div "Re: Peters-Hof Frage Hallo Lena, Leider kann ich 1" at bounding box center [252, 223] width 146 height 16
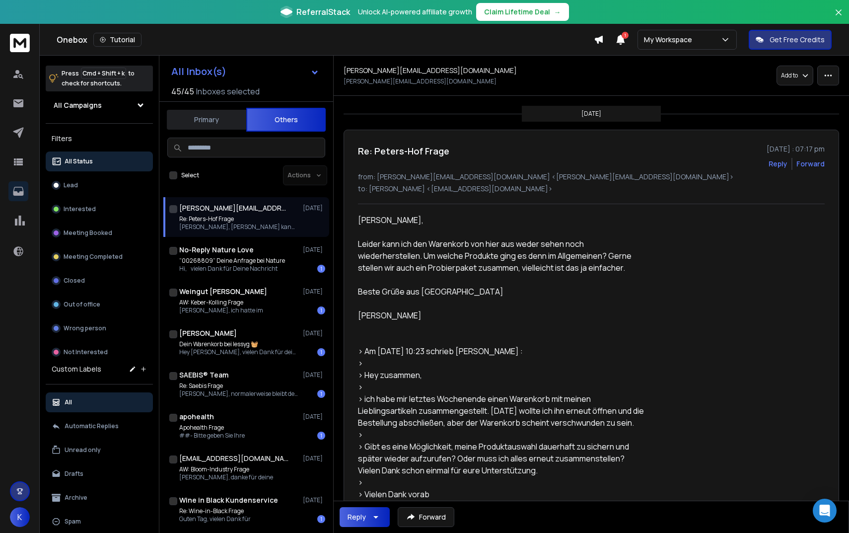
click at [676, 75] on button "button" at bounding box center [828, 76] width 22 height 20
click at [676, 126] on div "Archive email" at bounding box center [799, 130] width 56 height 10
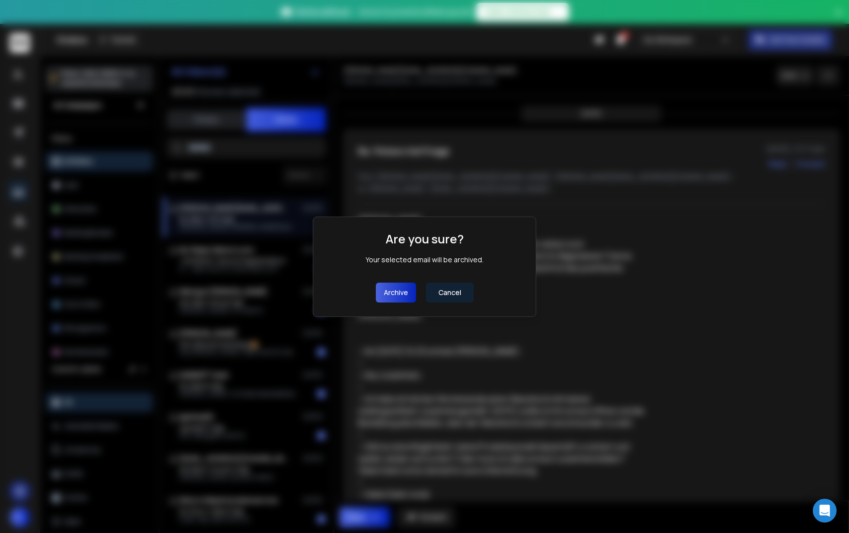
click at [394, 292] on p "archive" at bounding box center [396, 292] width 24 height 10
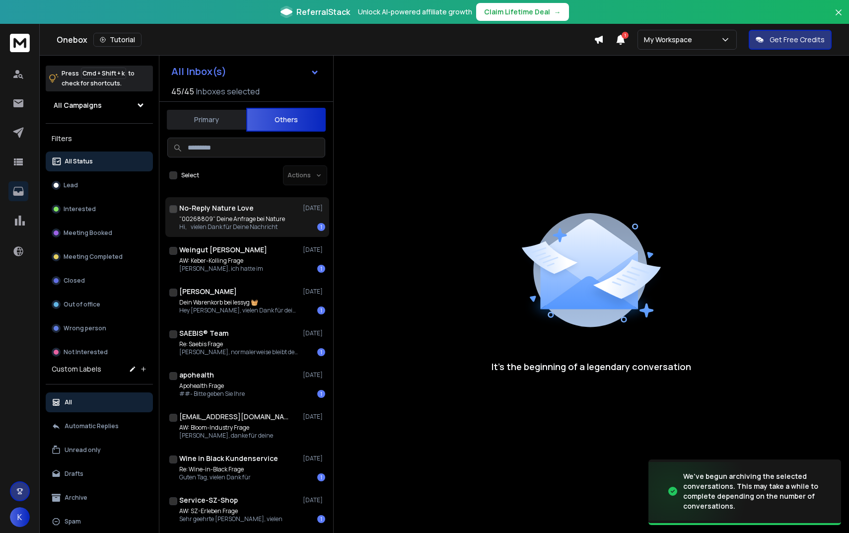
click at [272, 221] on p "“00268809“ Deine Anfrage bei Nature" at bounding box center [232, 219] width 106 height 8
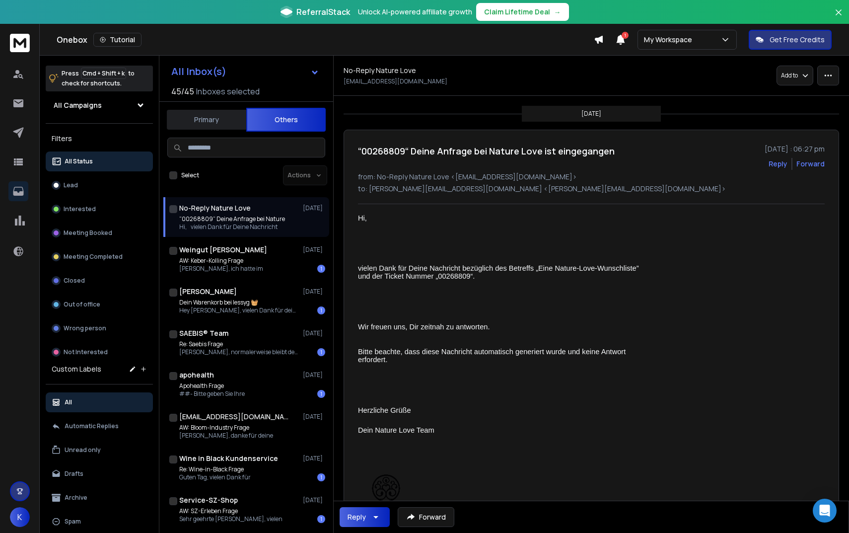
click at [676, 78] on icon "button" at bounding box center [827, 75] width 9 height 9
click at [676, 129] on div "Archive email" at bounding box center [799, 130] width 56 height 10
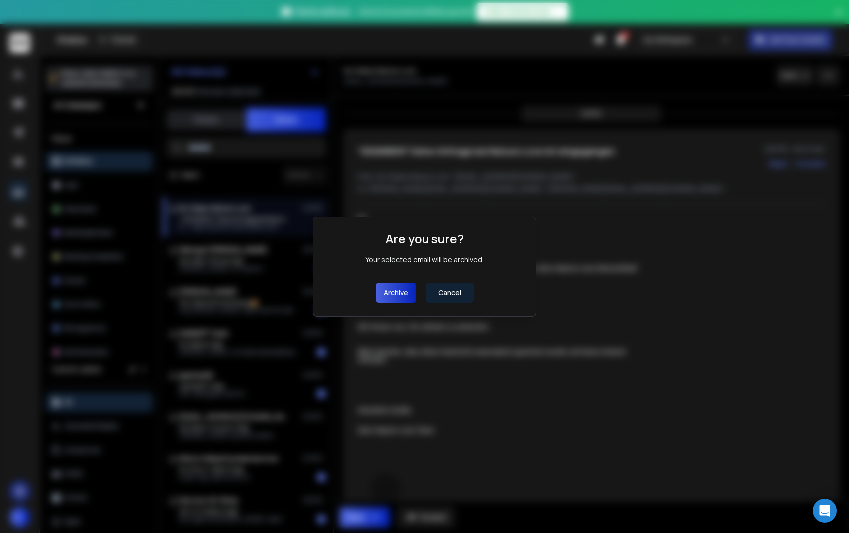
click at [395, 296] on p "archive" at bounding box center [396, 292] width 24 height 10
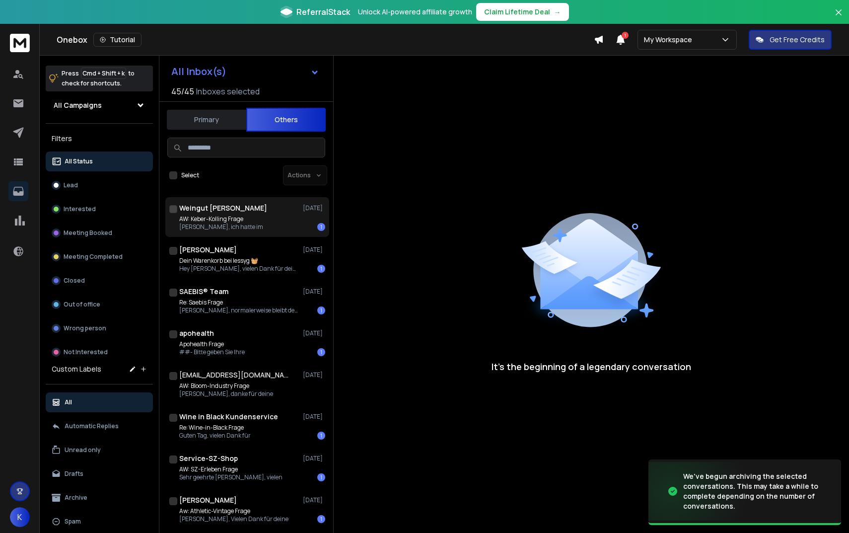
click at [241, 217] on p "AW: Keber-Kolling Frage" at bounding box center [221, 219] width 84 height 8
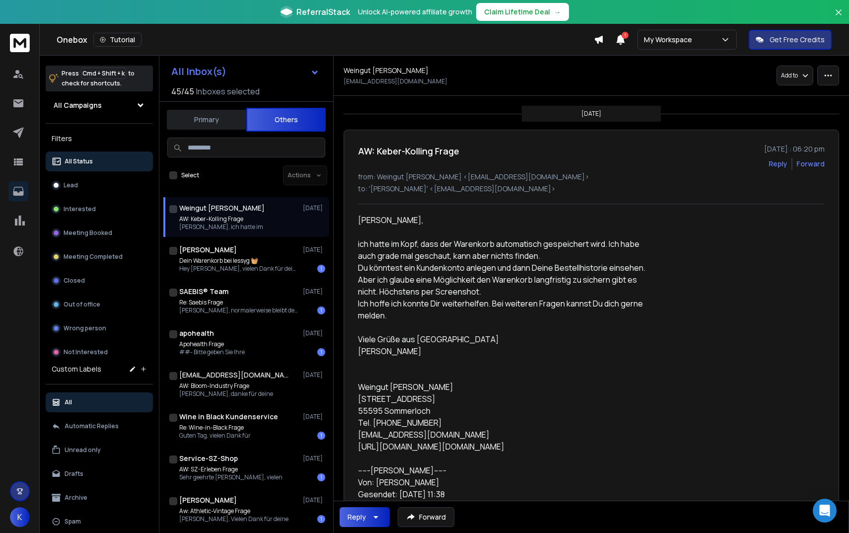
click at [363, 515] on div "Reply" at bounding box center [356, 517] width 18 height 10
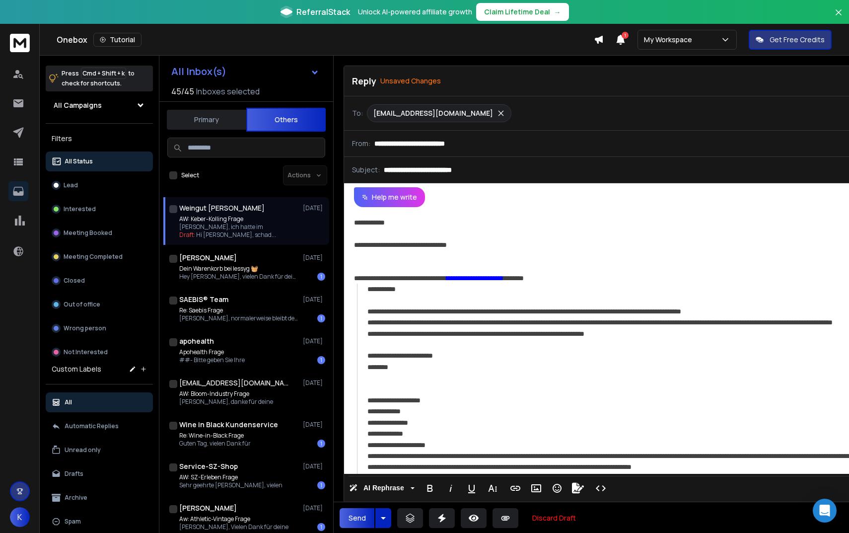
click at [352, 522] on button "Send" at bounding box center [357, 518] width 35 height 20
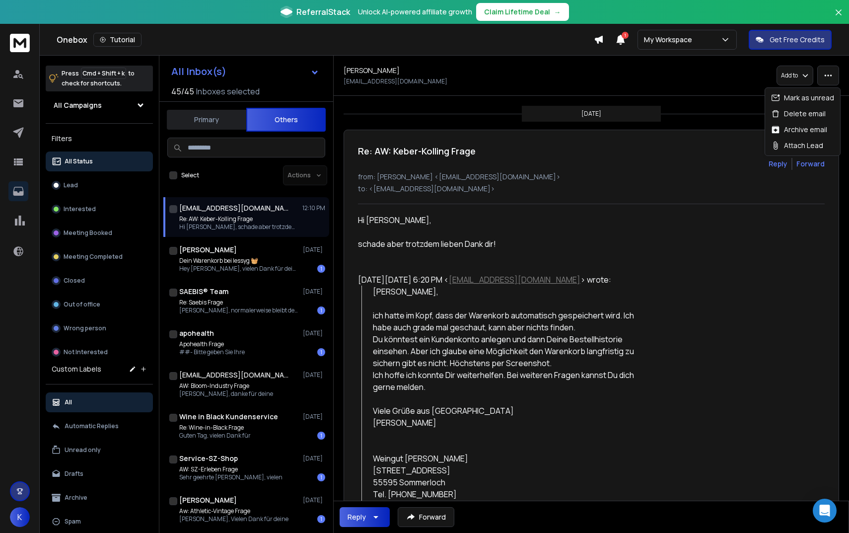
click at [676, 75] on icon "button" at bounding box center [827, 74] width 7 height 1
click at [676, 126] on div "Archive email" at bounding box center [799, 130] width 56 height 10
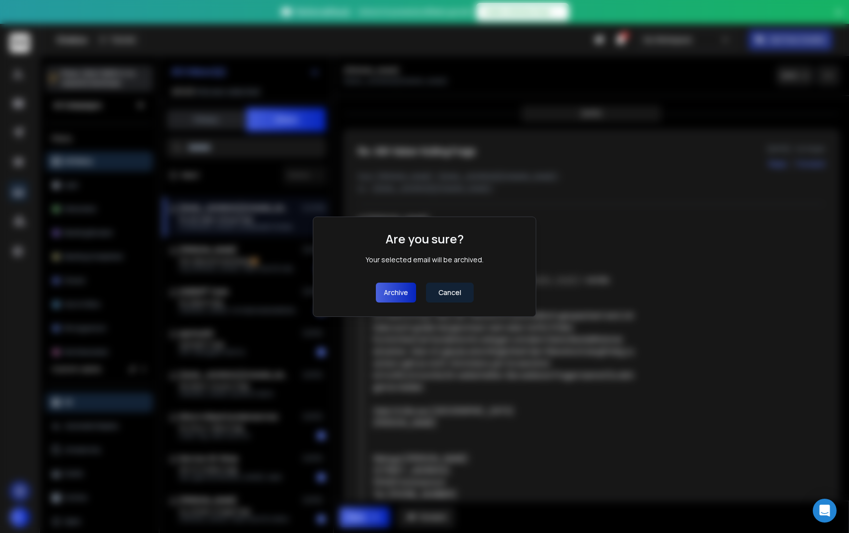
click at [389, 288] on p "archive" at bounding box center [396, 292] width 24 height 10
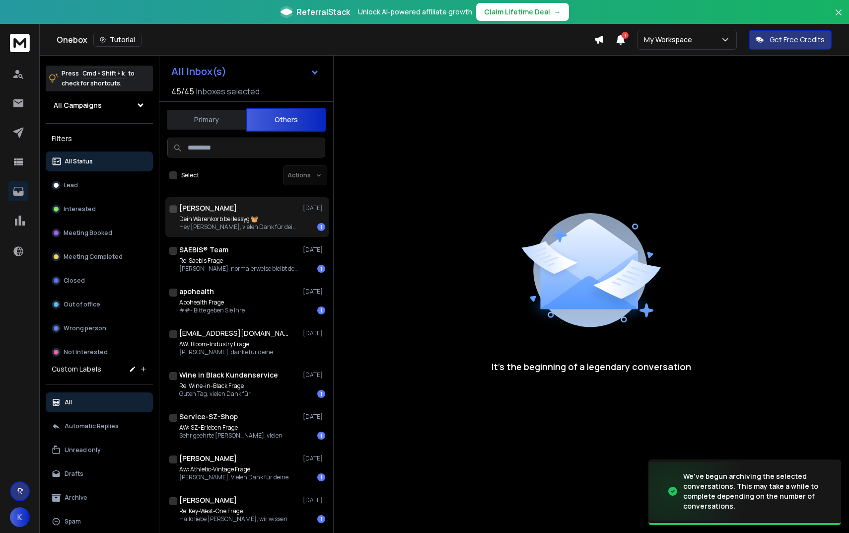
click at [237, 205] on h1 "Marco Heiderich Trimborn" at bounding box center [208, 208] width 58 height 10
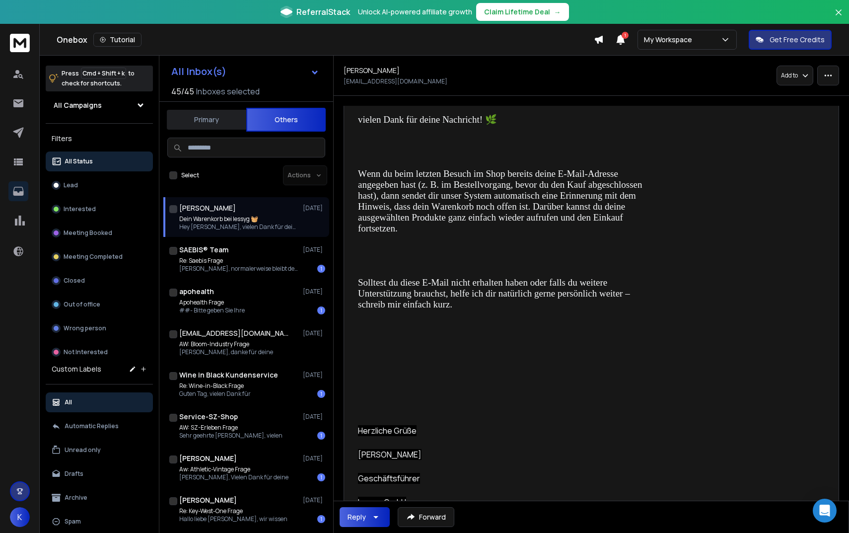
scroll to position [174, 0]
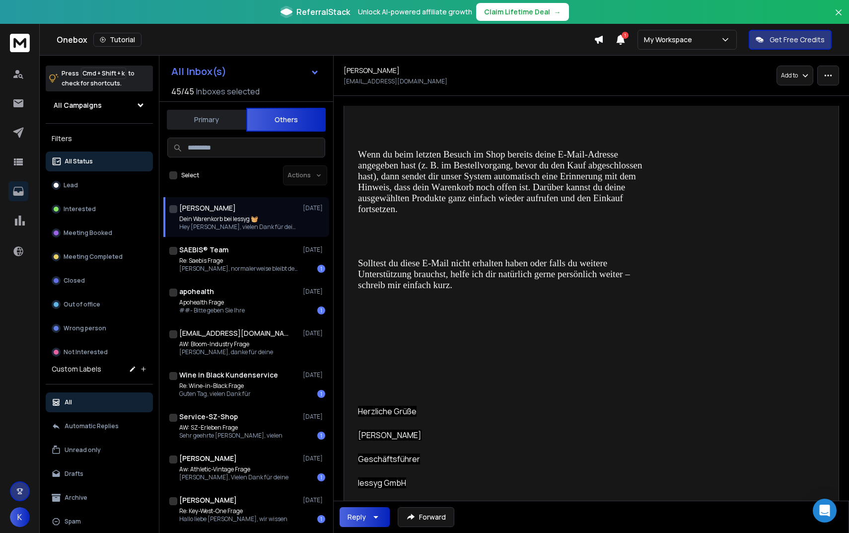
click at [361, 513] on div "Reply" at bounding box center [356, 517] width 18 height 10
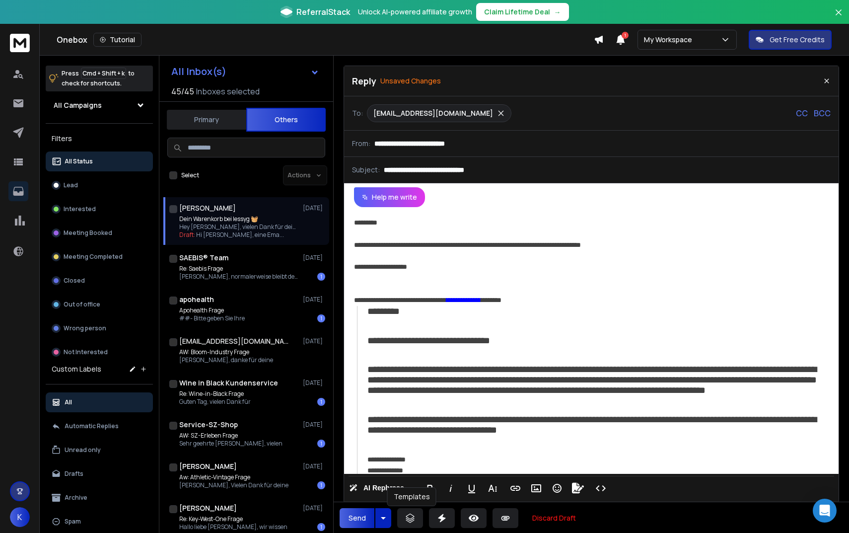
click at [342, 520] on button "Send" at bounding box center [357, 518] width 35 height 20
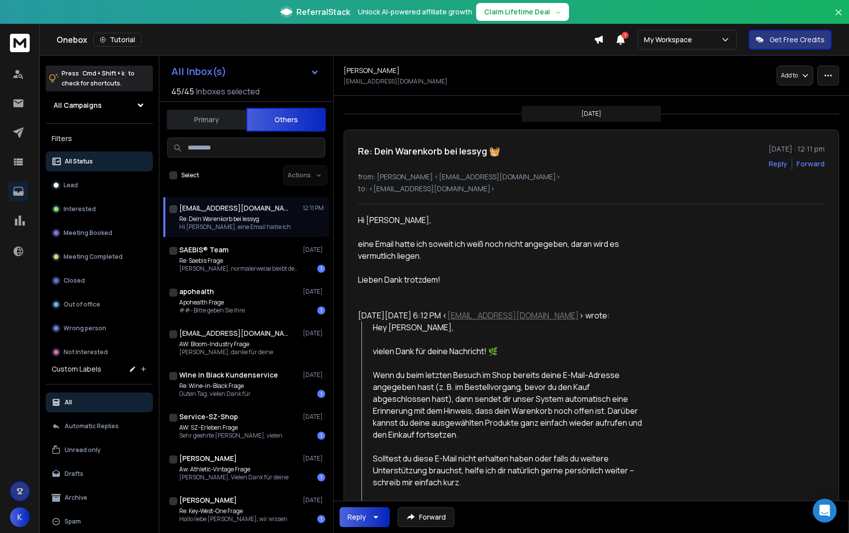
click at [676, 74] on icon "button" at bounding box center [827, 74] width 7 height 1
click at [676, 129] on div "Archive email" at bounding box center [799, 130] width 56 height 10
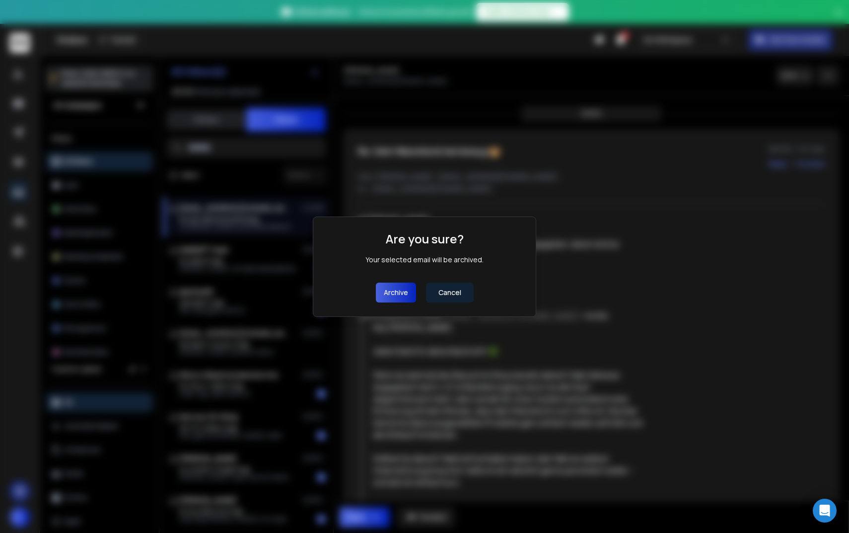
click at [390, 291] on p "archive" at bounding box center [396, 292] width 24 height 10
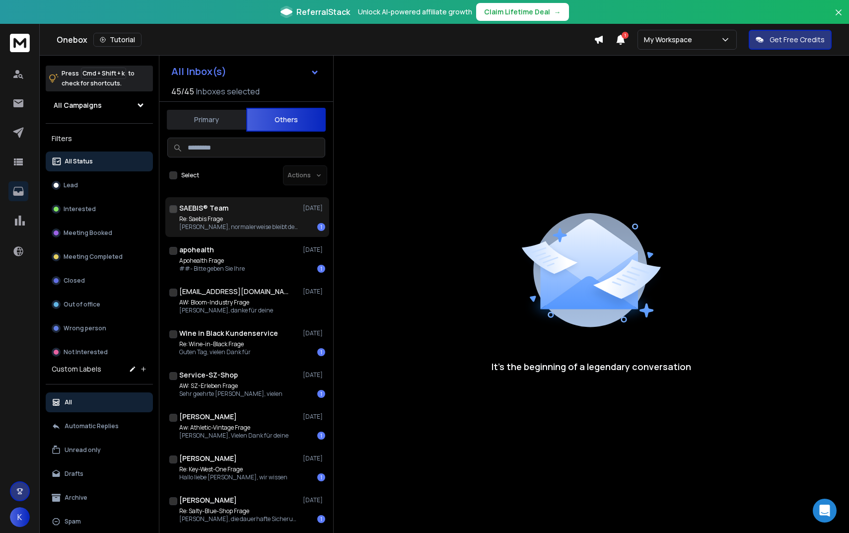
click at [297, 218] on p "Re: Saebis Frage" at bounding box center [238, 219] width 119 height 8
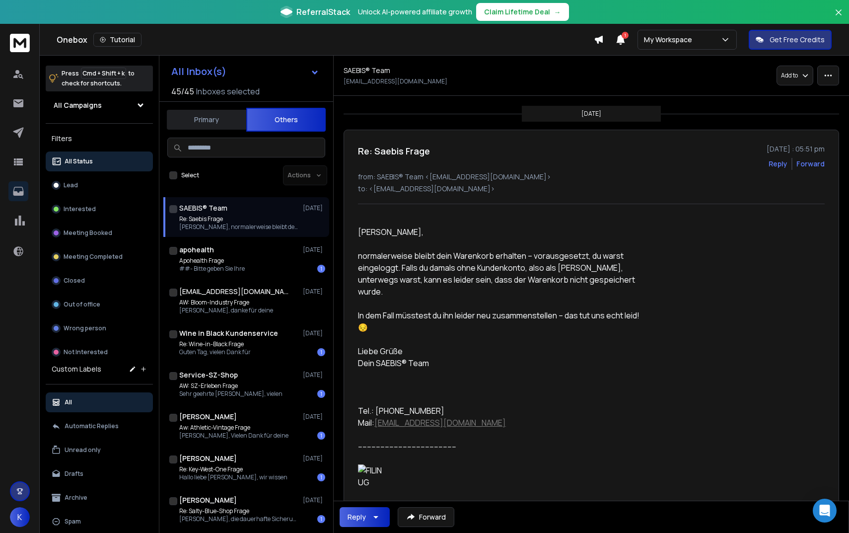
click at [676, 74] on icon "button" at bounding box center [827, 75] width 9 height 9
click at [676, 127] on div "Archive email" at bounding box center [799, 130] width 56 height 10
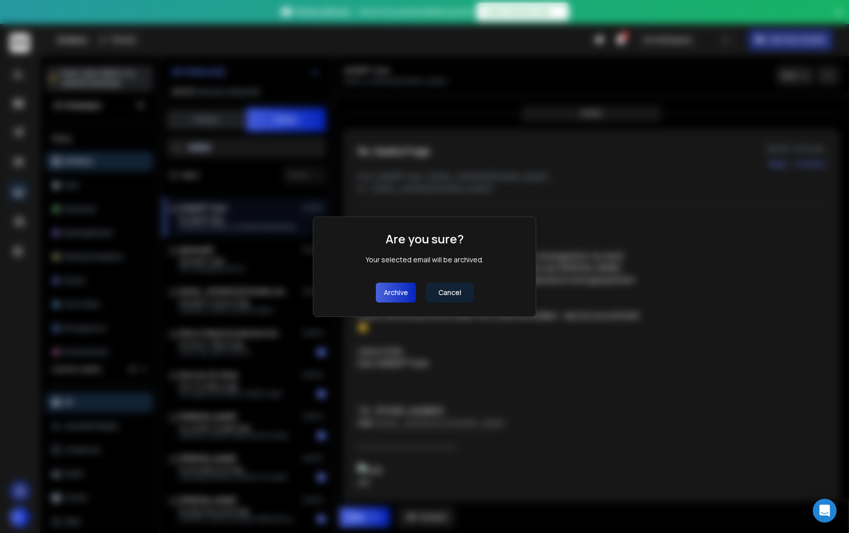
click at [391, 289] on p "archive" at bounding box center [396, 292] width 24 height 10
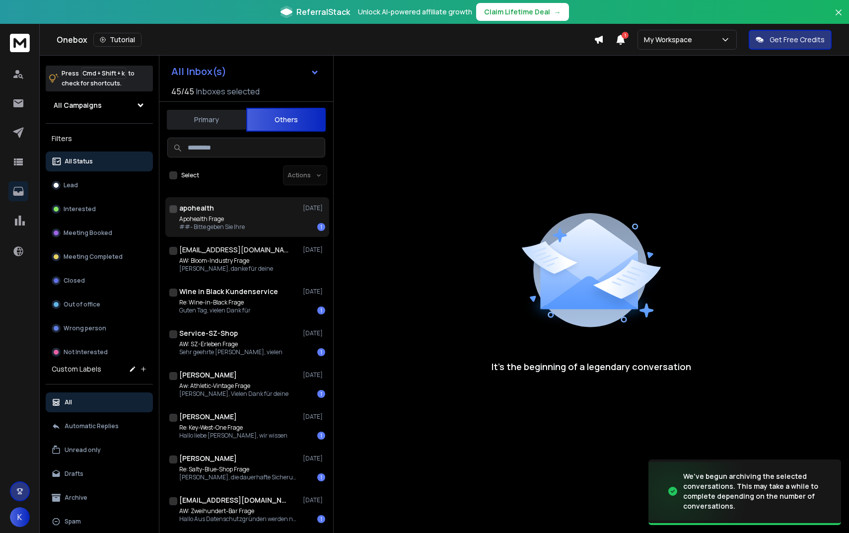
click at [267, 218] on div "Apohealth Frage ##- Bitte geben Sie Ihre 1" at bounding box center [252, 223] width 146 height 16
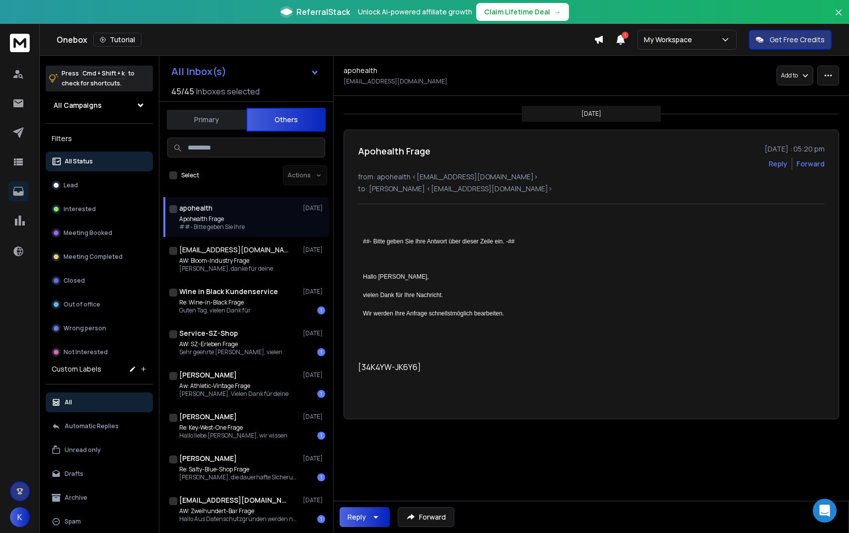
click at [676, 73] on icon "button" at bounding box center [827, 75] width 9 height 9
click at [676, 131] on div "Archive email" at bounding box center [799, 130] width 56 height 10
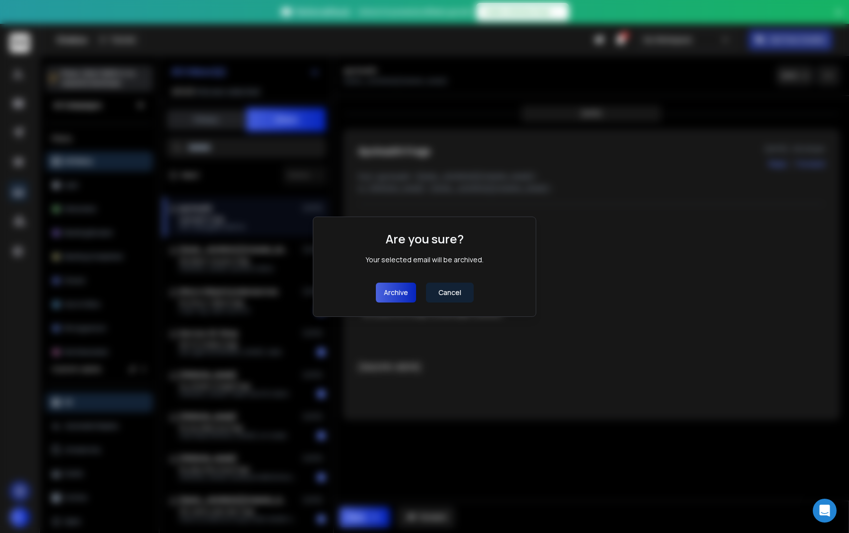
click at [392, 296] on p "archive" at bounding box center [396, 292] width 24 height 10
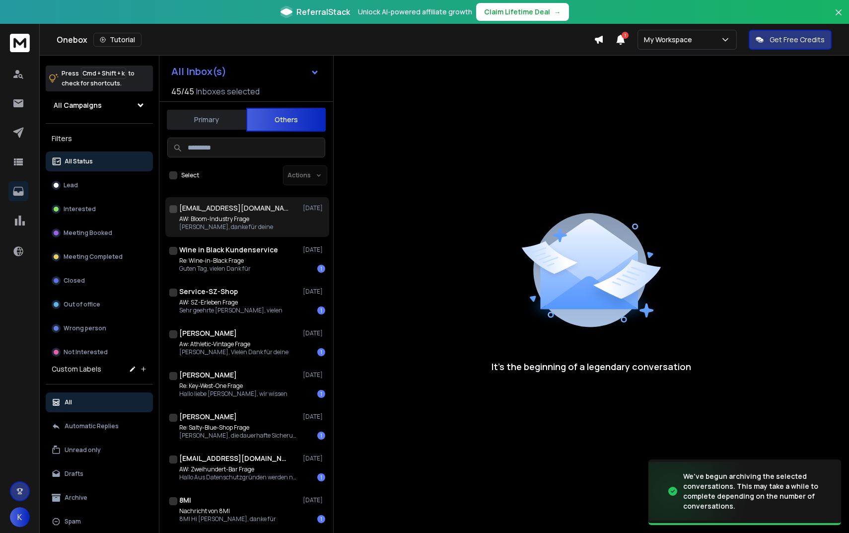
click at [242, 209] on h1 "info@bloom-industry.de" at bounding box center [233, 208] width 109 height 10
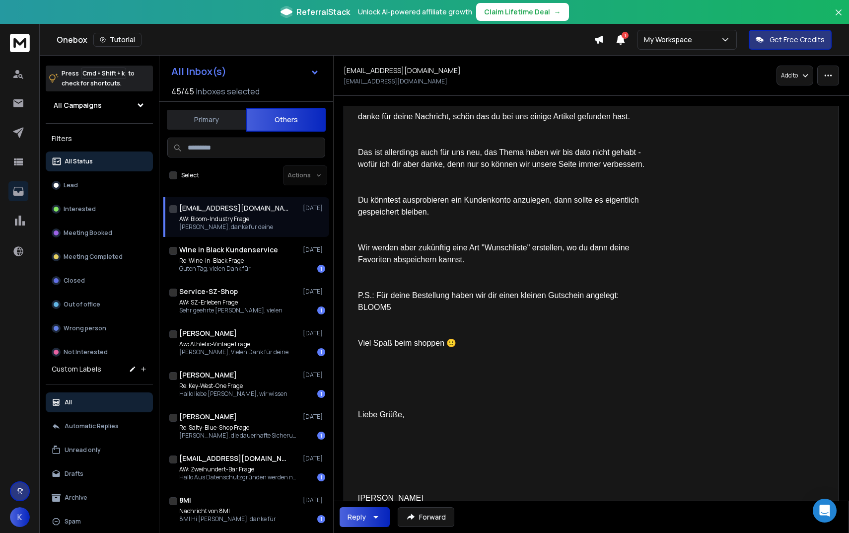
scroll to position [160, 0]
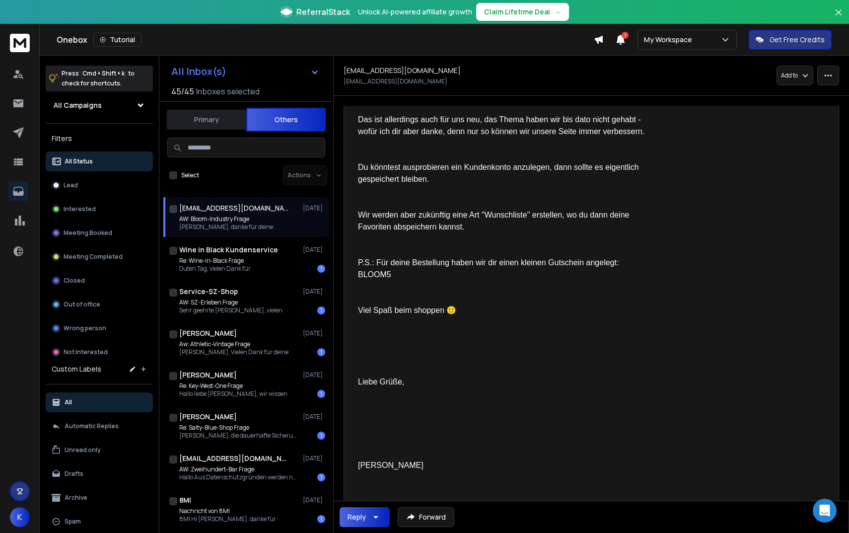
click at [362, 519] on div "Reply" at bounding box center [356, 517] width 18 height 10
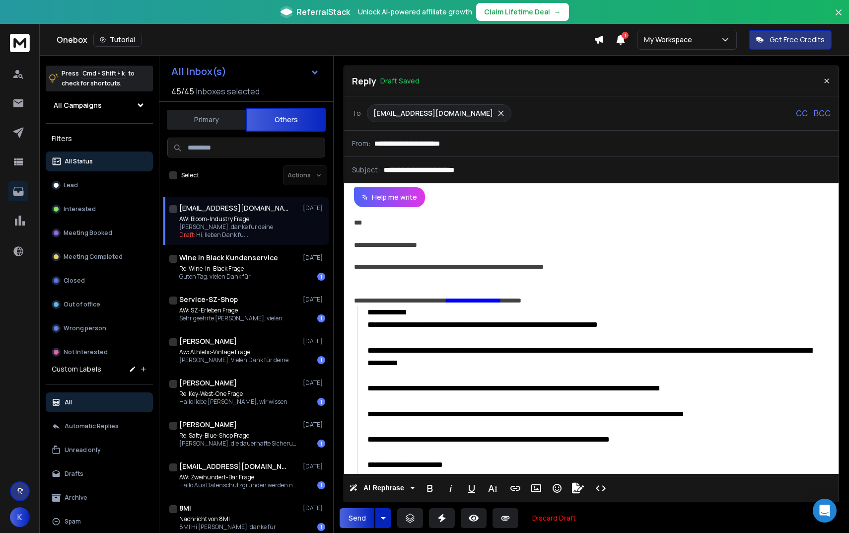
click at [349, 522] on button "Send" at bounding box center [357, 518] width 35 height 20
click at [357, 517] on div "Send" at bounding box center [366, 518] width 52 height 20
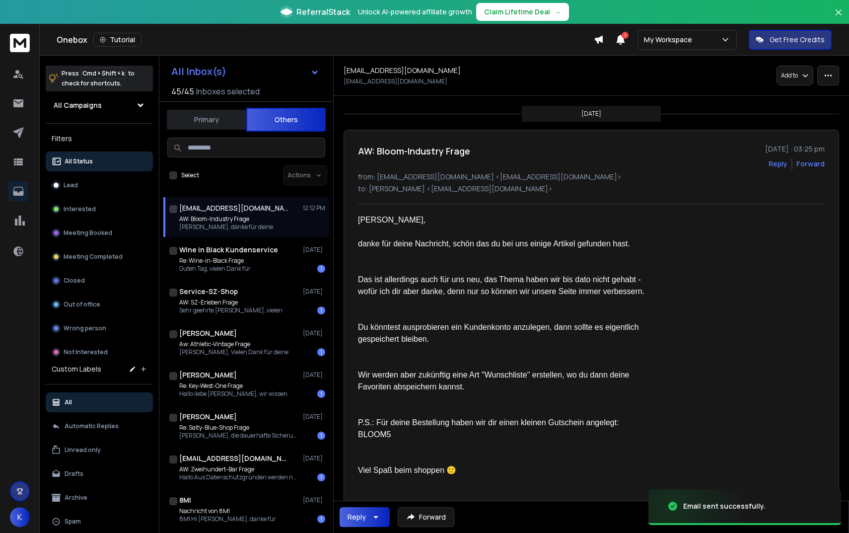
click at [676, 74] on icon "button" at bounding box center [827, 75] width 9 height 9
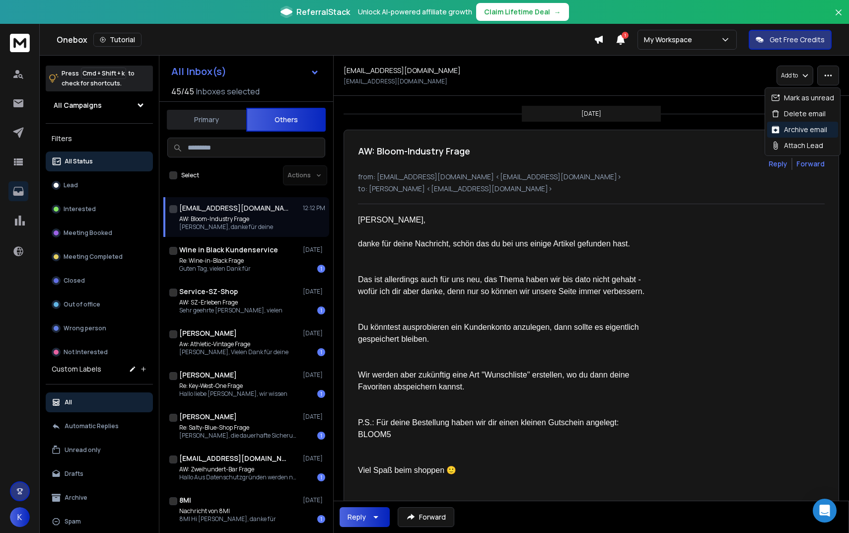
click at [676, 130] on div "Archive email" at bounding box center [799, 130] width 56 height 10
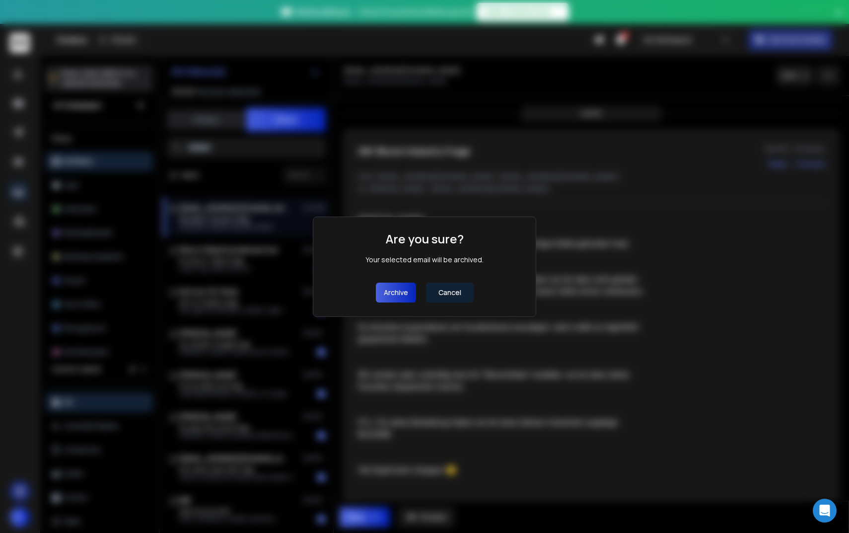
click at [405, 293] on p "archive" at bounding box center [396, 292] width 24 height 10
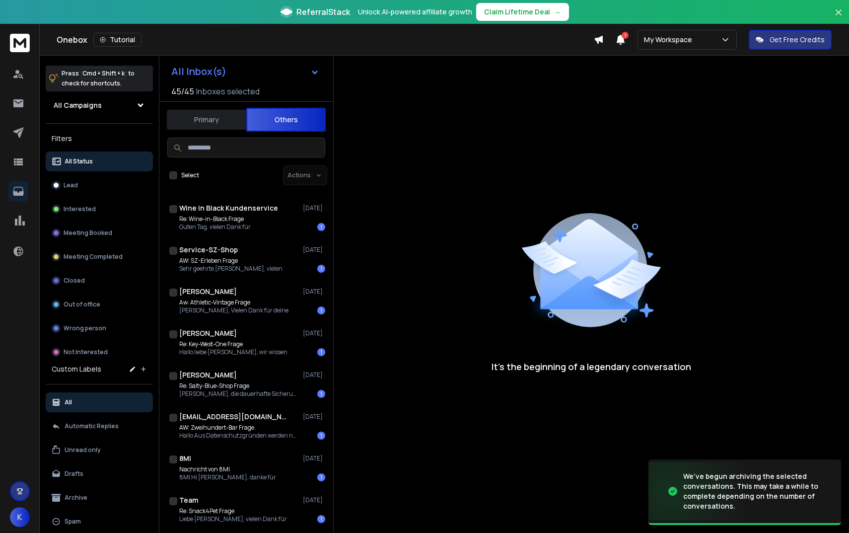
click at [245, 189] on div "Select Actions Wine in Black Kundenservice 14 Oct Re: Wine-in-Black Frage Guten…" at bounding box center [246, 362] width 174 height 456
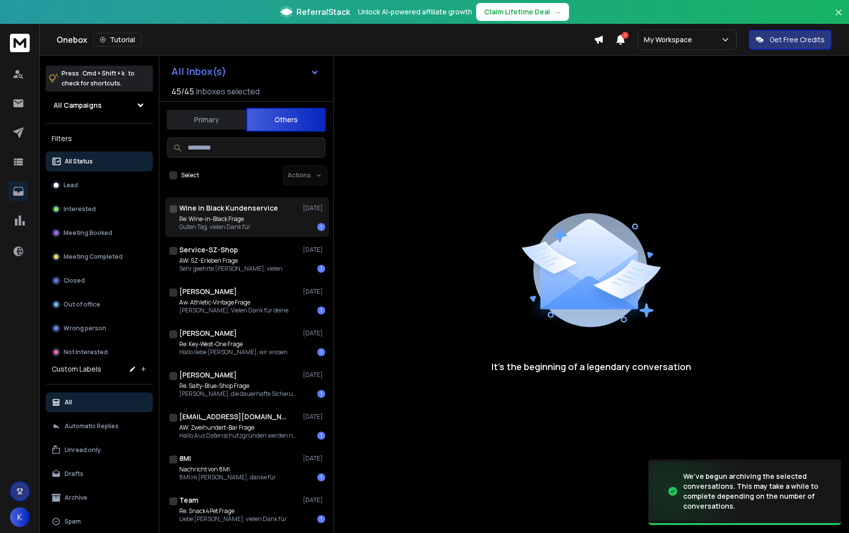
click at [230, 215] on p "Re: Wine-in-Black Frage" at bounding box center [214, 219] width 71 height 8
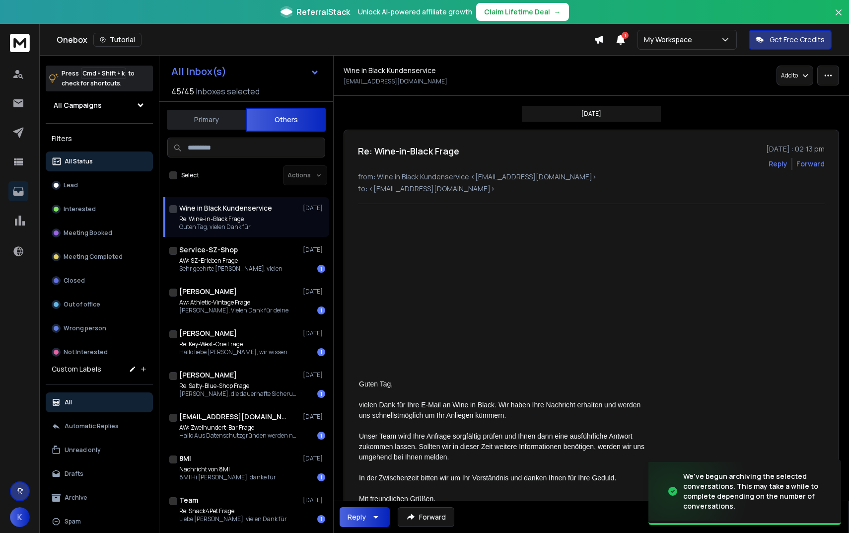
scroll to position [70, 0]
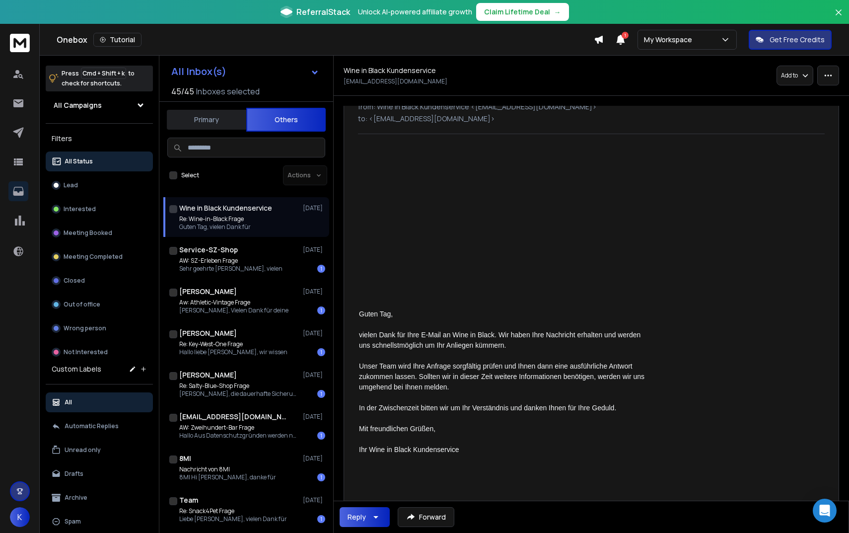
click at [676, 73] on icon "button" at bounding box center [827, 75] width 9 height 9
click at [676, 126] on div "Archive email" at bounding box center [799, 130] width 56 height 10
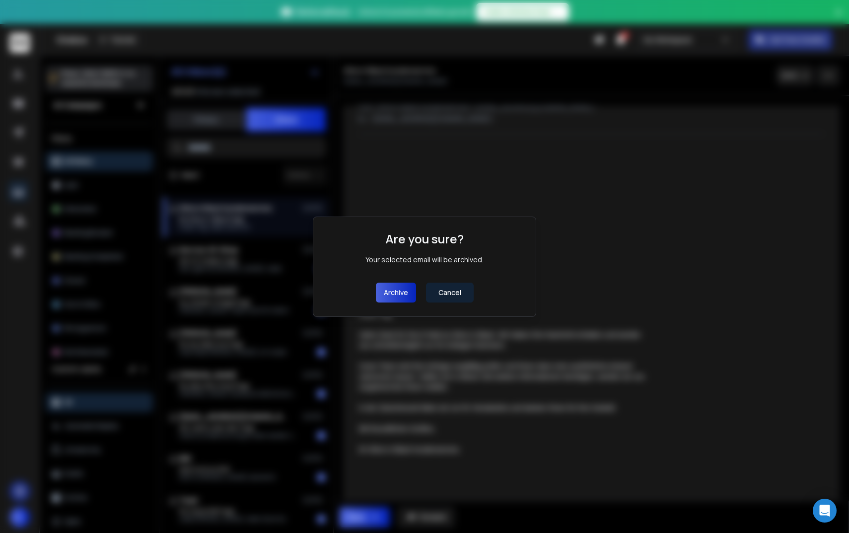
click at [386, 286] on button "archive" at bounding box center [396, 292] width 40 height 20
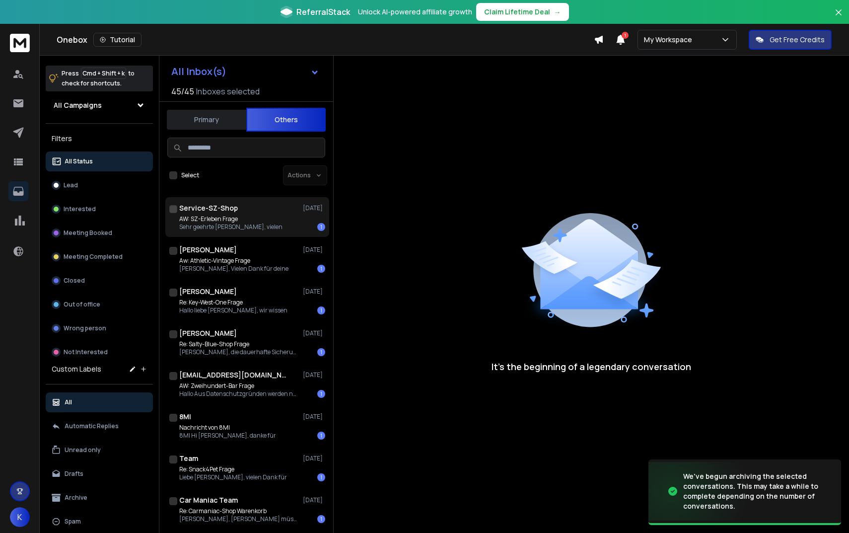
click at [236, 216] on p "AW: SZ-Erleben Frage" at bounding box center [230, 219] width 103 height 8
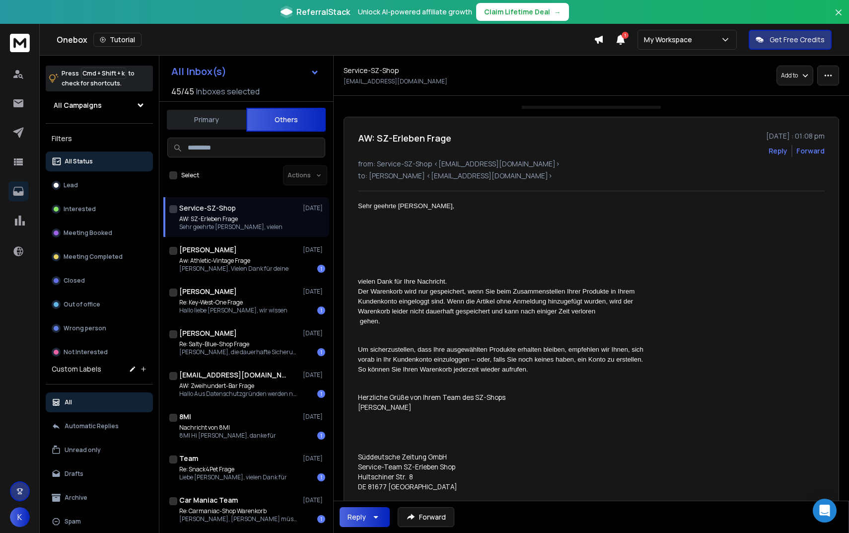
scroll to position [26, 0]
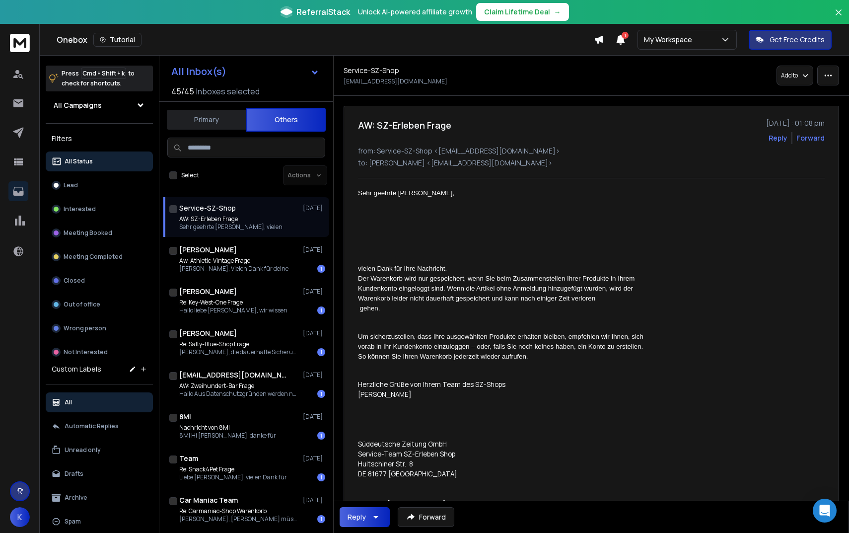
click at [676, 71] on icon "button" at bounding box center [827, 75] width 9 height 9
click at [676, 125] on div "Archive email" at bounding box center [799, 130] width 56 height 10
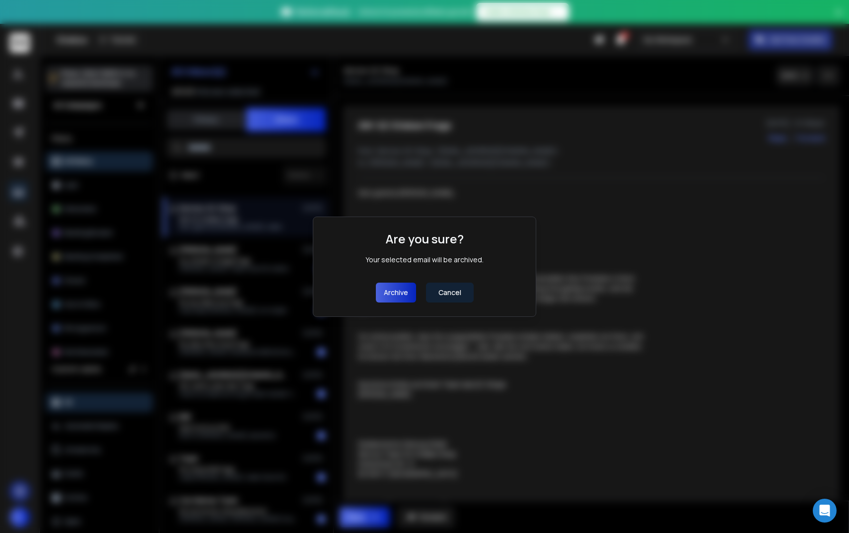
click at [406, 286] on button "archive" at bounding box center [396, 292] width 40 height 20
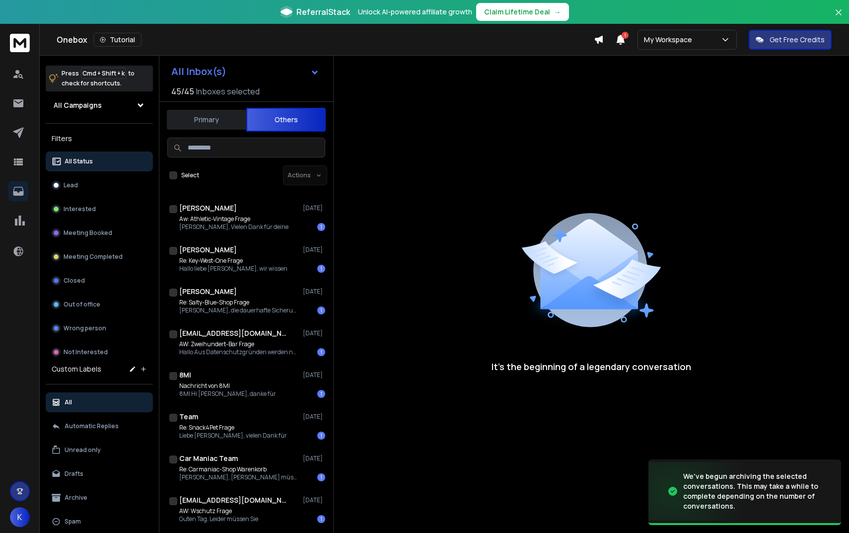
scroll to position [0, 0]
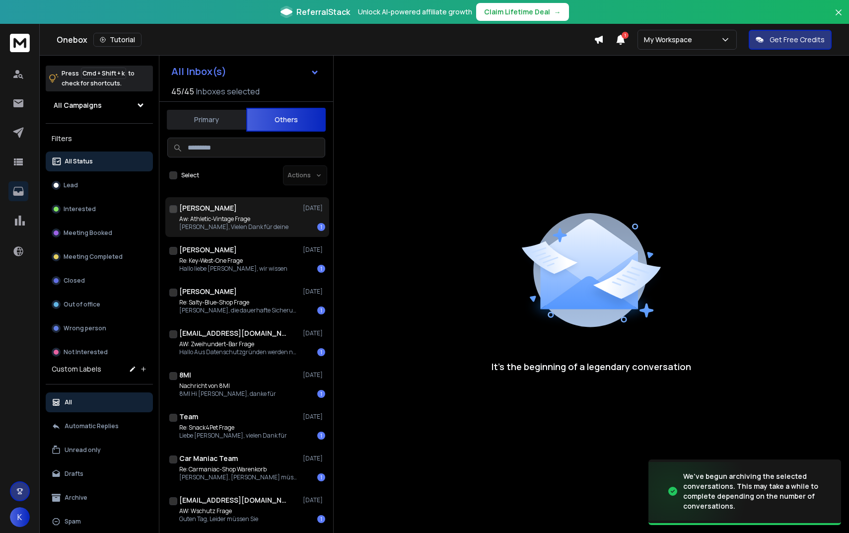
click at [222, 219] on p "Aw: Athletic-Vintage Frage" at bounding box center [233, 219] width 109 height 8
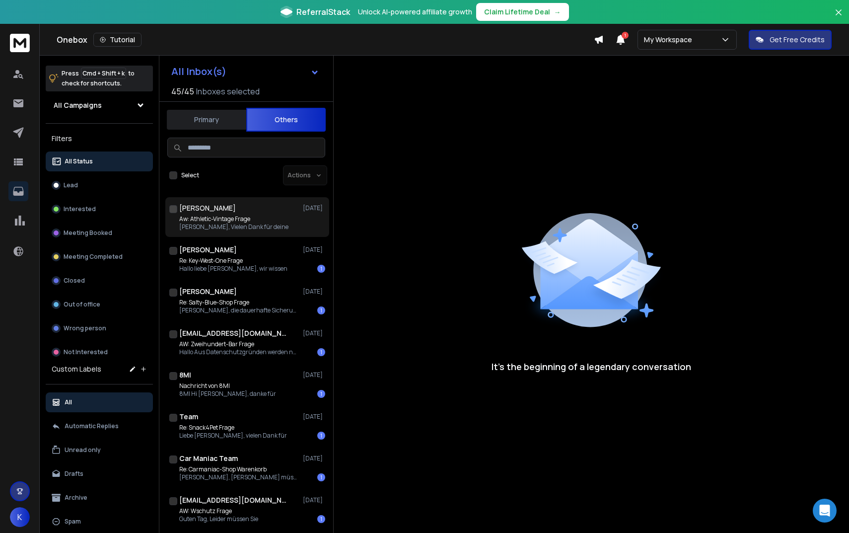
click at [279, 215] on div "Aw: Athletic-Vintage Frage Hallo Lena, Vielen Dank für deine" at bounding box center [252, 223] width 146 height 16
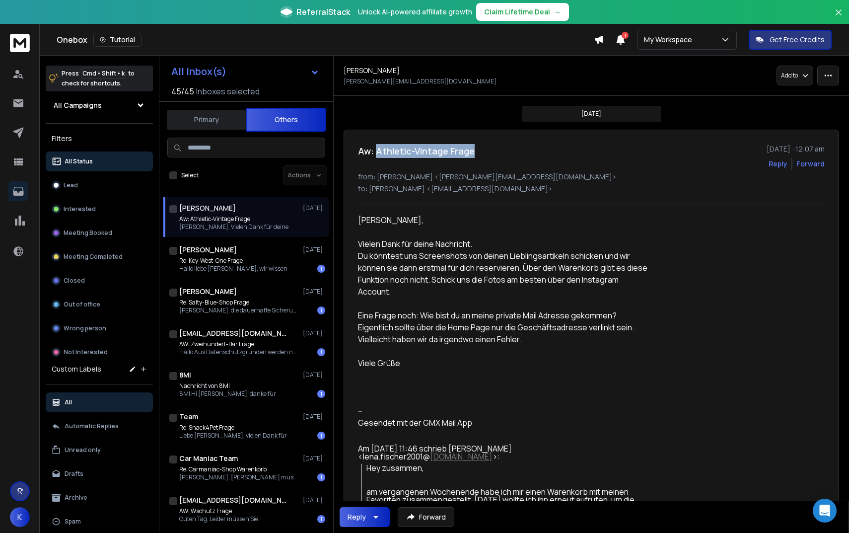
drag, startPoint x: 389, startPoint y: 149, endPoint x: 502, endPoint y: 145, distance: 112.8
click at [502, 145] on div "Aw: Athletic-Vintage Frage 14 October 2025 : 12:07 am Reply Forward" at bounding box center [591, 157] width 467 height 26
copy h1 "Athletic-Vintage Frage"
click at [351, 514] on div "Reply" at bounding box center [356, 517] width 18 height 10
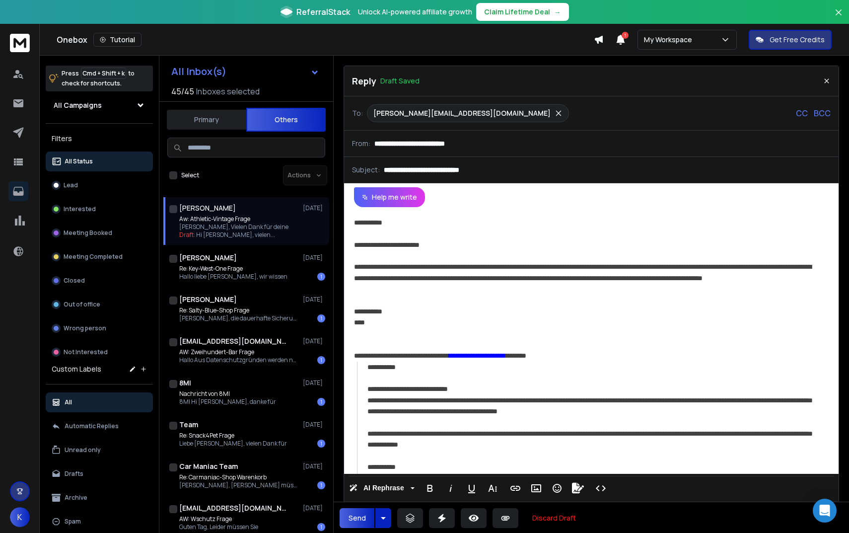
click at [676, 279] on div "**********" at bounding box center [586, 277] width 464 height 33
click at [353, 509] on button "Send" at bounding box center [357, 518] width 35 height 20
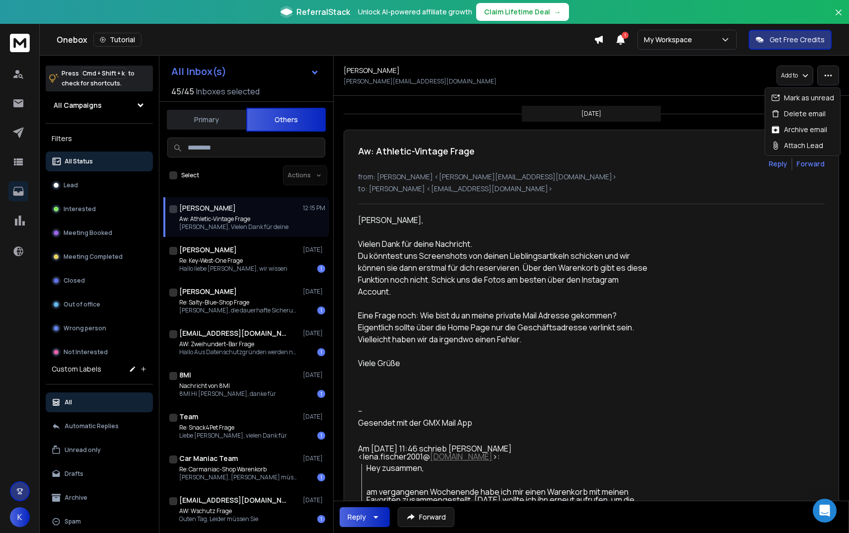
click at [676, 76] on icon "button" at bounding box center [827, 74] width 7 height 1
click at [676, 133] on div "Archive email" at bounding box center [799, 130] width 56 height 10
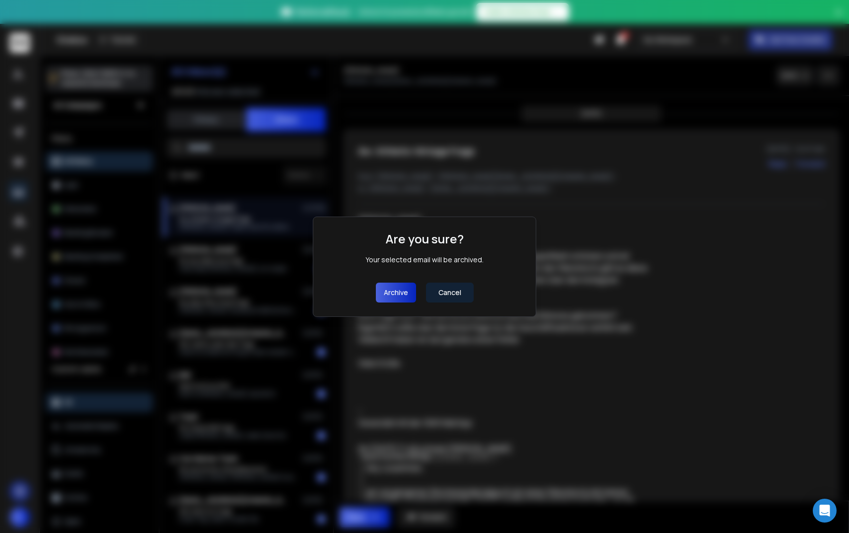
click at [401, 289] on p "archive" at bounding box center [396, 292] width 24 height 10
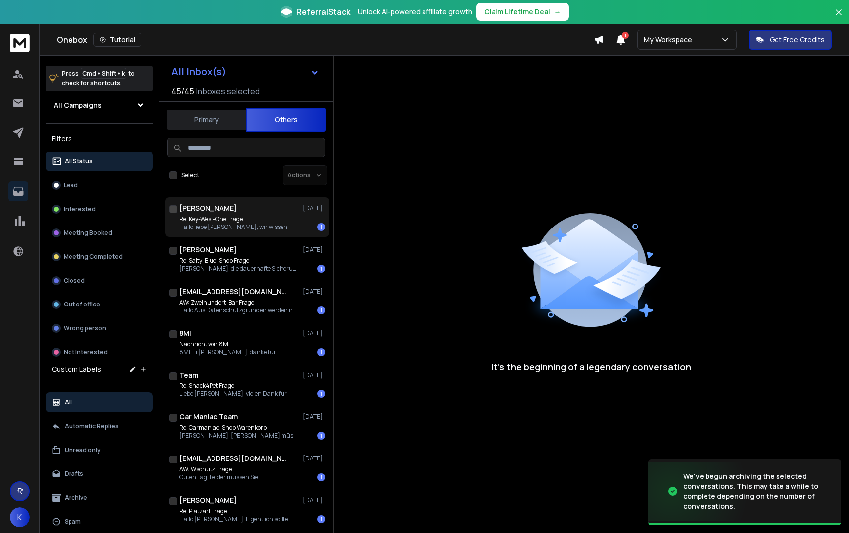
click at [227, 218] on p "Re: Key-West-One Frage" at bounding box center [233, 219] width 108 height 8
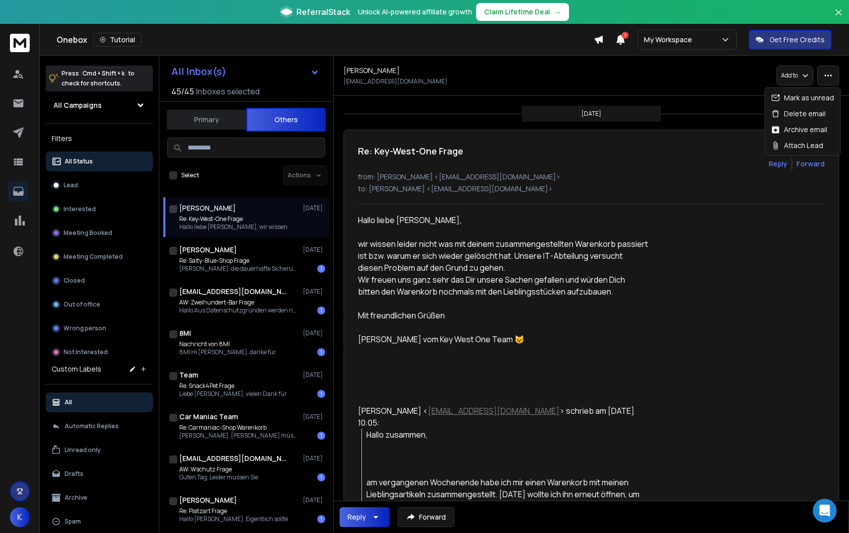
click at [676, 76] on icon "button" at bounding box center [827, 75] width 9 height 9
click at [676, 129] on div "Archive email" at bounding box center [799, 130] width 56 height 10
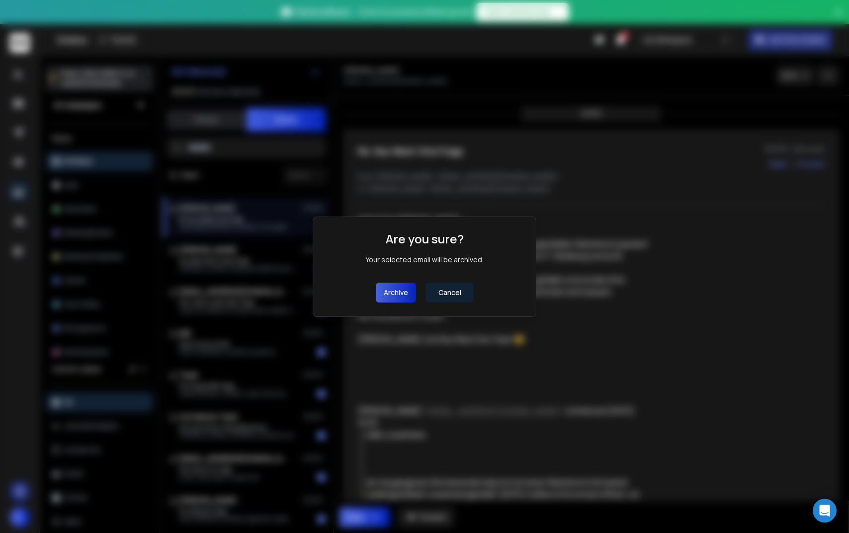
click at [401, 291] on p "archive" at bounding box center [396, 292] width 24 height 10
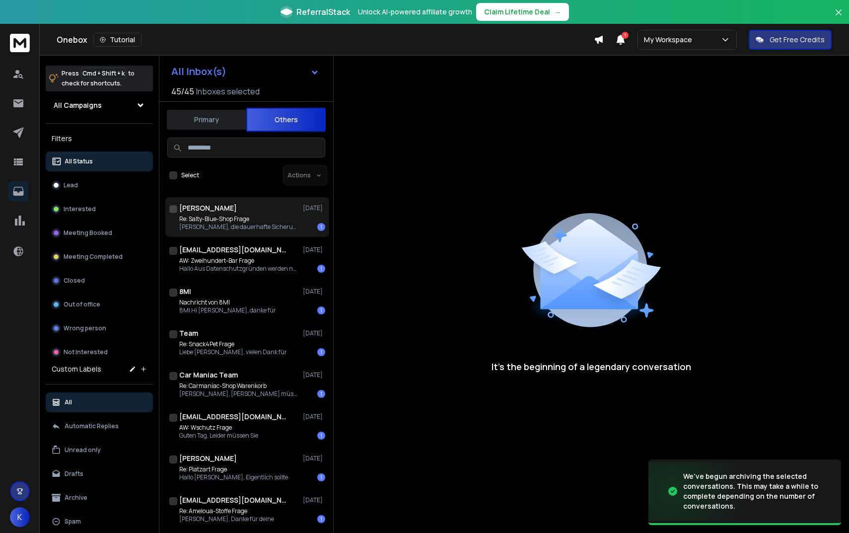
click at [279, 215] on p "Re: Salty-Blue-Shop Frage" at bounding box center [238, 219] width 119 height 8
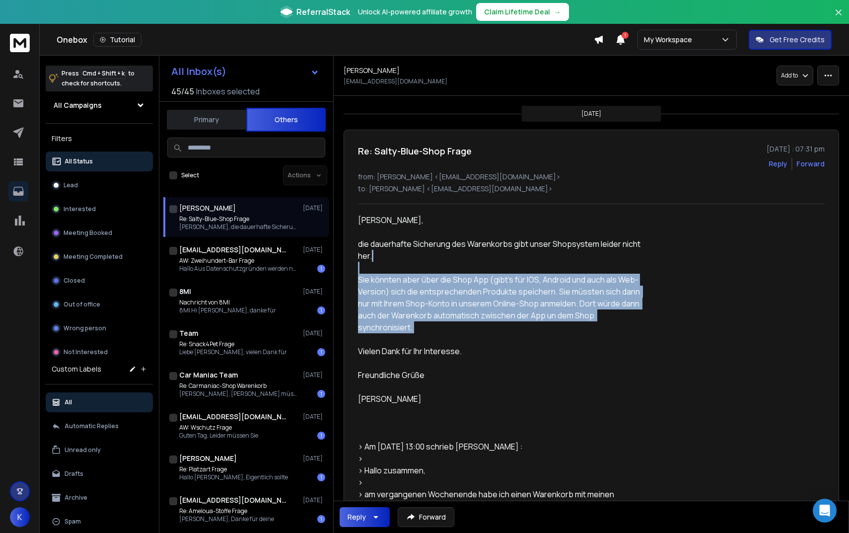
drag, startPoint x: 493, startPoint y: 329, endPoint x: 480, endPoint y: 267, distance: 62.9
click at [480, 267] on div "Hallo Lena, die dauerhafte Sicherung des Warenkorbs gibt unser Shopsystem leide…" at bounding box center [507, 438] width 298 height 449
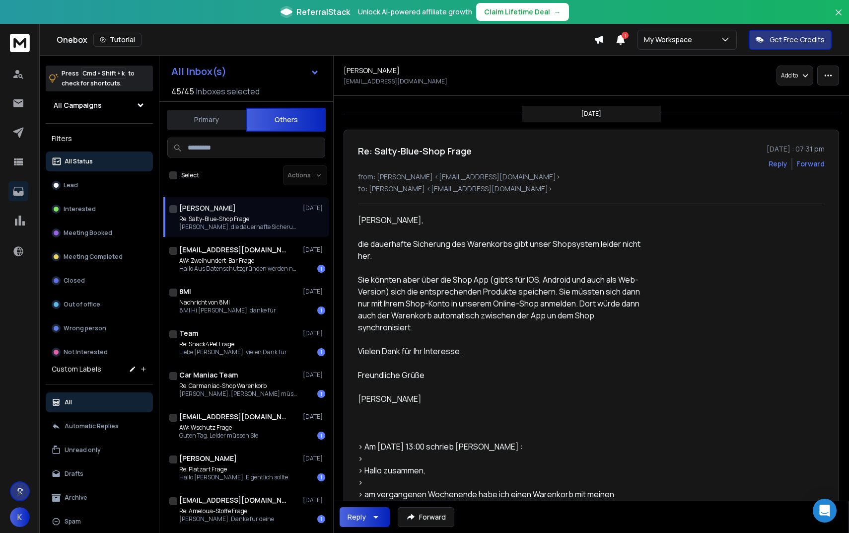
click at [358, 519] on div "Reply" at bounding box center [356, 517] width 18 height 10
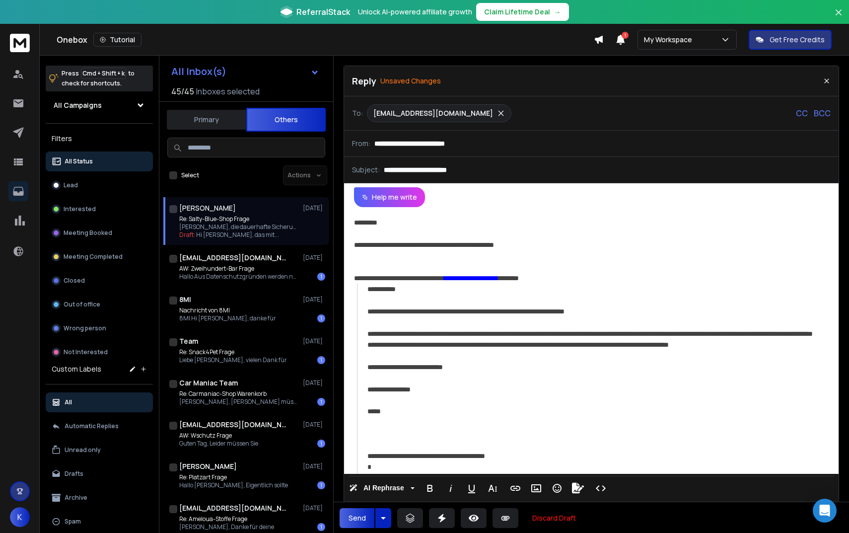
click at [454, 248] on div "**********" at bounding box center [586, 244] width 464 height 11
click at [363, 517] on button "Send" at bounding box center [357, 518] width 35 height 20
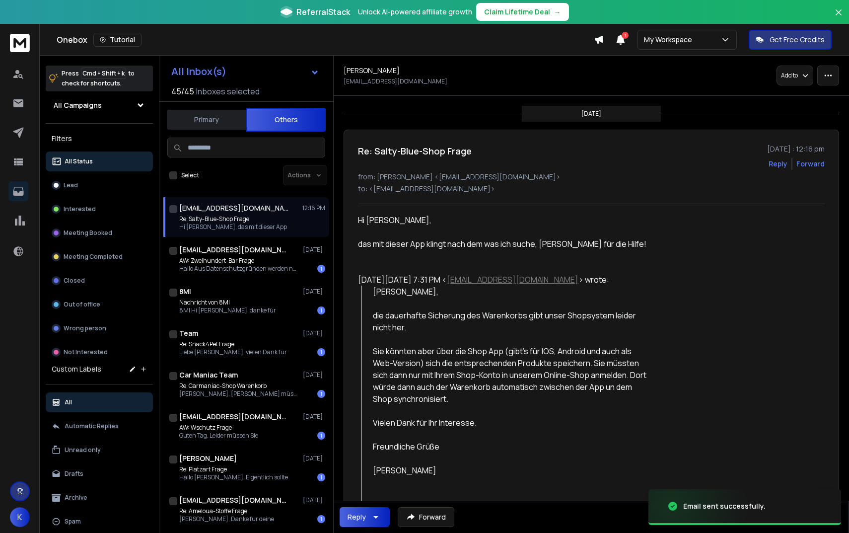
click at [676, 78] on icon "button" at bounding box center [827, 75] width 9 height 9
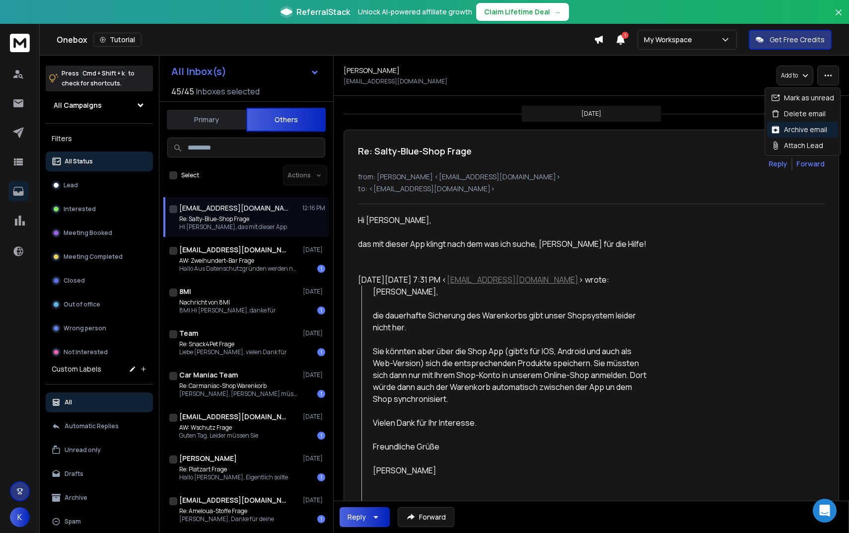
click at [676, 128] on icon at bounding box center [775, 129] width 7 height 7
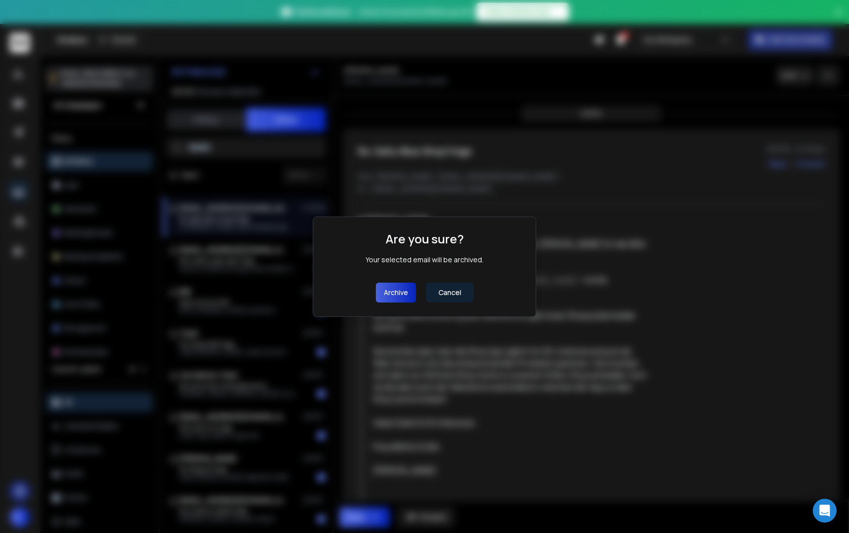
click at [400, 289] on p "archive" at bounding box center [396, 292] width 24 height 10
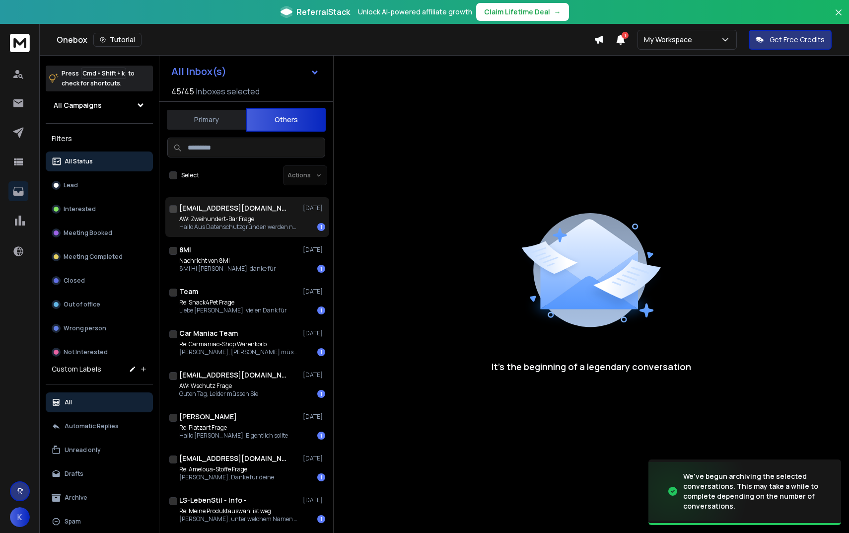
click at [237, 217] on p "AW: Zweihundert-Bar Frage" at bounding box center [238, 219] width 119 height 8
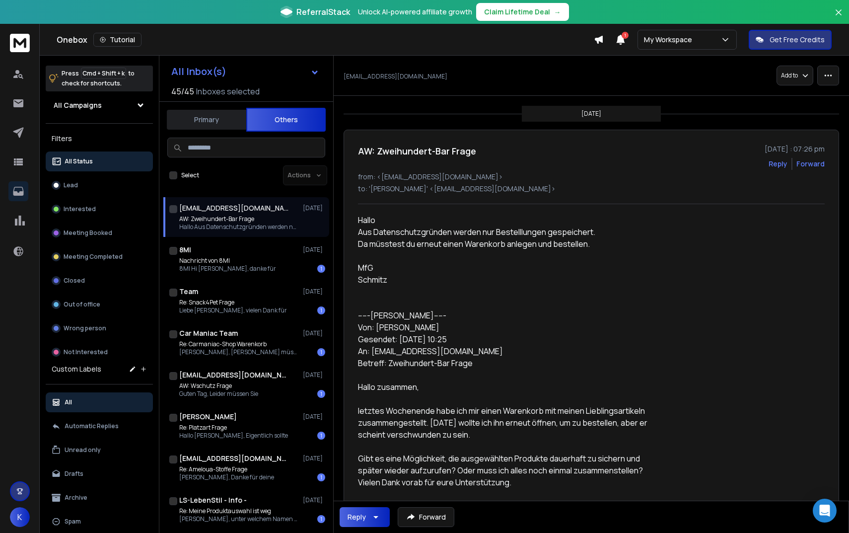
click at [676, 77] on icon "button" at bounding box center [827, 75] width 9 height 9
click at [676, 131] on div "Archive email" at bounding box center [799, 130] width 56 height 10
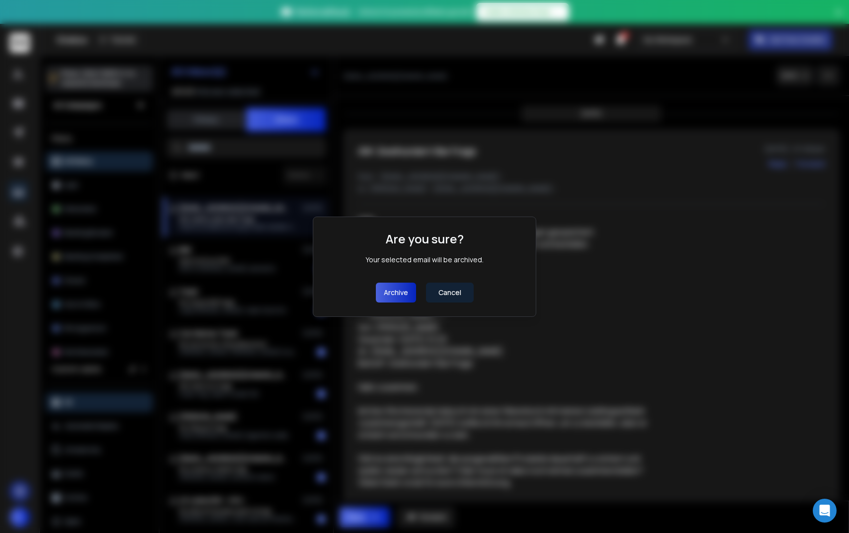
click at [381, 298] on button "archive" at bounding box center [396, 292] width 40 height 20
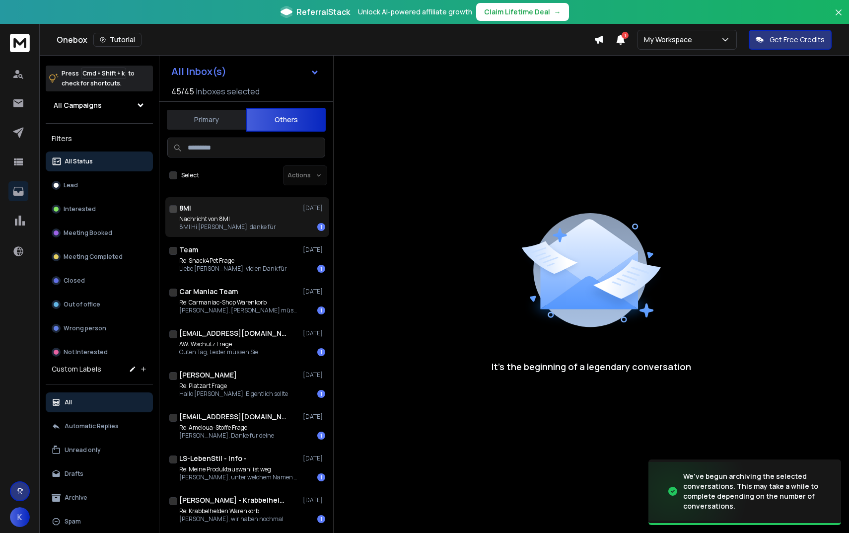
click at [226, 215] on p "Nachricht von 8MI" at bounding box center [227, 219] width 97 height 8
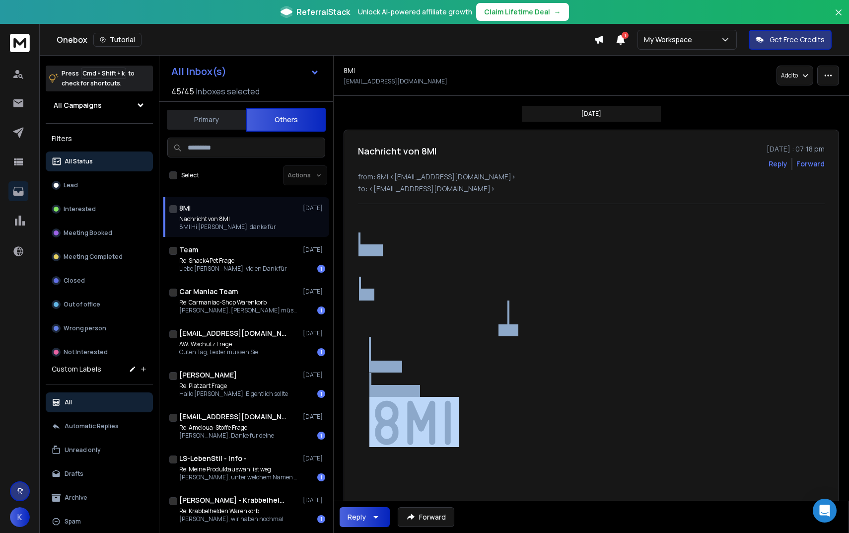
drag, startPoint x: 376, startPoint y: 228, endPoint x: 538, endPoint y: 431, distance: 259.5
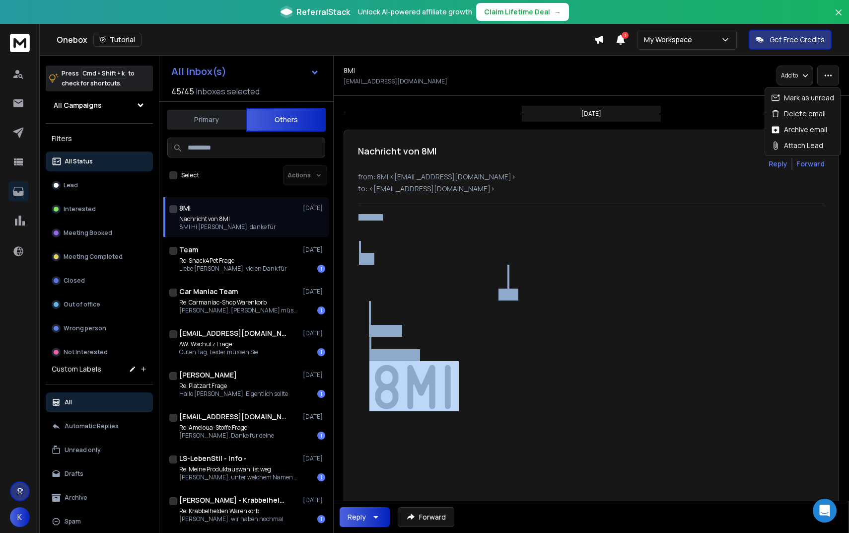
click at [676, 78] on button "button" at bounding box center [828, 76] width 22 height 20
click at [676, 128] on div "Archive email" at bounding box center [799, 130] width 56 height 10
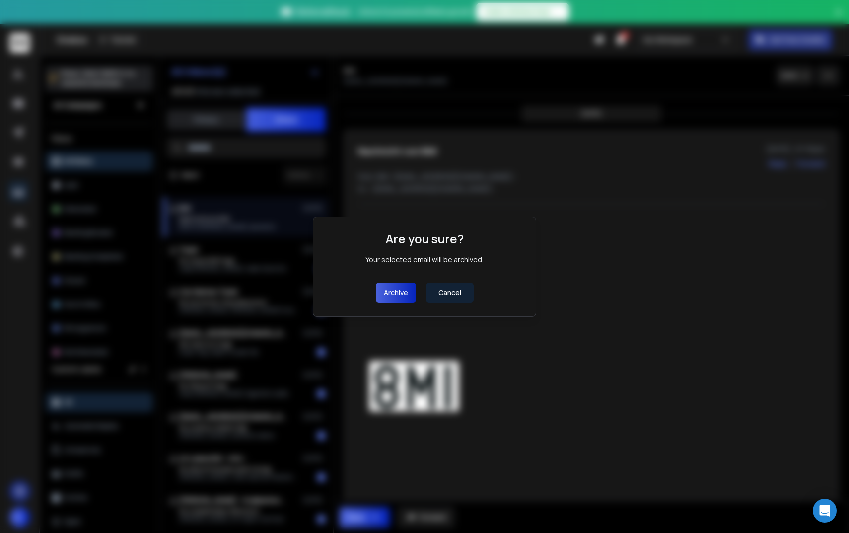
click at [408, 289] on button "archive" at bounding box center [396, 292] width 40 height 20
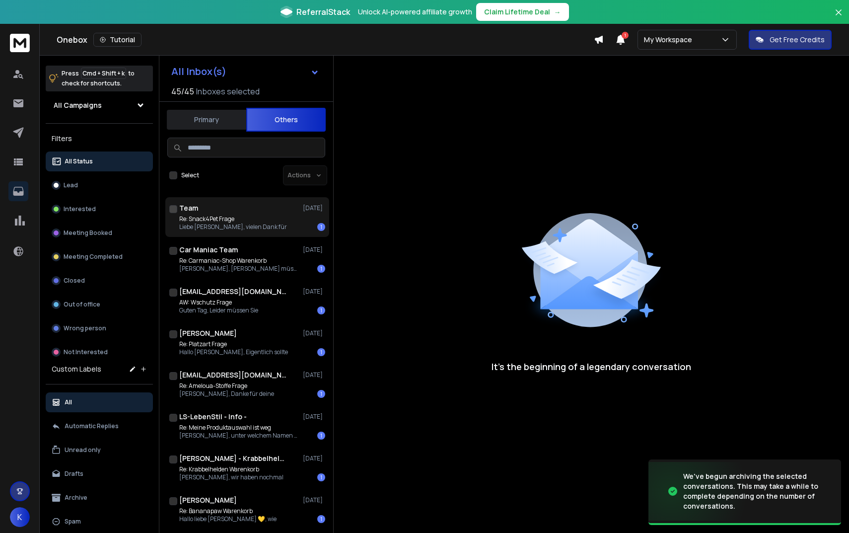
click at [226, 214] on div "Team 13 Oct Re: Snack4Pet Frage Liebe Lena, vielen Dank für 1" at bounding box center [252, 217] width 146 height 28
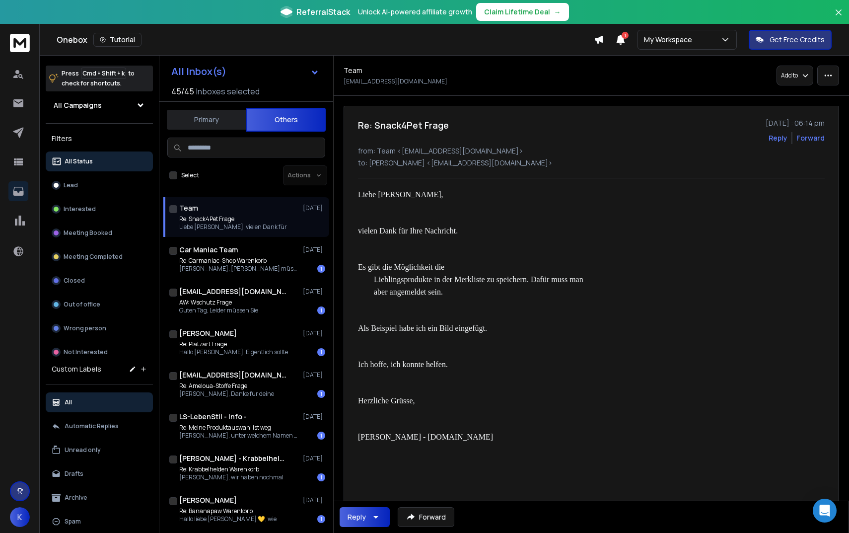
scroll to position [0, 0]
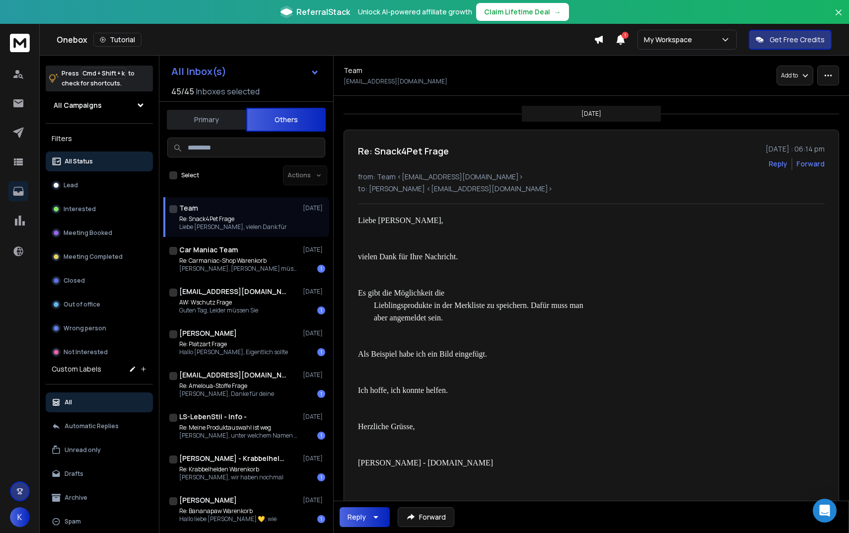
click at [676, 76] on icon "button" at bounding box center [827, 75] width 9 height 9
click at [676, 129] on div "Archive email" at bounding box center [799, 130] width 56 height 10
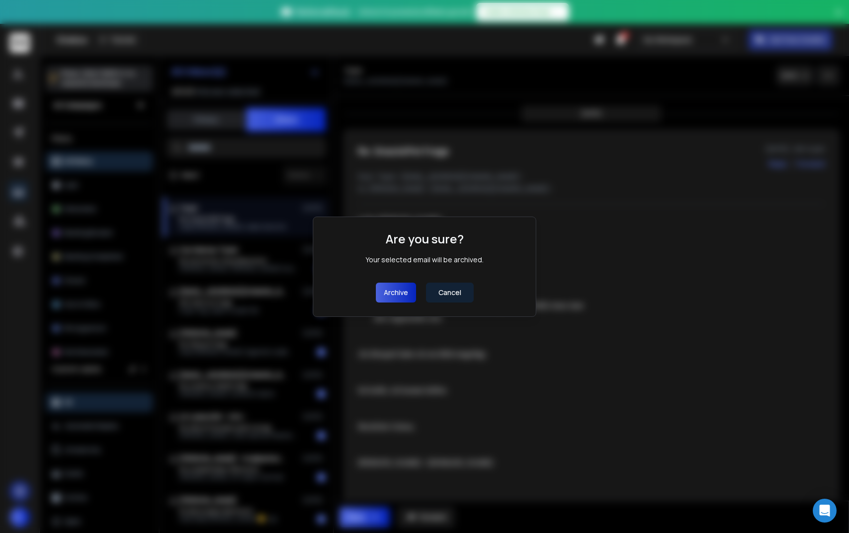
click at [393, 291] on p "archive" at bounding box center [396, 292] width 24 height 10
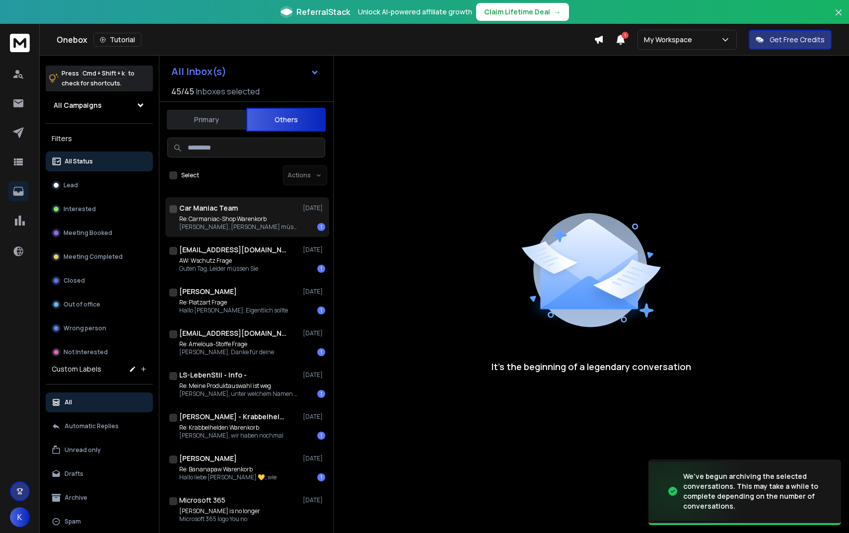
click at [218, 213] on div "Car Maniac Team 13 Oct Re: Carmaniac-Shop Warenkorb Hallo Sophie, Leider müsste…" at bounding box center [252, 217] width 146 height 28
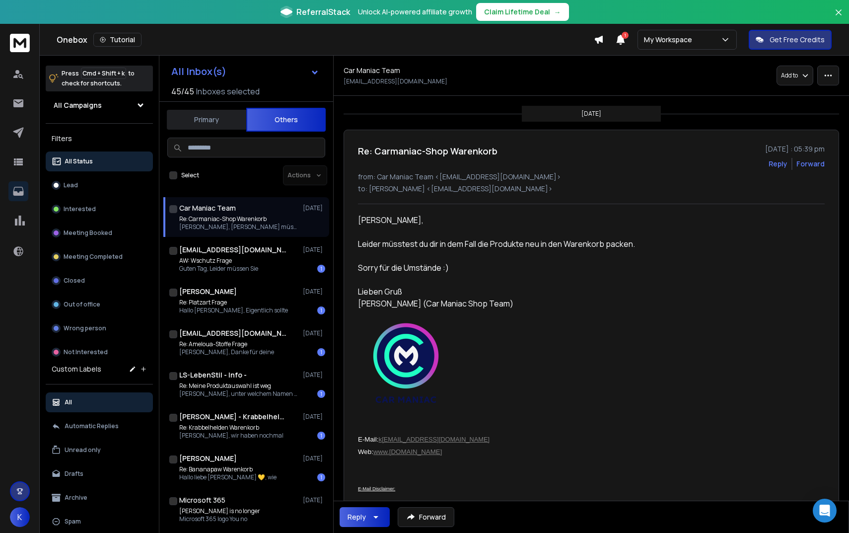
click at [676, 78] on icon "button" at bounding box center [827, 75] width 9 height 9
click at [676, 130] on div "Archive email" at bounding box center [799, 130] width 56 height 10
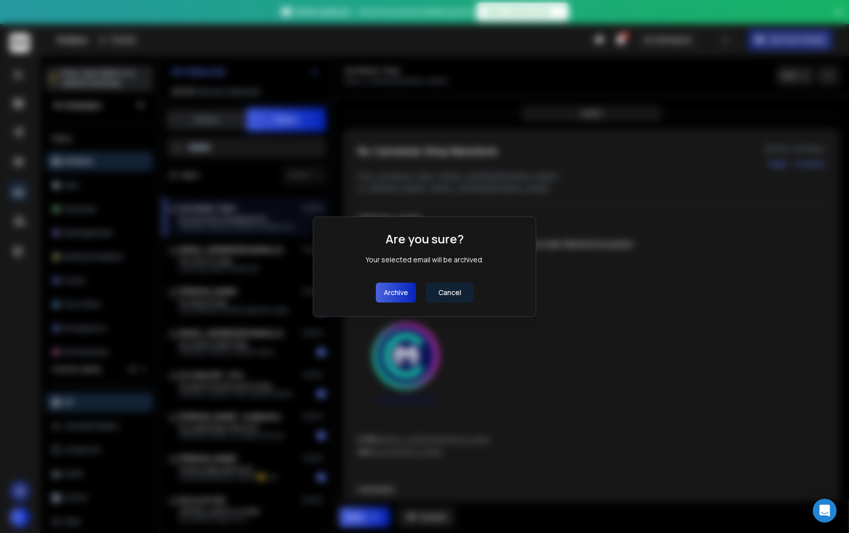
click at [397, 287] on p "archive" at bounding box center [396, 292] width 24 height 10
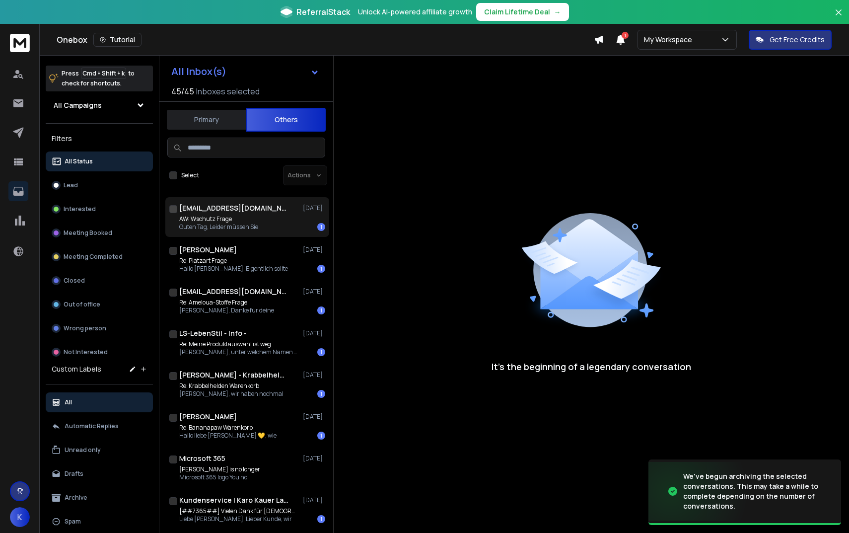
click at [256, 218] on p "AW: Wschutz Frage" at bounding box center [218, 219] width 79 height 8
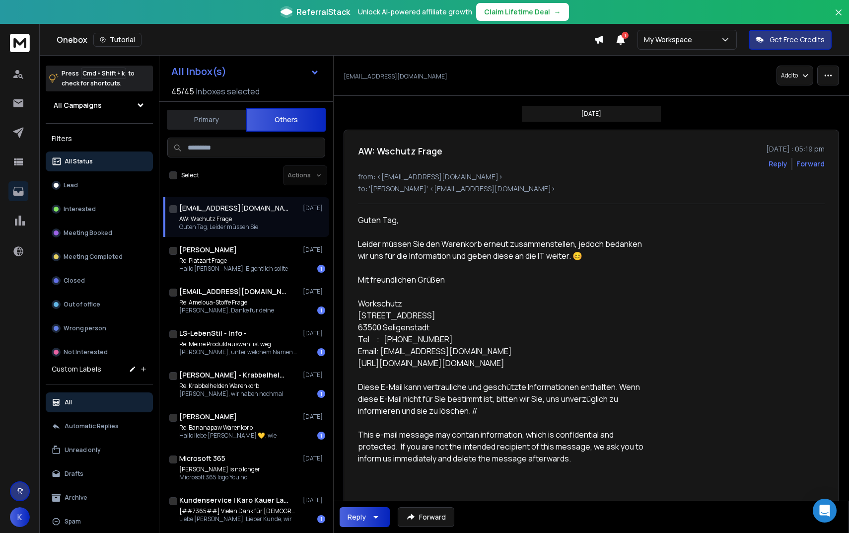
click at [676, 71] on icon "button" at bounding box center [827, 75] width 9 height 9
click at [676, 131] on div "Archive email" at bounding box center [799, 130] width 56 height 10
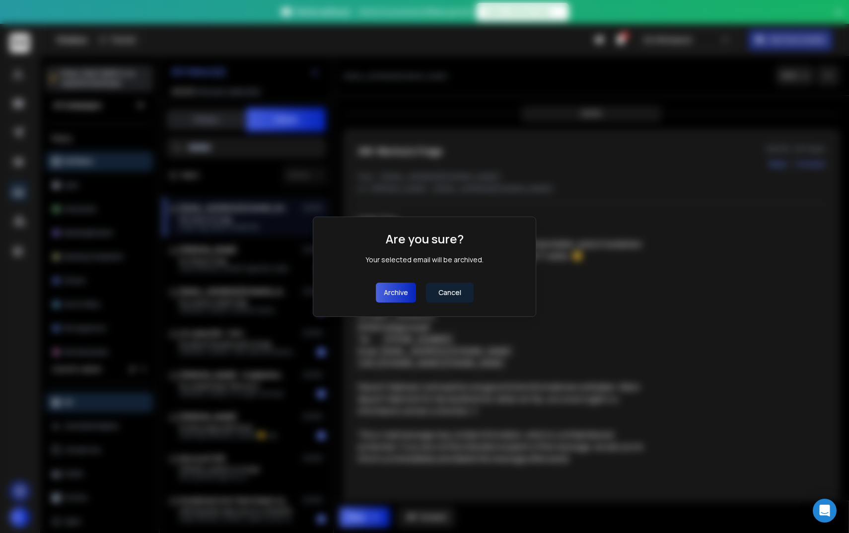
click at [387, 288] on p "archive" at bounding box center [396, 292] width 24 height 10
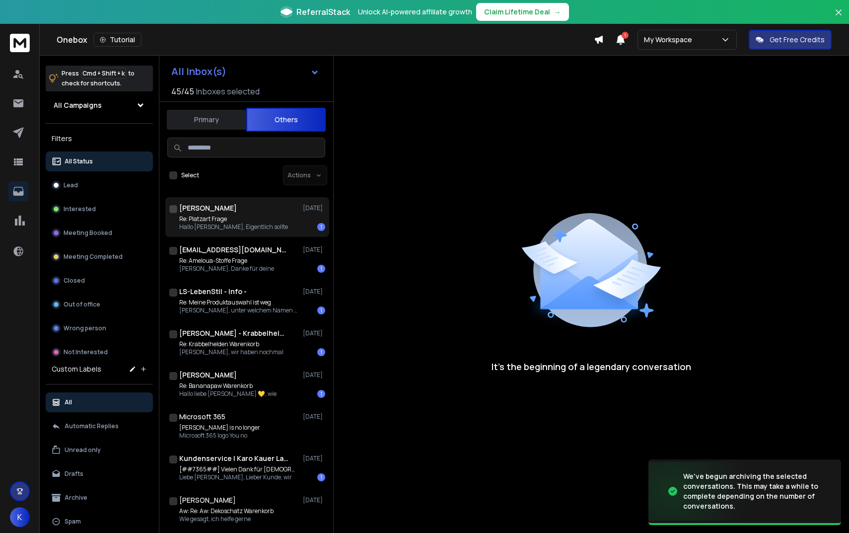
click at [261, 204] on div "Meik Meier 13 Oct" at bounding box center [252, 208] width 146 height 10
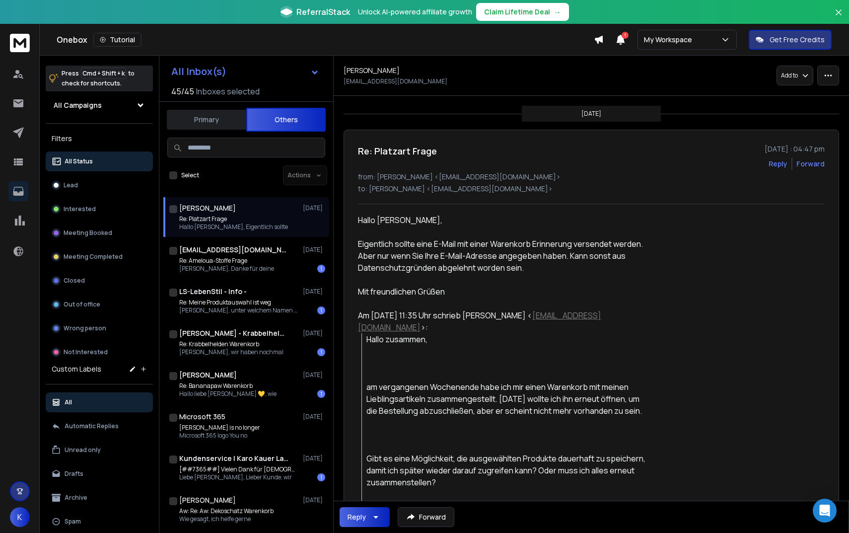
click at [362, 511] on div "Reply" at bounding box center [364, 517] width 34 height 12
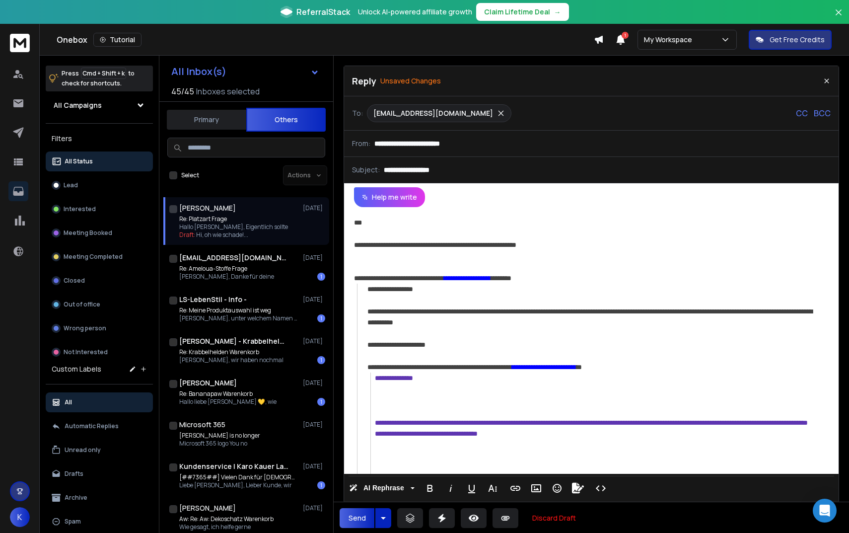
click at [365, 521] on button "Send" at bounding box center [357, 518] width 35 height 20
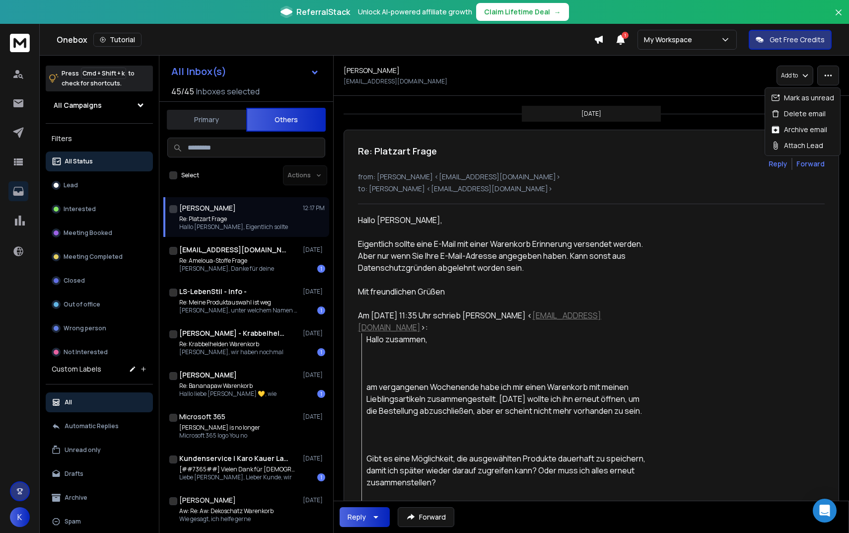
click at [676, 76] on icon "button" at bounding box center [827, 75] width 9 height 9
click at [676, 129] on div "Archive email" at bounding box center [799, 130] width 56 height 10
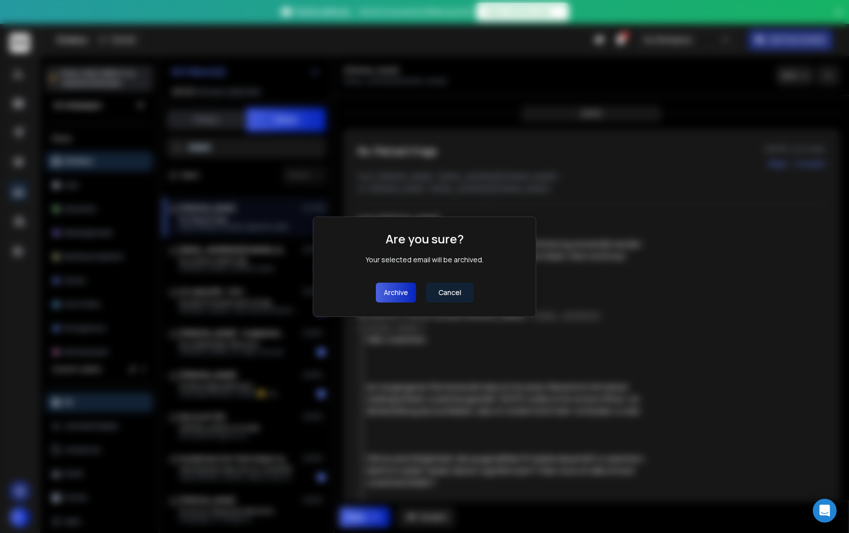
click at [401, 298] on button "archive" at bounding box center [396, 292] width 40 height 20
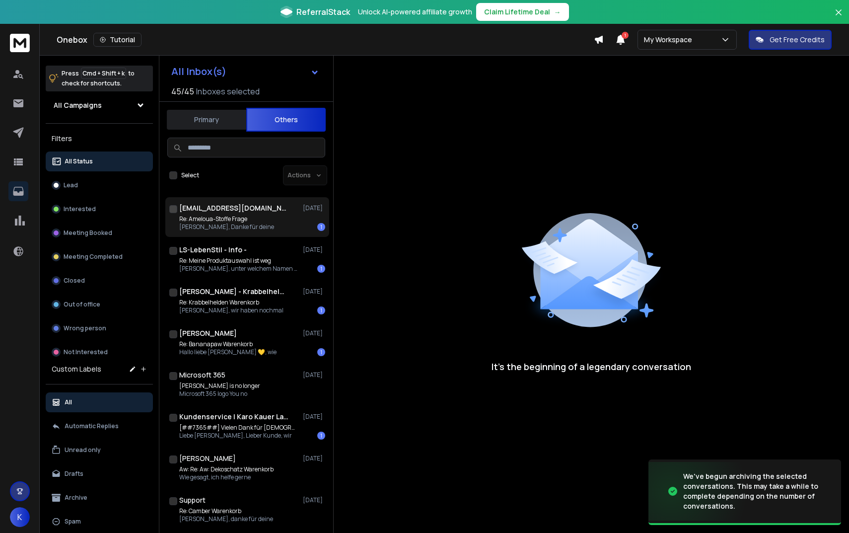
click at [228, 213] on div "info@ameloua-stoffe.de 13 Oct Re: Ameloua-Stoffe Frage Hallo Lena, Danke für de…" at bounding box center [252, 217] width 146 height 28
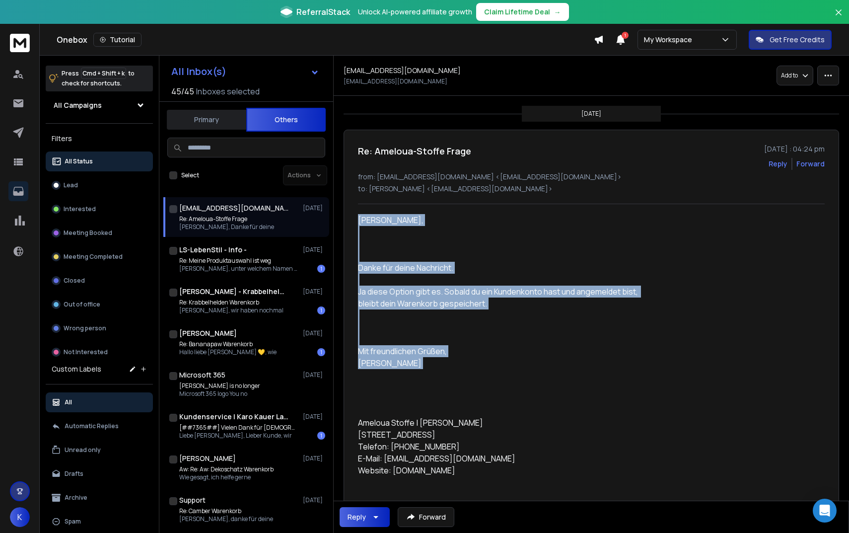
drag, startPoint x: 359, startPoint y: 216, endPoint x: 391, endPoint y: 389, distance: 175.6
click at [391, 389] on div "Mit freundlichen Grüßen, Caroline Ameloua Stoffe | Caroline Lammers Bismarckstr…" at bounding box center [503, 410] width 290 height 131
drag, startPoint x: 376, startPoint y: 292, endPoint x: 358, endPoint y: 220, distance: 74.5
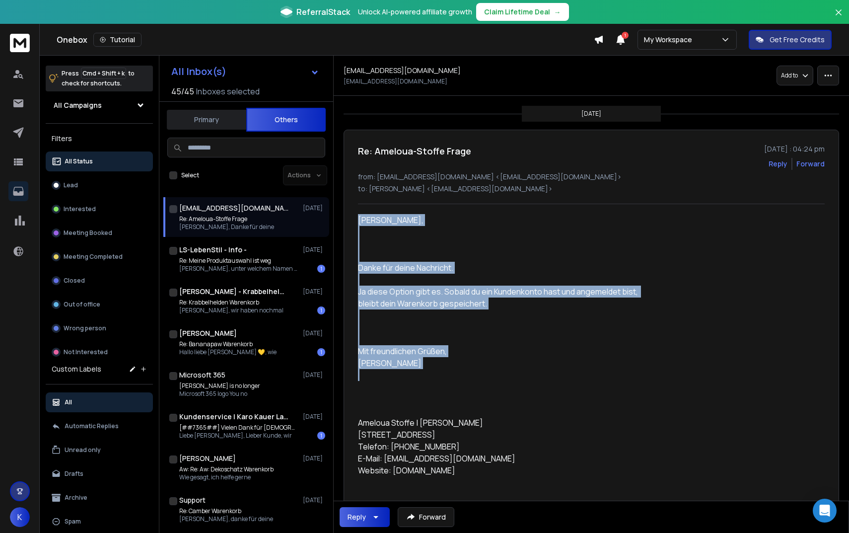
drag, startPoint x: 362, startPoint y: 222, endPoint x: 379, endPoint y: 379, distance: 157.3
click at [379, 379] on div "Mit freundlichen Grüßen, Caroline Ameloua Stoffe | Caroline Lammers Bismarckstr…" at bounding box center [503, 410] width 290 height 131
drag, startPoint x: 390, startPoint y: 324, endPoint x: 353, endPoint y: 219, distance: 111.0
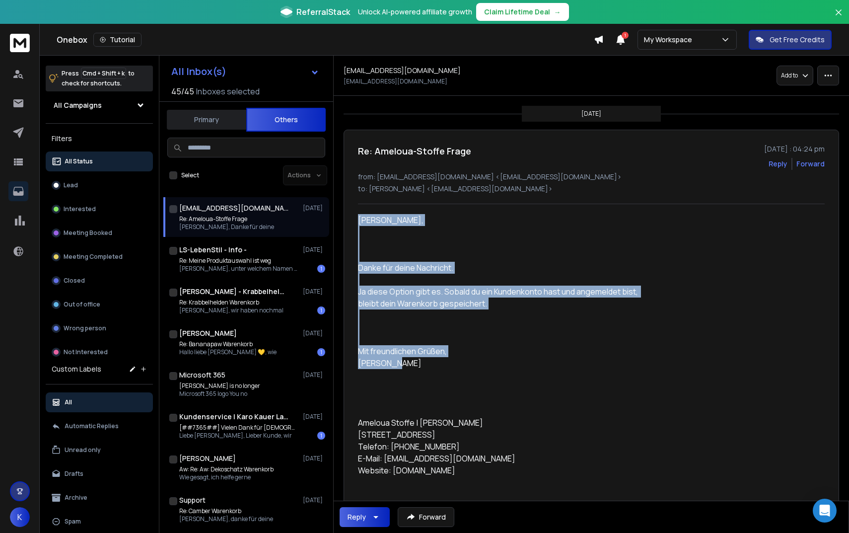
drag, startPoint x: 355, startPoint y: 219, endPoint x: 408, endPoint y: 384, distance: 173.6
click at [408, 384] on div "Mit freundlichen Grüßen, Caroline Ameloua Stoffe | Caroline Lammers Bismarckstr…" at bounding box center [503, 410] width 290 height 131
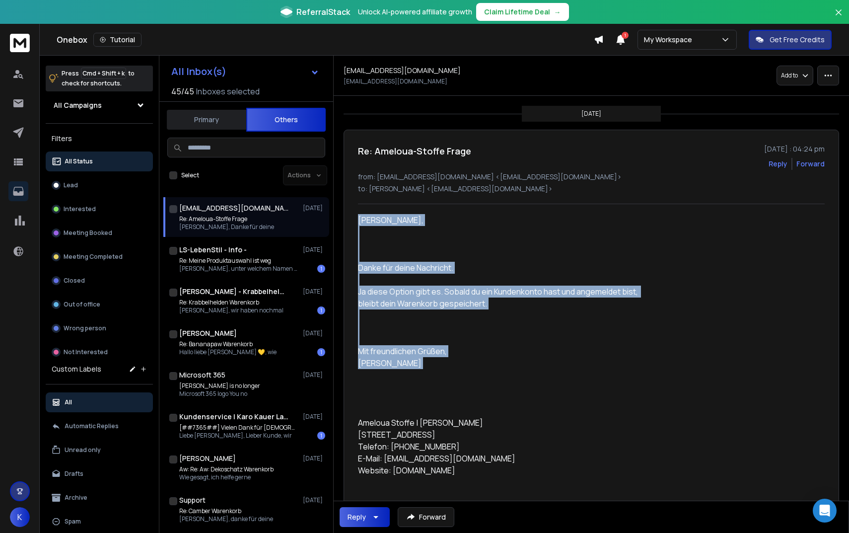
drag, startPoint x: 405, startPoint y: 328, endPoint x: 359, endPoint y: 217, distance: 119.1
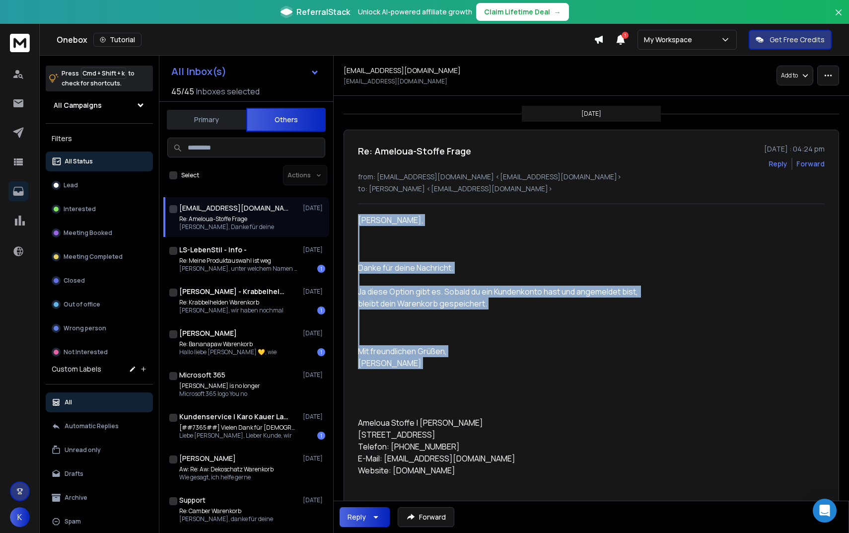
drag, startPoint x: 360, startPoint y: 221, endPoint x: 414, endPoint y: 392, distance: 179.7
click at [414, 392] on div "Mit freundlichen Grüßen, Caroline Ameloua Stoffe | Caroline Lammers Bismarckstr…" at bounding box center [503, 410] width 290 height 131
drag, startPoint x: 396, startPoint y: 322, endPoint x: 358, endPoint y: 224, distance: 104.5
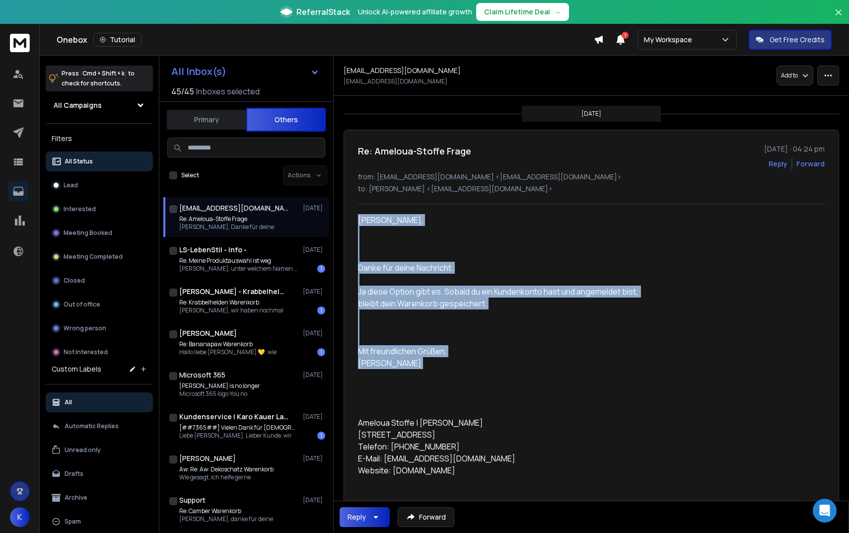
drag, startPoint x: 361, startPoint y: 222, endPoint x: 426, endPoint y: 388, distance: 178.4
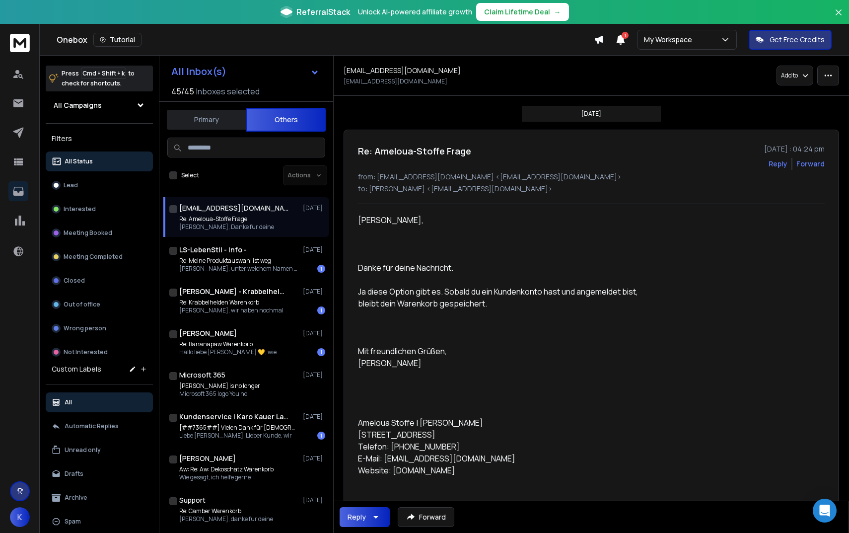
click at [426, 389] on div "Mit freundlichen Grüßen, Caroline Ameloua Stoffe | Caroline Lammers Bismarckstr…" at bounding box center [503, 410] width 290 height 131
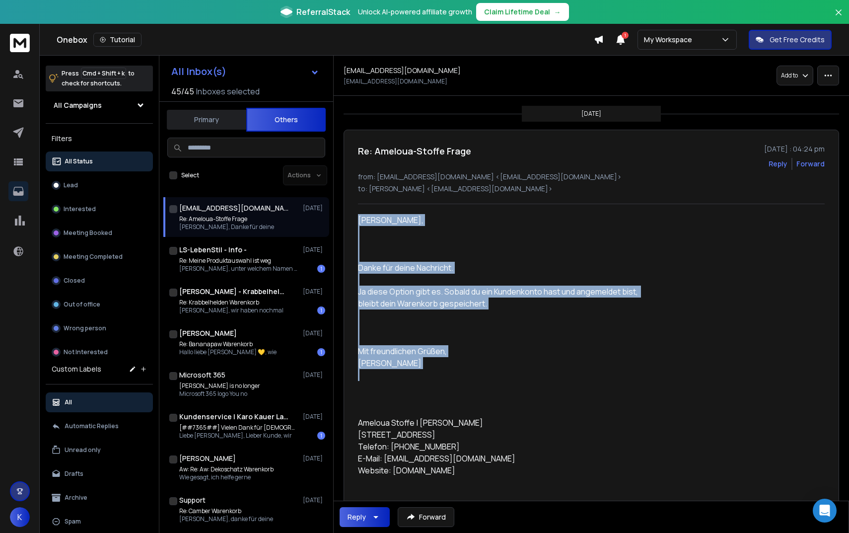
drag, startPoint x: 363, startPoint y: 280, endPoint x: 358, endPoint y: 210, distance: 70.2
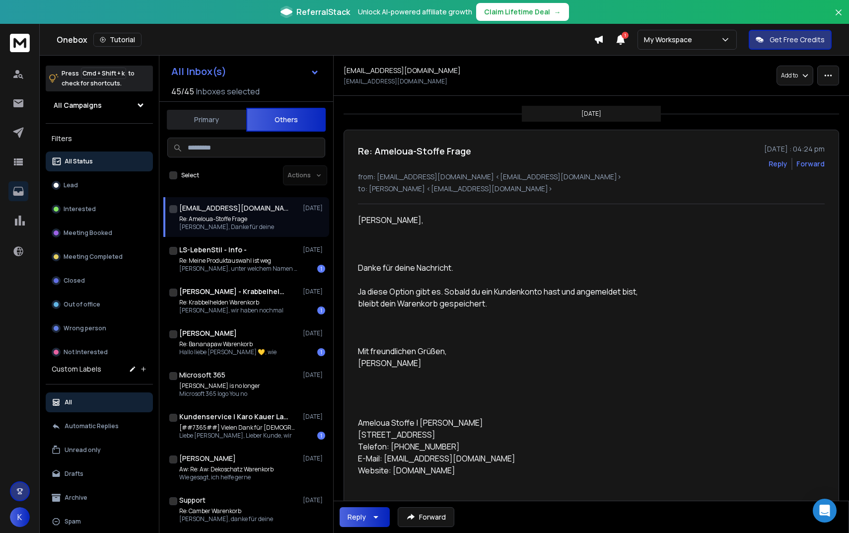
click at [676, 78] on icon "button" at bounding box center [827, 75] width 9 height 9
click at [676, 128] on div "Archive email" at bounding box center [799, 130] width 56 height 10
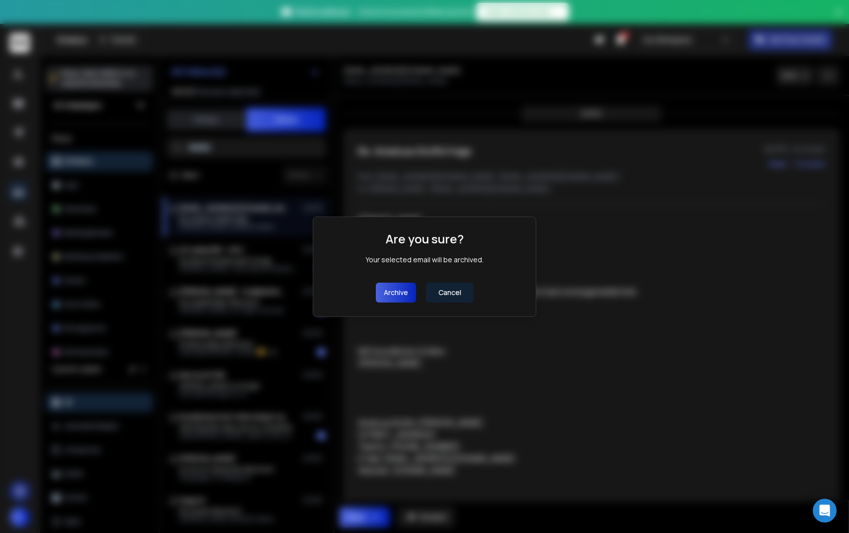
click at [402, 293] on p "archive" at bounding box center [396, 292] width 24 height 10
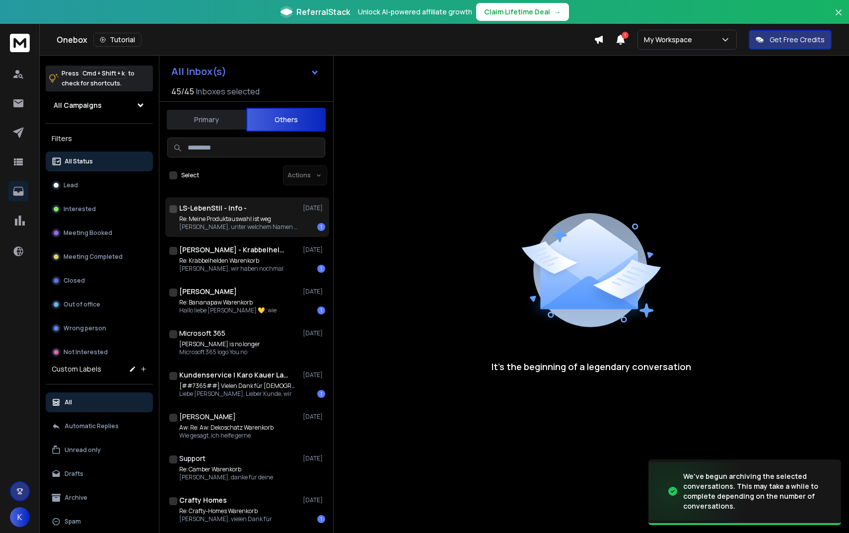
click at [247, 226] on p "Moin Thessa, unter welchem Namen haben" at bounding box center [238, 227] width 119 height 8
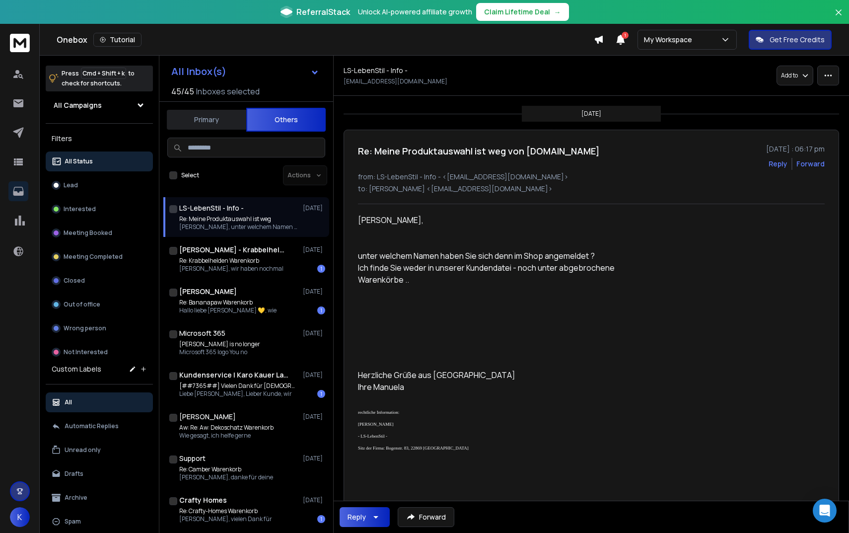
click at [363, 516] on div "Reply" at bounding box center [356, 517] width 18 height 10
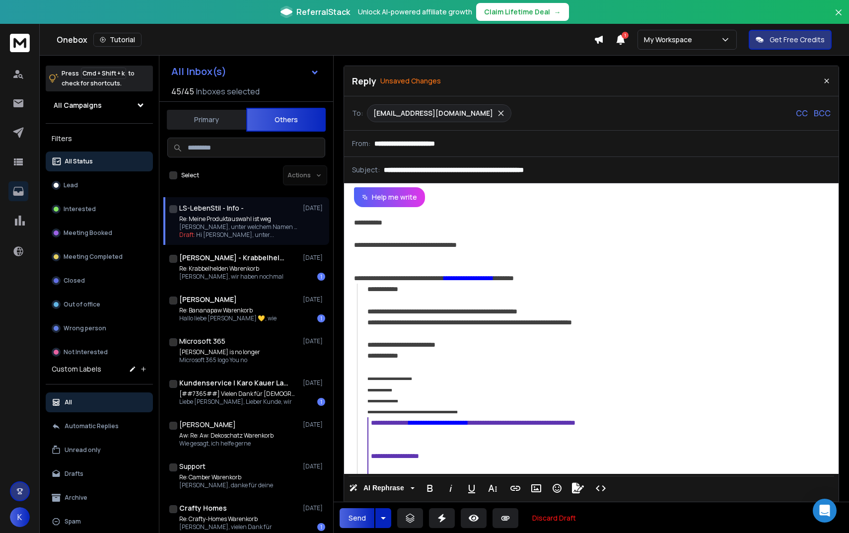
click at [354, 515] on button "Send" at bounding box center [357, 518] width 35 height 20
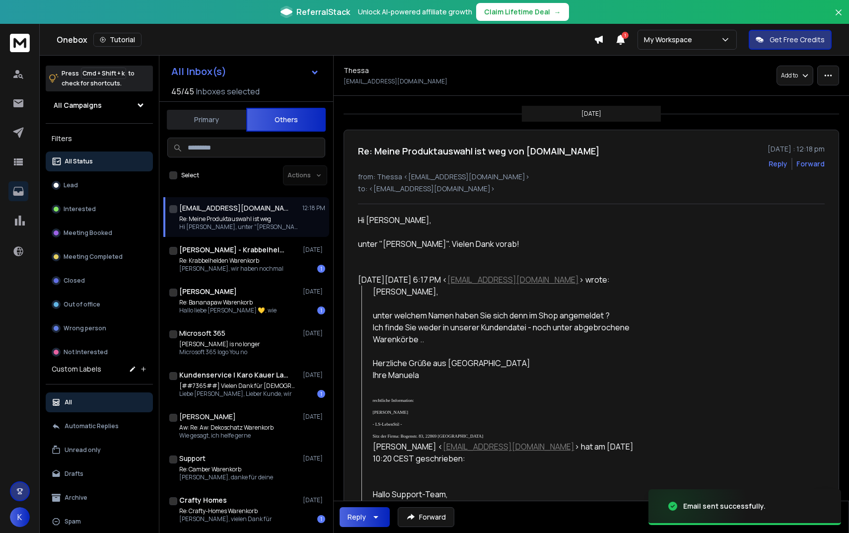
click at [676, 75] on icon "button" at bounding box center [827, 74] width 7 height 1
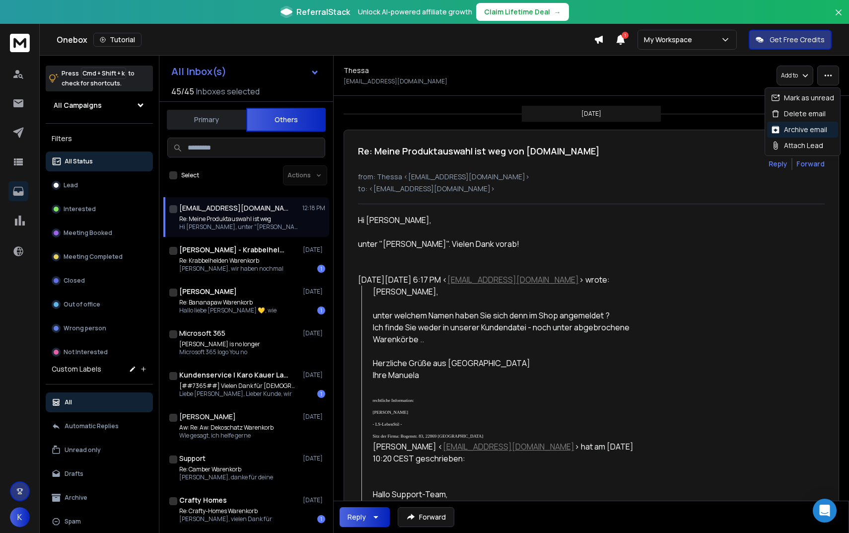
click at [676, 127] on div "Archive email" at bounding box center [799, 130] width 56 height 10
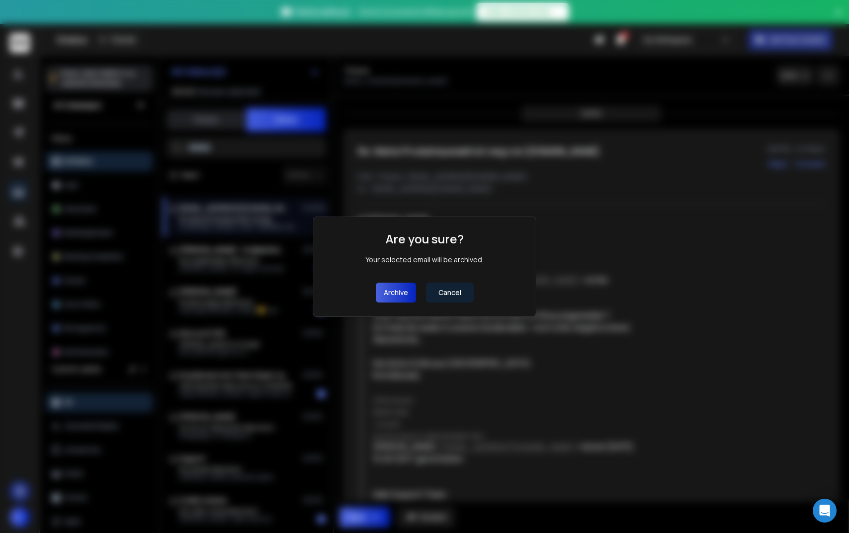
click at [388, 296] on p "archive" at bounding box center [396, 292] width 24 height 10
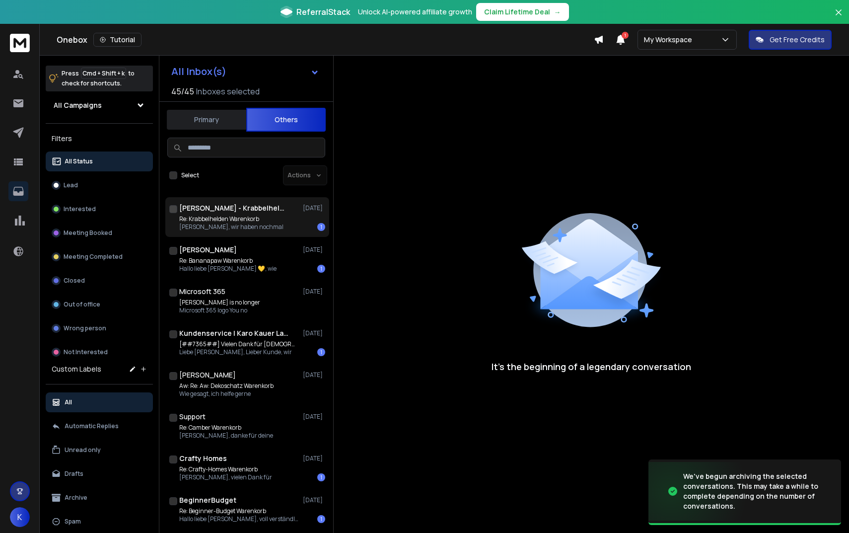
click at [230, 220] on p "Re: Krabbelhelden Warenkorb" at bounding box center [231, 219] width 104 height 8
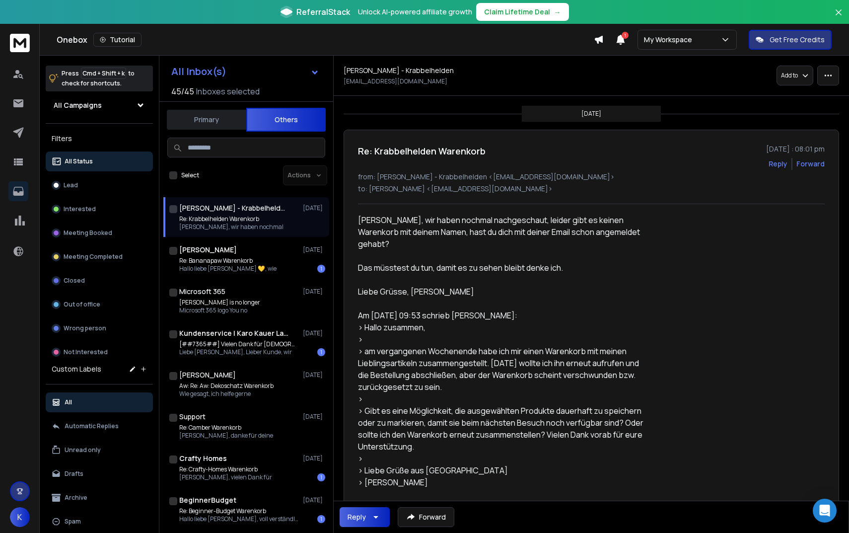
click at [365, 512] on div "Reply" at bounding box center [364, 517] width 34 height 12
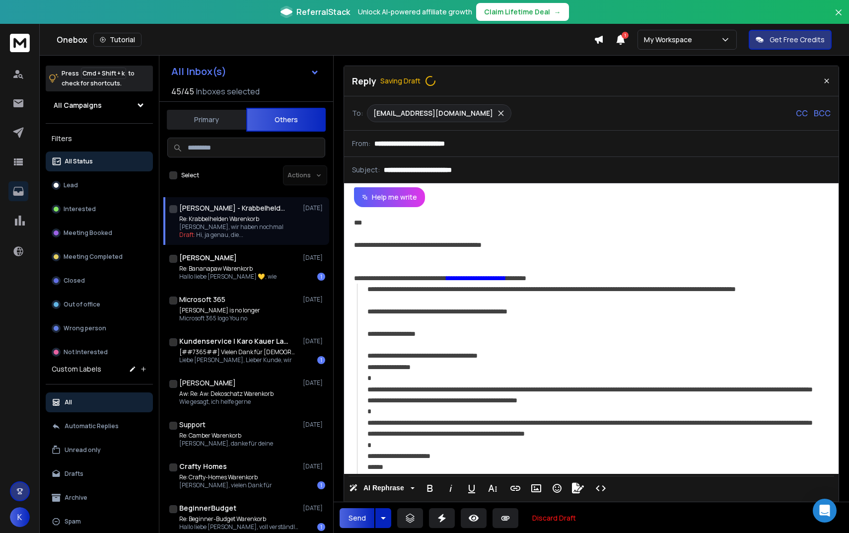
click at [361, 516] on button "Send" at bounding box center [357, 518] width 35 height 20
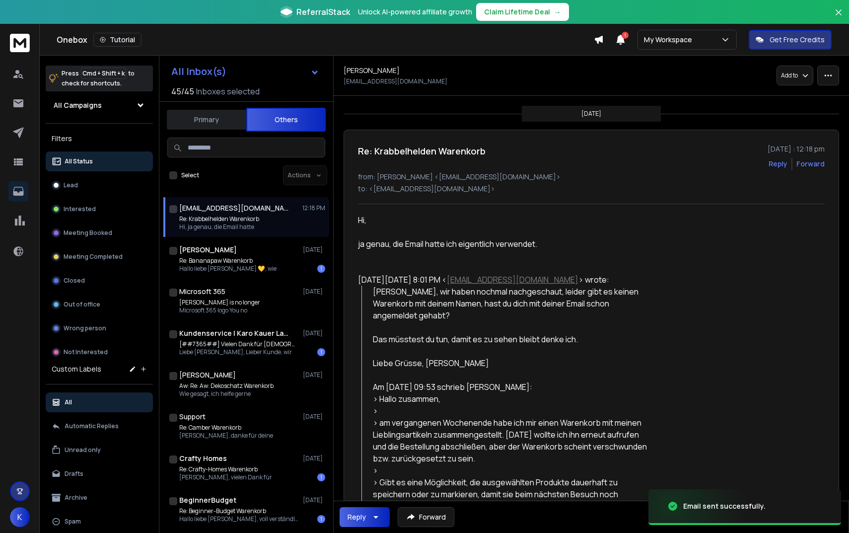
click at [676, 81] on button "button" at bounding box center [828, 76] width 22 height 20
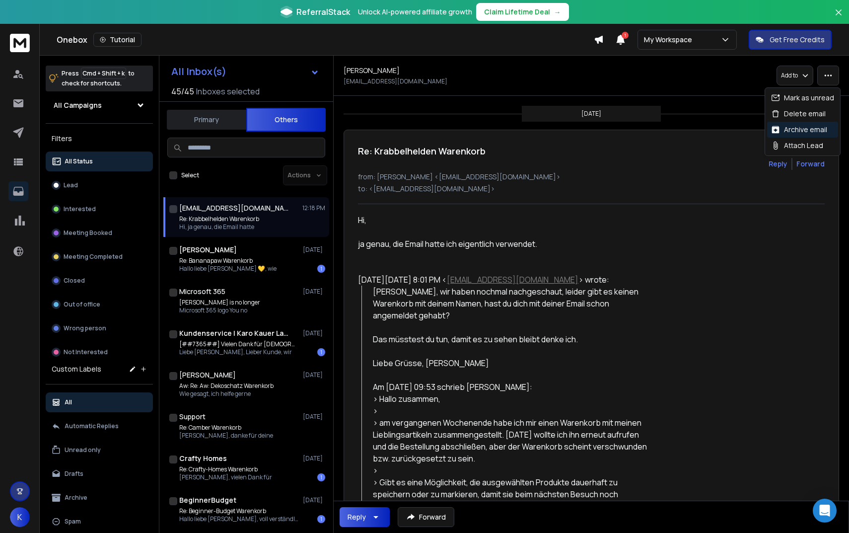
click at [676, 132] on div "Archive email" at bounding box center [799, 130] width 56 height 10
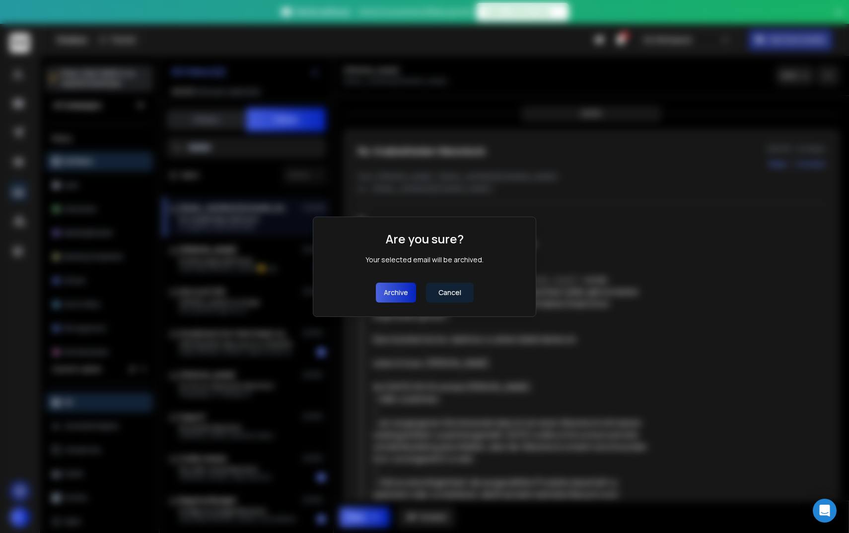
click at [406, 293] on p "archive" at bounding box center [396, 292] width 24 height 10
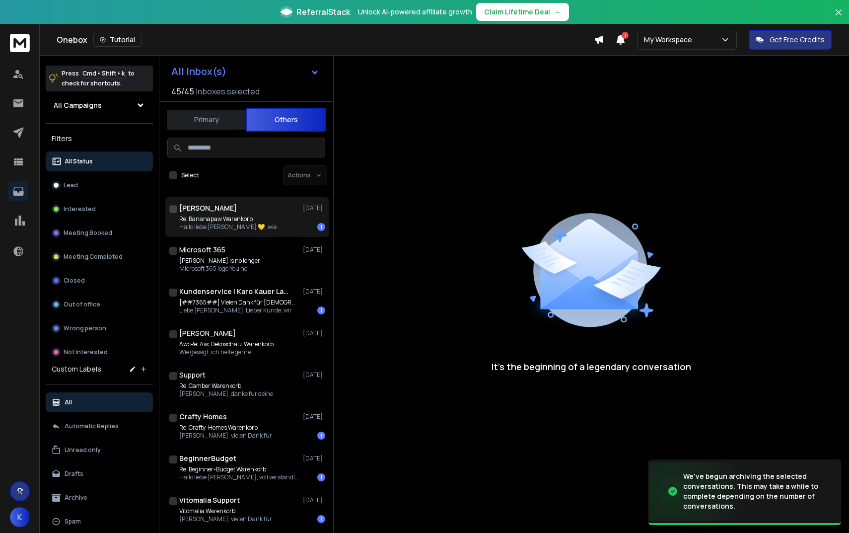
click at [208, 217] on p "Re: Bananapaw Warenkorb" at bounding box center [227, 219] width 97 height 8
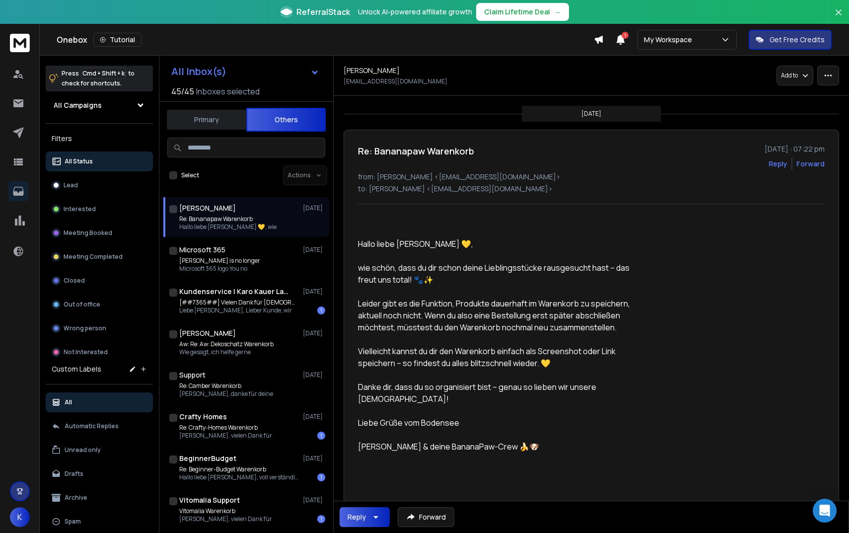
scroll to position [847, 0]
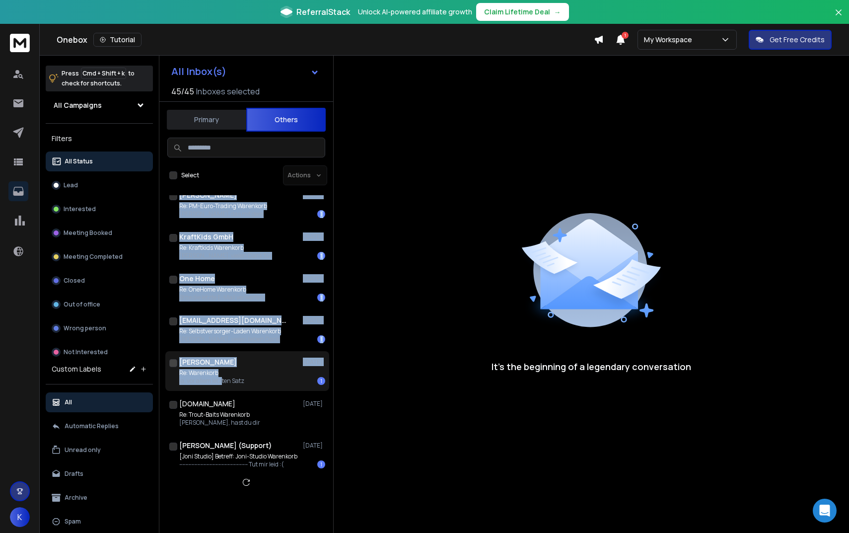
click at [223, 380] on p "ja, vor allem letzten Satz" at bounding box center [211, 381] width 65 height 8
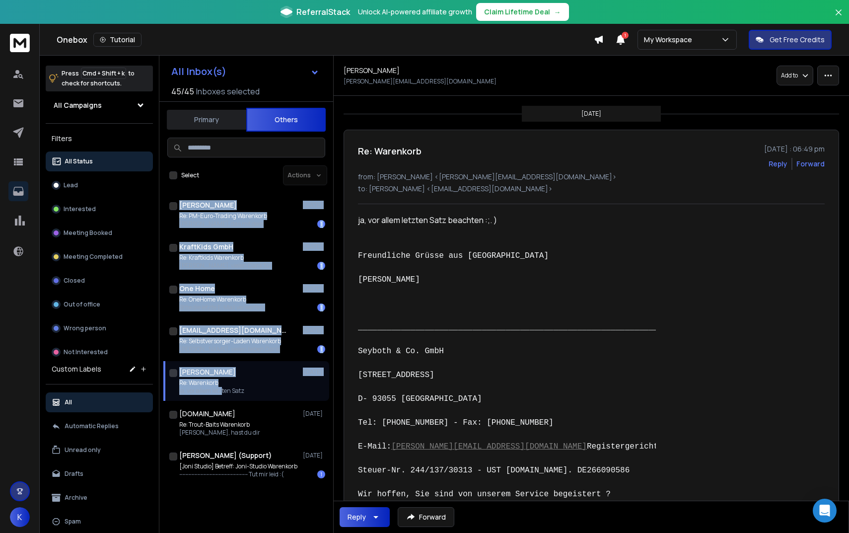
scroll to position [0, 0]
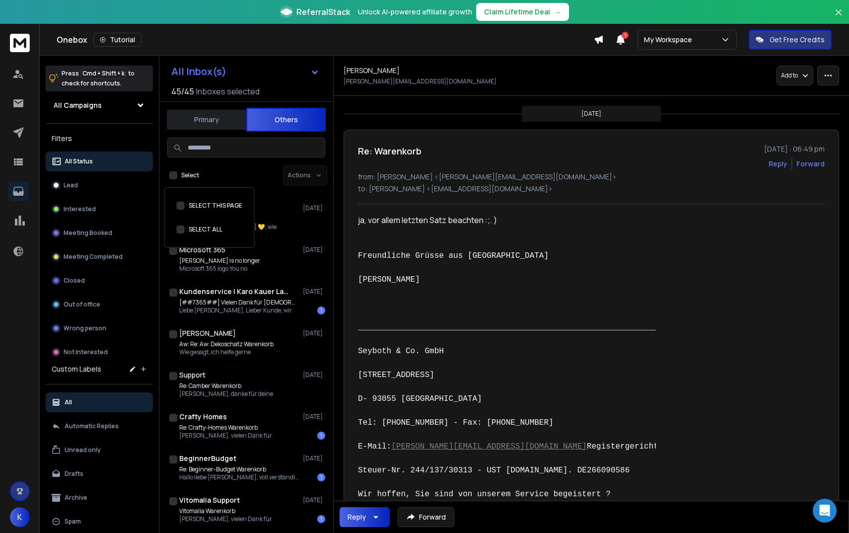
click at [178, 180] on div "Select" at bounding box center [184, 175] width 30 height 20
click at [176, 176] on button "Select" at bounding box center [173, 175] width 8 height 8
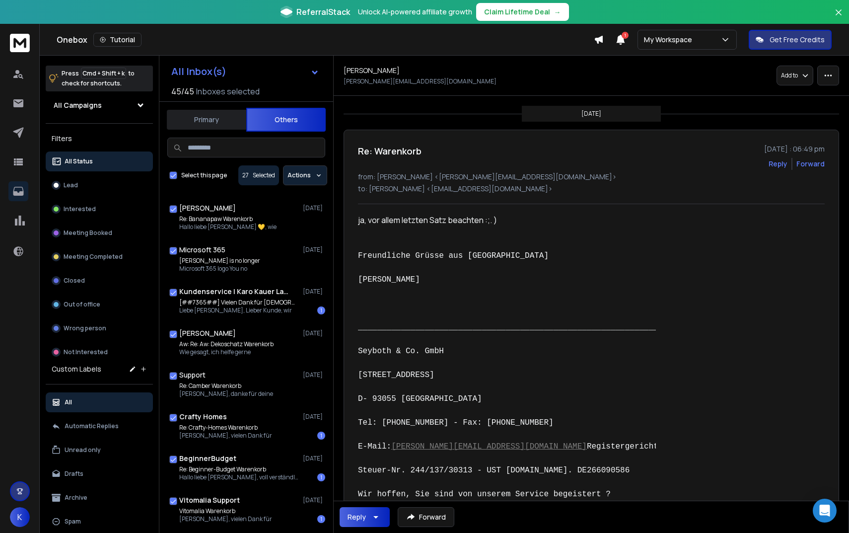
click at [323, 172] on button "Actions" at bounding box center [305, 175] width 44 height 20
click at [283, 213] on div "Archive email" at bounding box center [294, 213] width 56 height 10
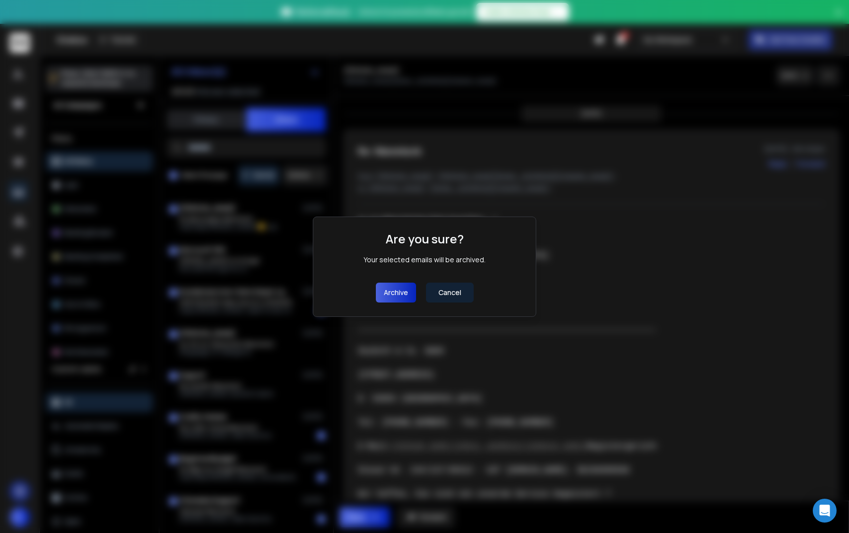
click at [391, 293] on p "archive" at bounding box center [396, 292] width 24 height 10
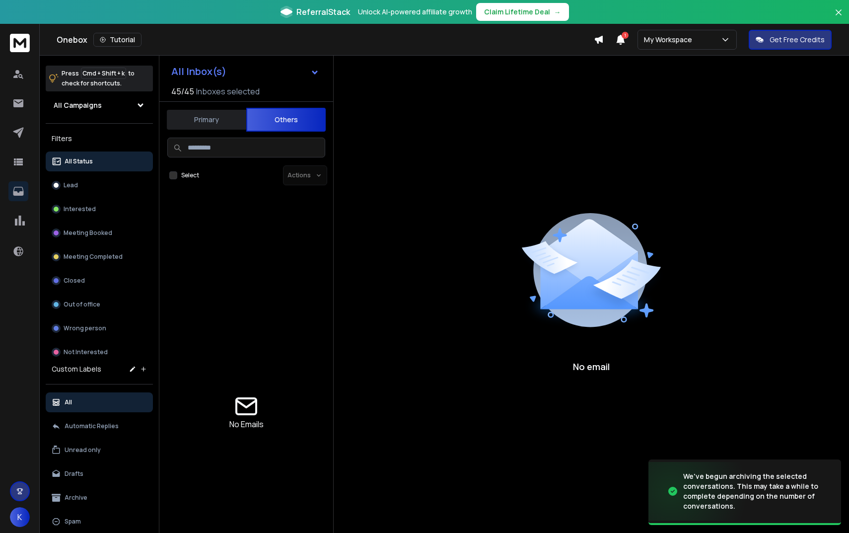
click at [358, 297] on div "No email" at bounding box center [591, 282] width 515 height 453
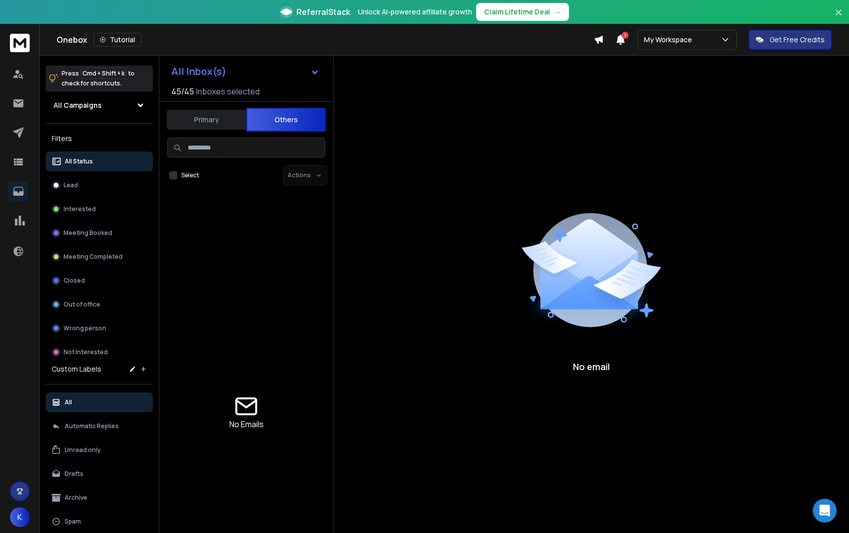
drag, startPoint x: 385, startPoint y: 210, endPoint x: 382, endPoint y: 205, distance: 6.5
click at [385, 208] on div "No email" at bounding box center [591, 282] width 515 height 453
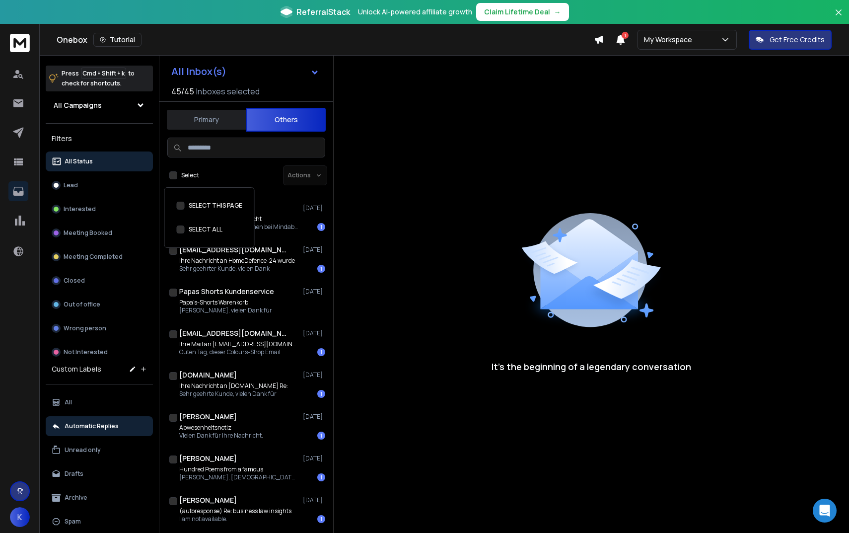
click at [178, 232] on button "SELECT THIS PAGE" at bounding box center [181, 229] width 8 height 8
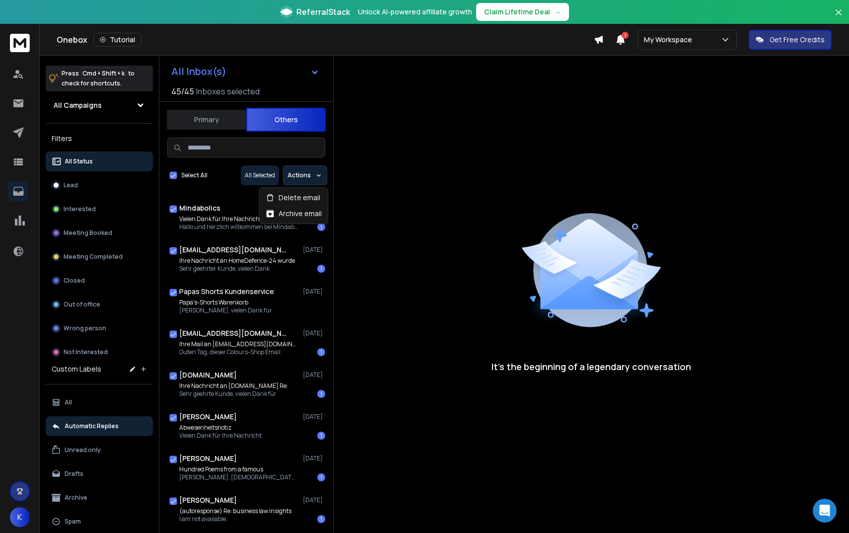
click at [324, 174] on button "Actions" at bounding box center [305, 175] width 44 height 20
click at [277, 213] on div "Archive email" at bounding box center [294, 213] width 56 height 10
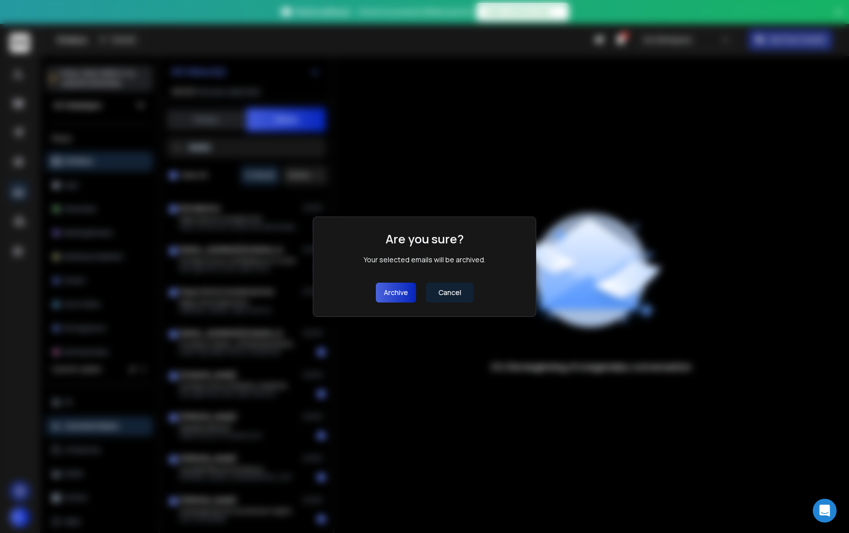
click at [383, 294] on button "archive" at bounding box center [396, 292] width 40 height 20
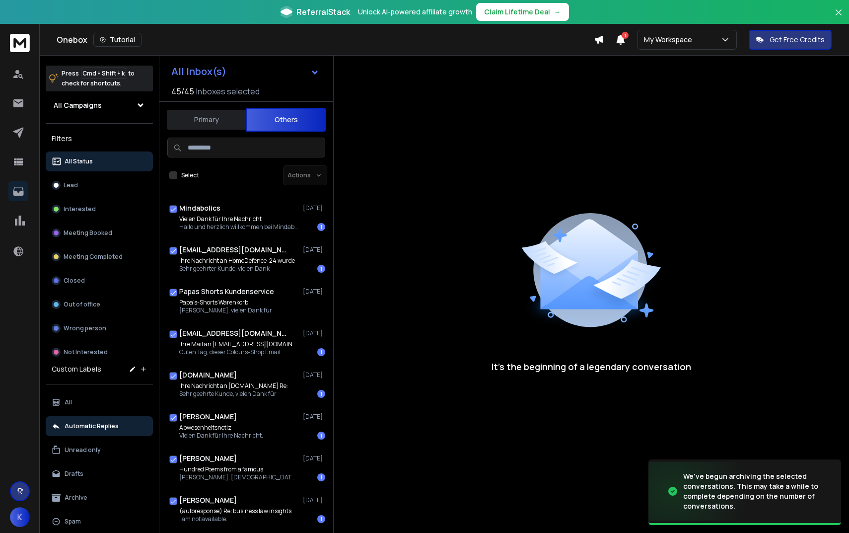
click at [366, 266] on div "It’s the beginning of a legendary conversation" at bounding box center [591, 282] width 515 height 453
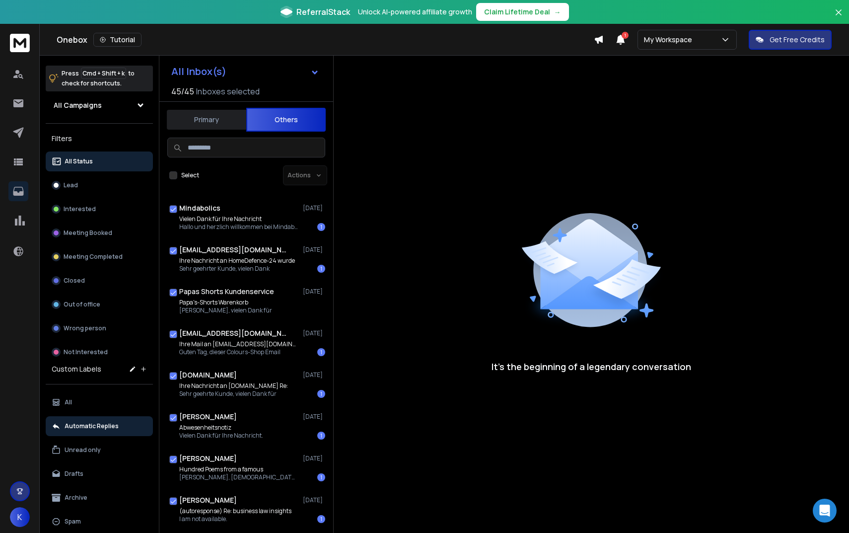
click at [482, 259] on div "It’s the beginning of a legendary conversation" at bounding box center [591, 282] width 515 height 453
click at [474, 258] on div "It’s the beginning of a legendary conversation" at bounding box center [591, 282] width 515 height 453
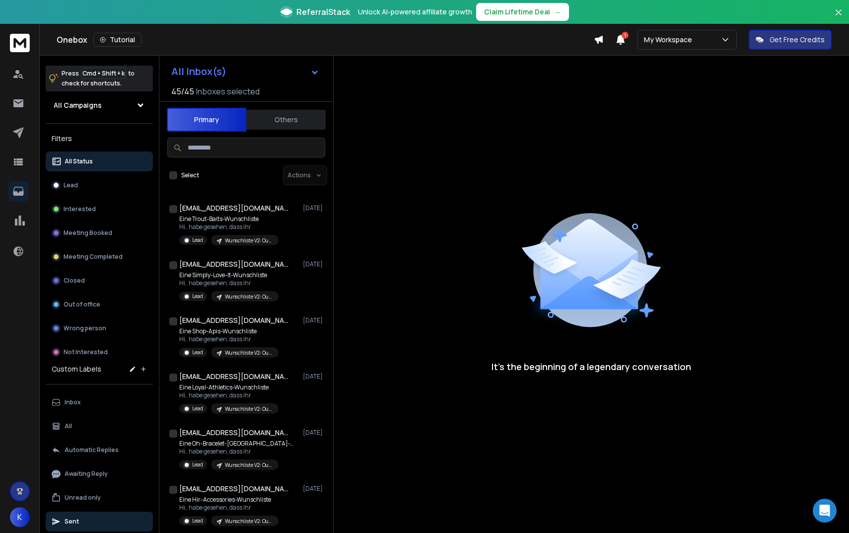
click at [275, 118] on button "Others" at bounding box center [285, 120] width 79 height 22
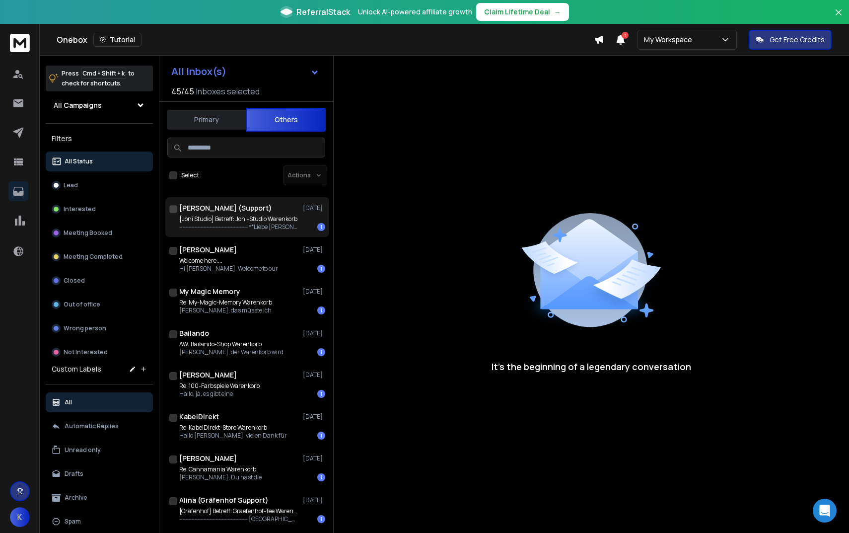
click at [243, 208] on h1 "[PERSON_NAME] (Support)" at bounding box center [225, 208] width 93 height 10
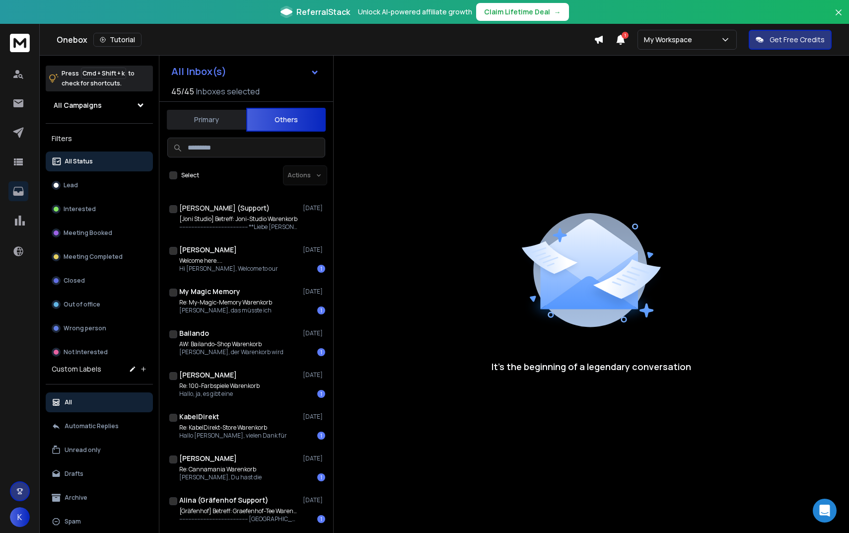
click at [67, 403] on p "All" at bounding box center [68, 402] width 7 height 8
click at [179, 226] on button "SELECT THIS PAGE" at bounding box center [181, 229] width 8 height 8
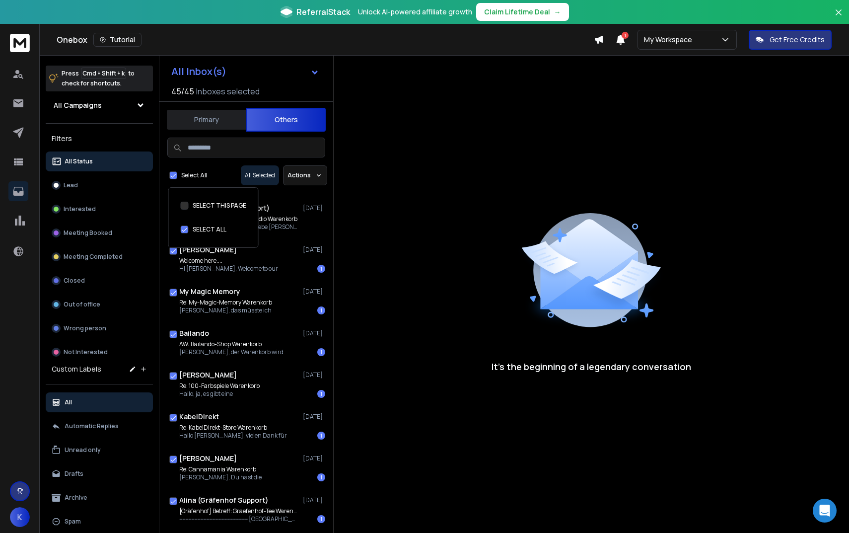
click at [174, 171] on button "SELECT THIS PAGE" at bounding box center [173, 175] width 8 height 8
click at [179, 204] on div "SELECT THIS PAGE SELECT ALL" at bounding box center [213, 218] width 77 height 52
click at [186, 208] on button "SELECT THIS PAGE" at bounding box center [185, 206] width 8 height 8
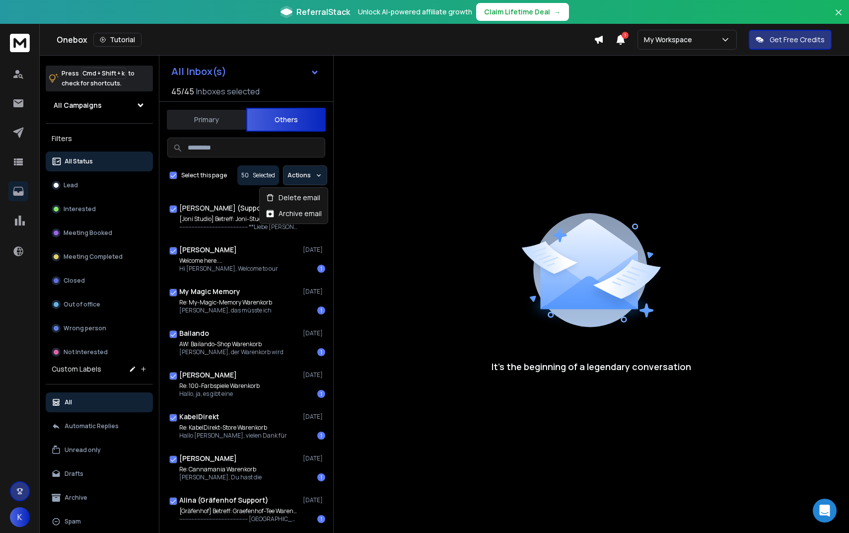
click at [297, 178] on p "Actions" at bounding box center [298, 175] width 23 height 8
click at [296, 213] on div "Archive email" at bounding box center [294, 213] width 56 height 10
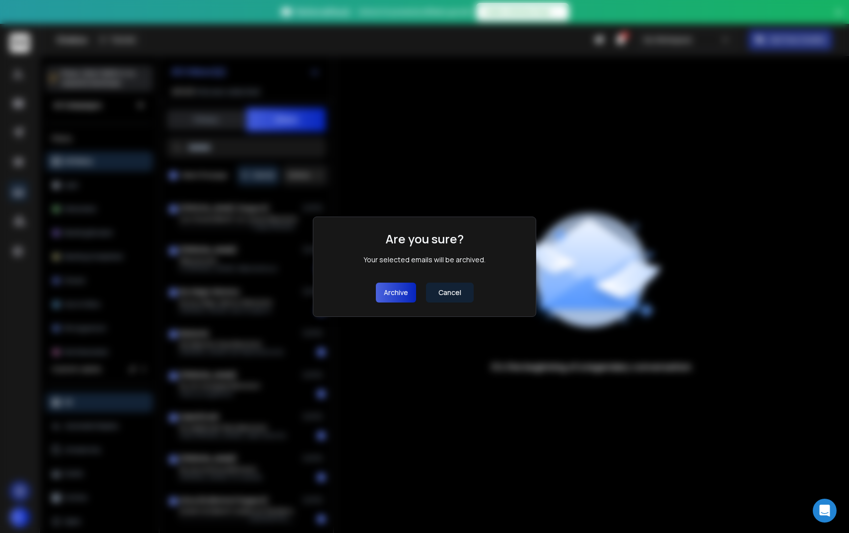
click at [395, 292] on p "archive" at bounding box center [396, 292] width 24 height 10
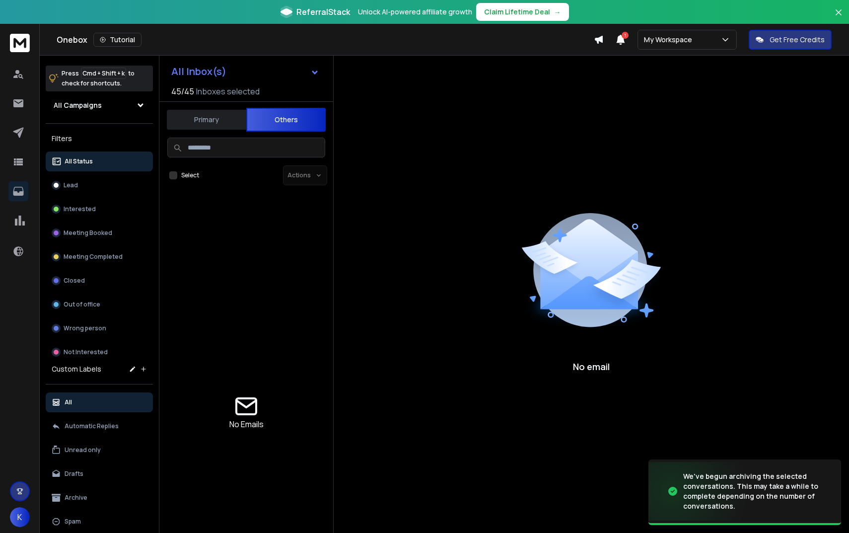
click at [219, 119] on button "Primary" at bounding box center [206, 120] width 79 height 22
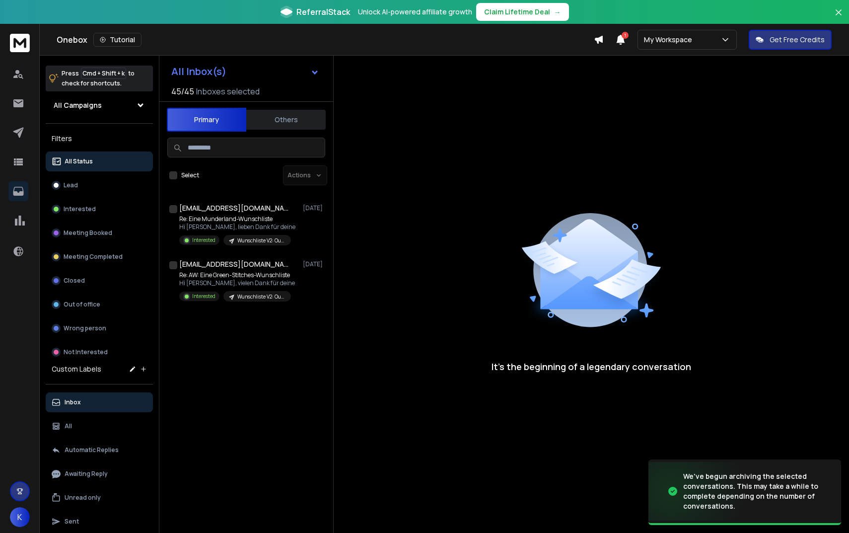
click at [273, 130] on button "Others" at bounding box center [285, 120] width 79 height 22
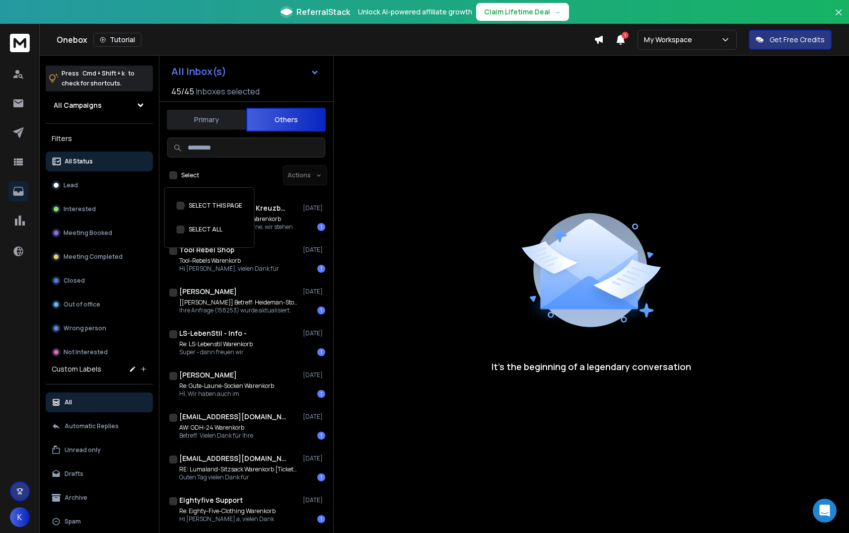
click at [179, 207] on button "SELECT THIS PAGE" at bounding box center [181, 206] width 8 height 8
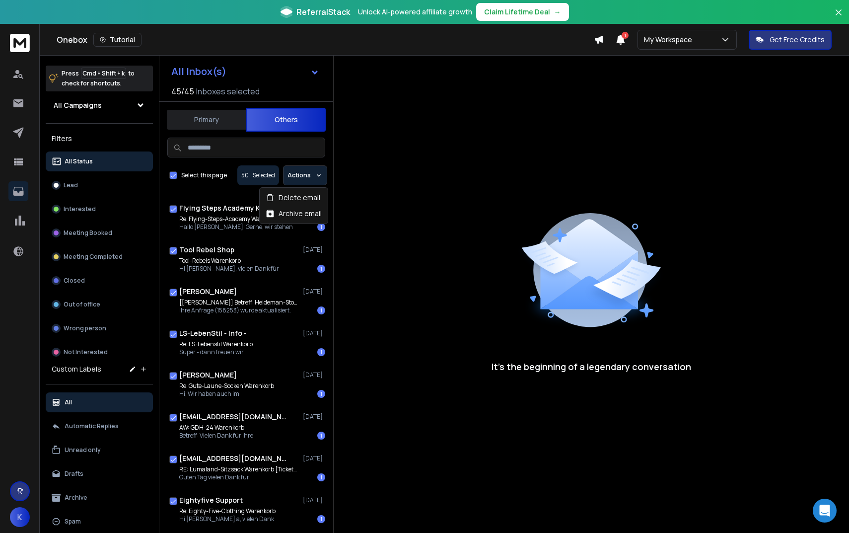
click at [303, 178] on p "Actions" at bounding box center [298, 175] width 23 height 8
click at [296, 212] on div "Archive email" at bounding box center [294, 213] width 56 height 10
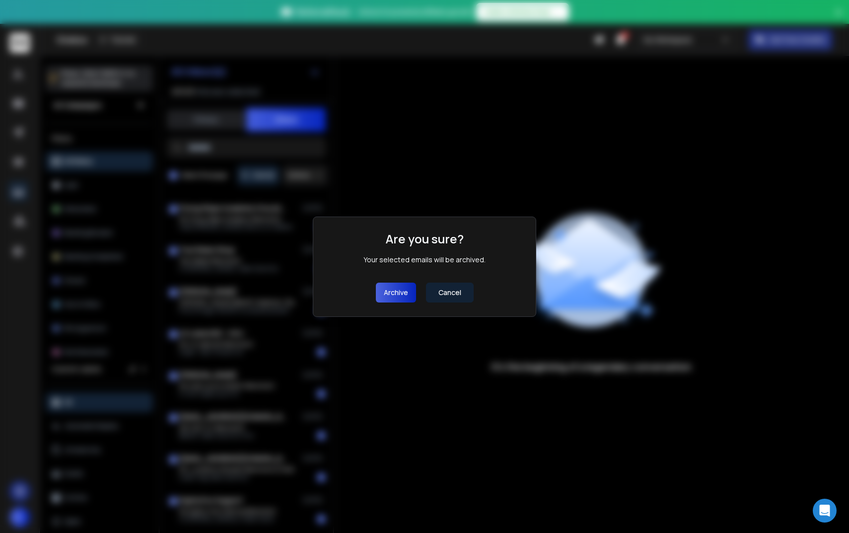
click at [394, 290] on p "archive" at bounding box center [396, 292] width 24 height 10
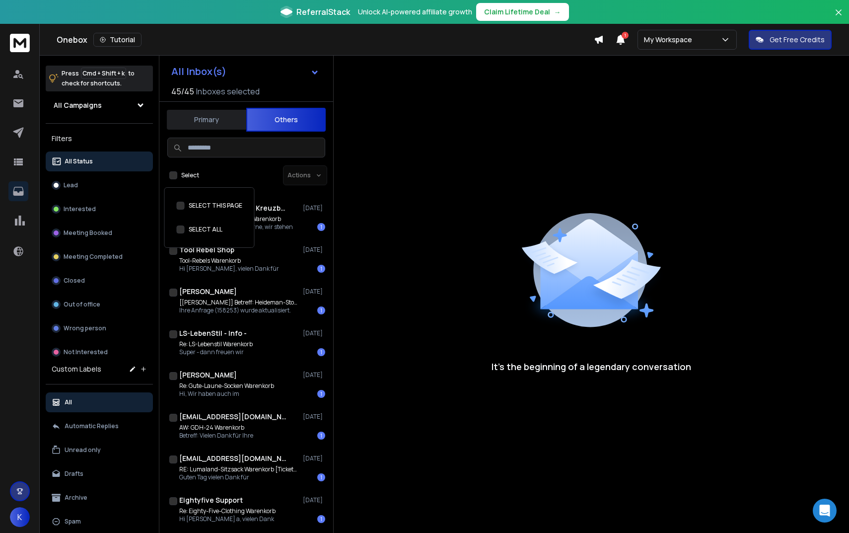
click at [184, 206] on button "SELECT THIS PAGE" at bounding box center [181, 206] width 8 height 8
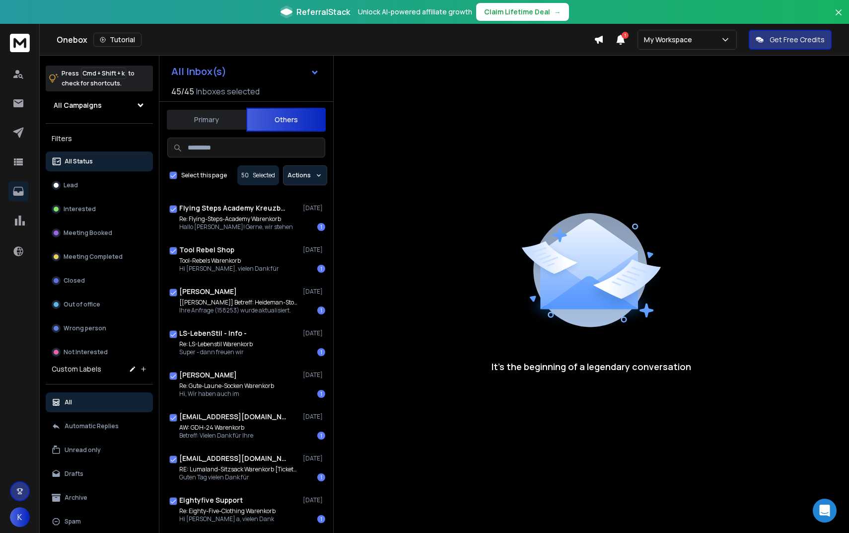
click at [305, 176] on p "Actions" at bounding box center [298, 175] width 23 height 8
click at [288, 212] on div "Archive email" at bounding box center [294, 213] width 56 height 10
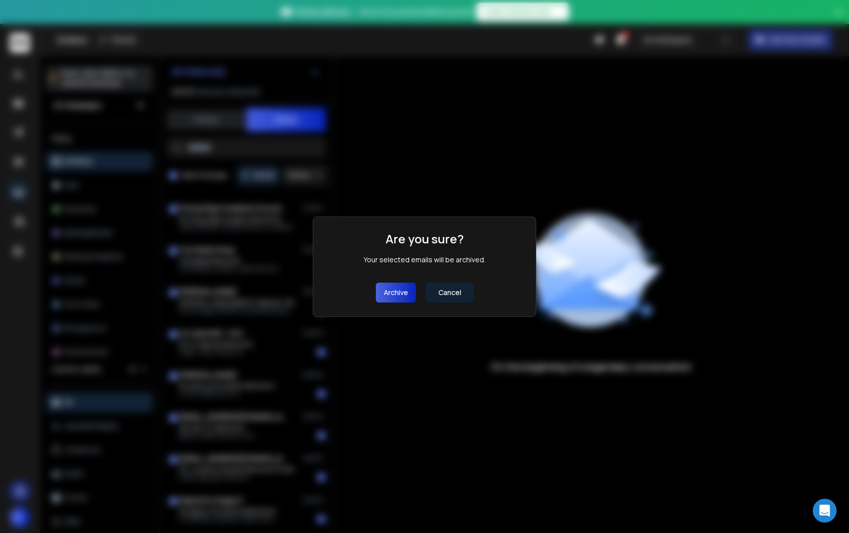
click at [400, 295] on p "archive" at bounding box center [396, 292] width 24 height 10
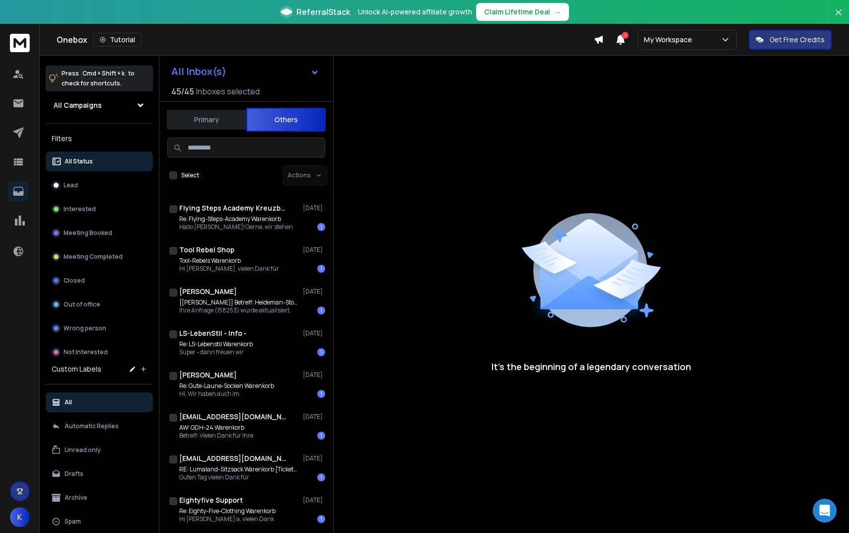
click at [488, 230] on div "It’s the beginning of a legendary conversation" at bounding box center [591, 282] width 515 height 453
click at [201, 126] on button "Primary" at bounding box center [206, 120] width 79 height 22
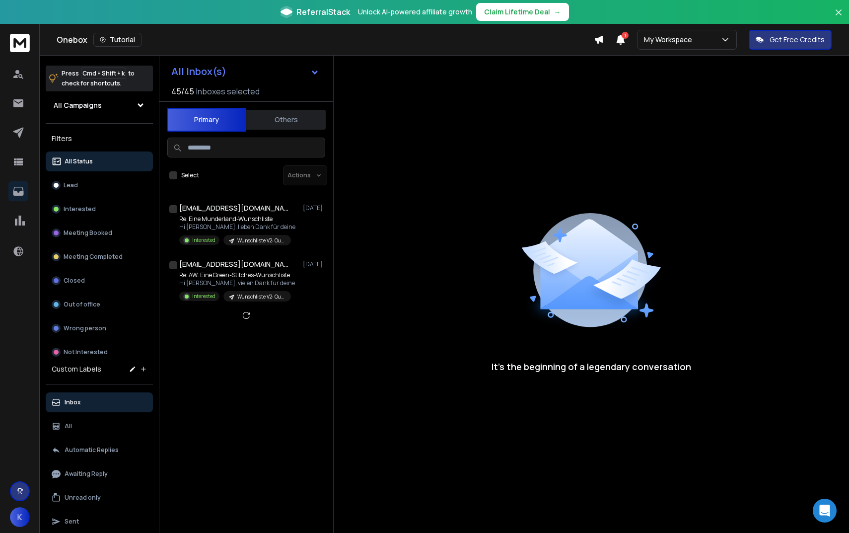
click at [289, 124] on button "Others" at bounding box center [285, 120] width 79 height 22
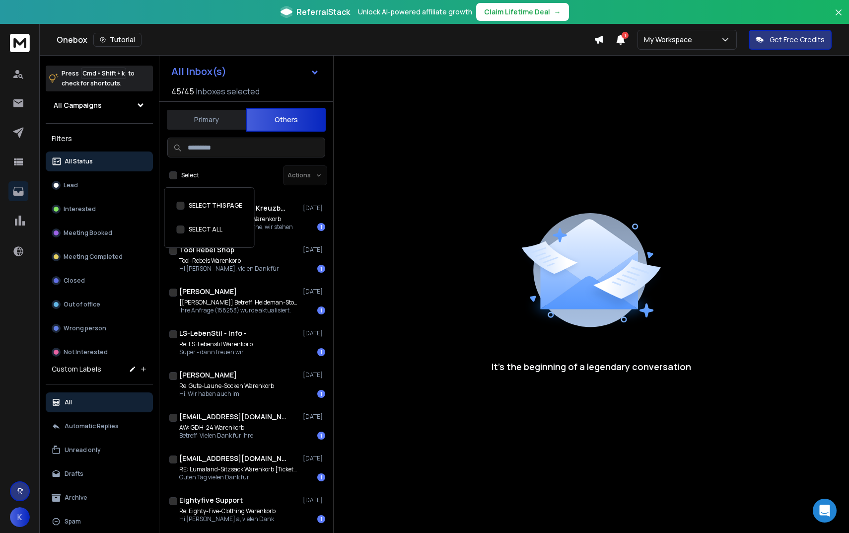
click at [178, 232] on button "SELECT THIS PAGE" at bounding box center [181, 229] width 8 height 8
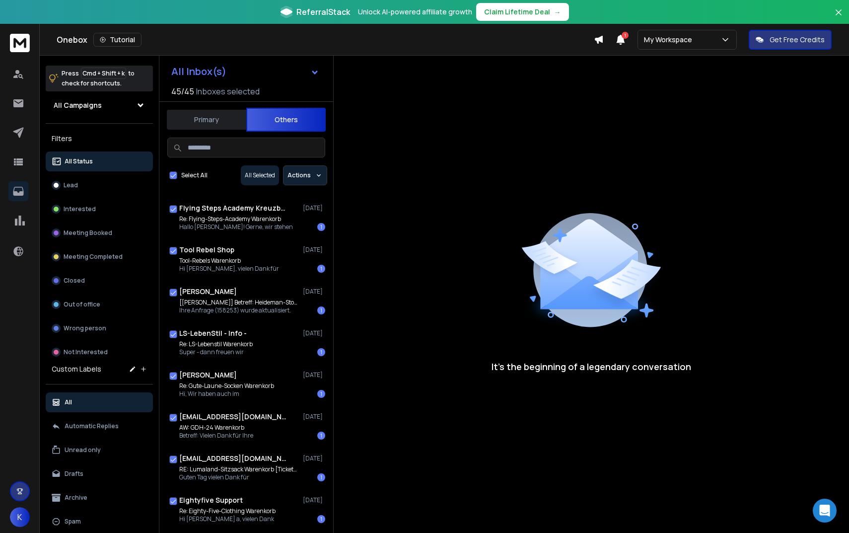
click at [306, 171] on p "Actions" at bounding box center [298, 175] width 23 height 8
click at [301, 212] on div "Archive email" at bounding box center [294, 213] width 56 height 10
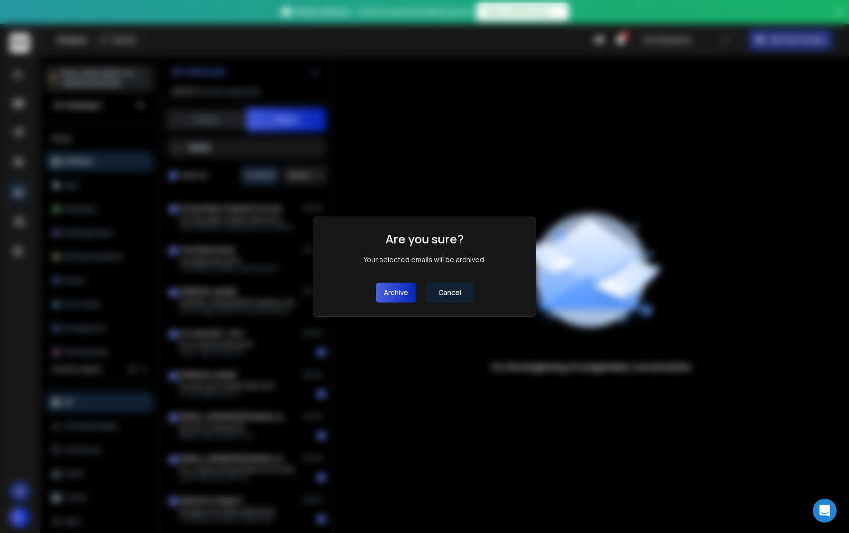
click at [390, 293] on p "archive" at bounding box center [396, 292] width 24 height 10
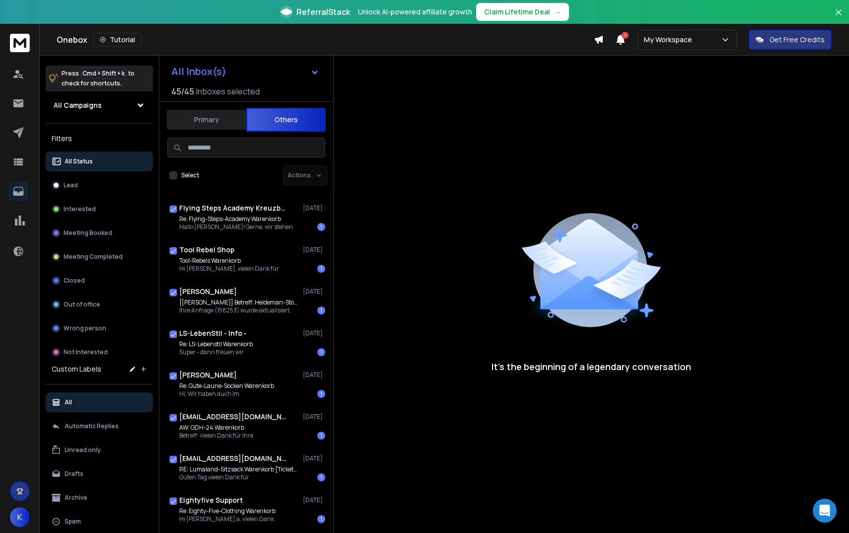
click at [396, 181] on div "It’s the beginning of a legendary conversation" at bounding box center [591, 282] width 515 height 453
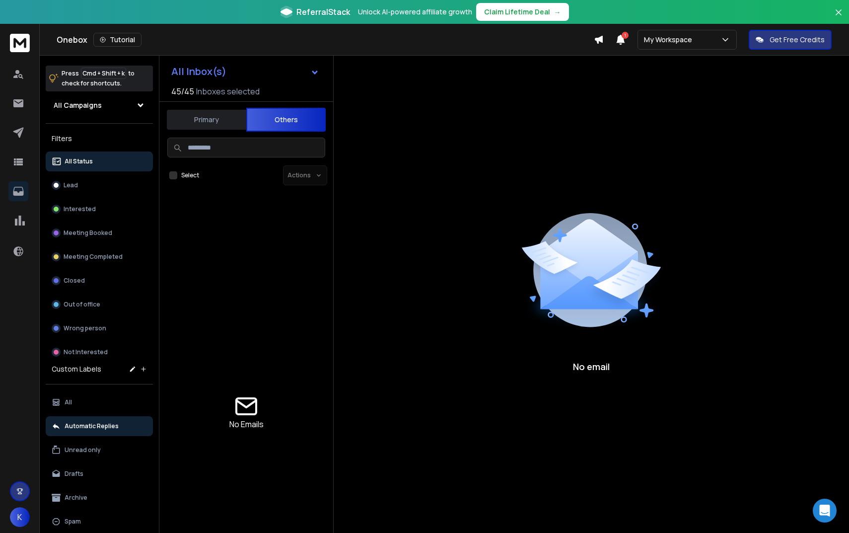
click at [390, 226] on div "No email" at bounding box center [591, 282] width 515 height 453
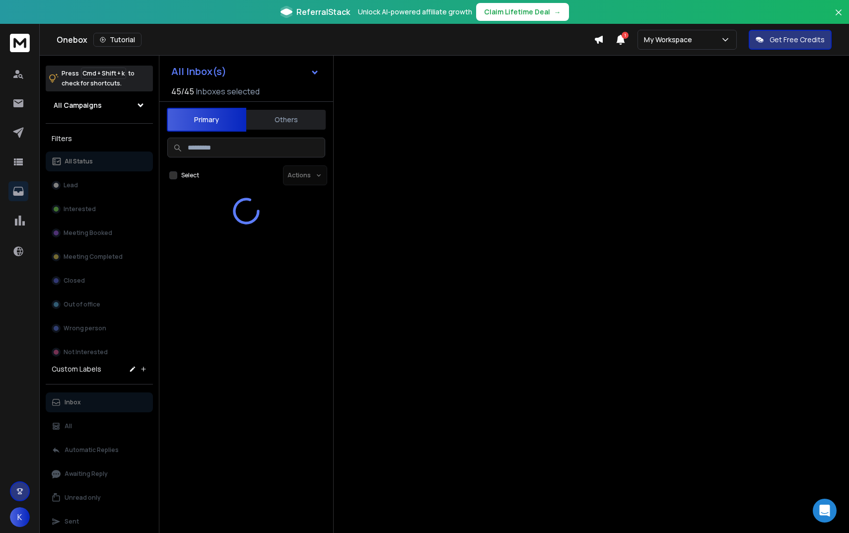
click at [205, 112] on button "Primary" at bounding box center [206, 120] width 79 height 24
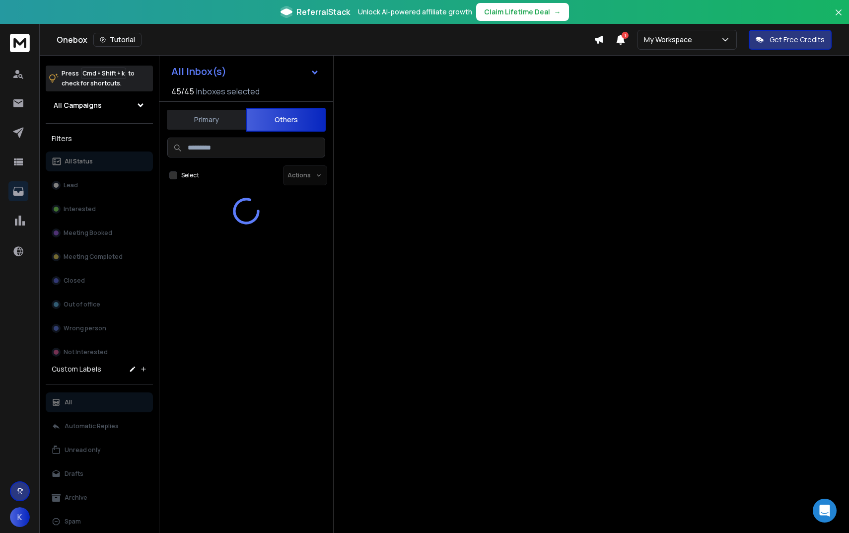
click at [289, 127] on button "Others" at bounding box center [285, 120] width 79 height 24
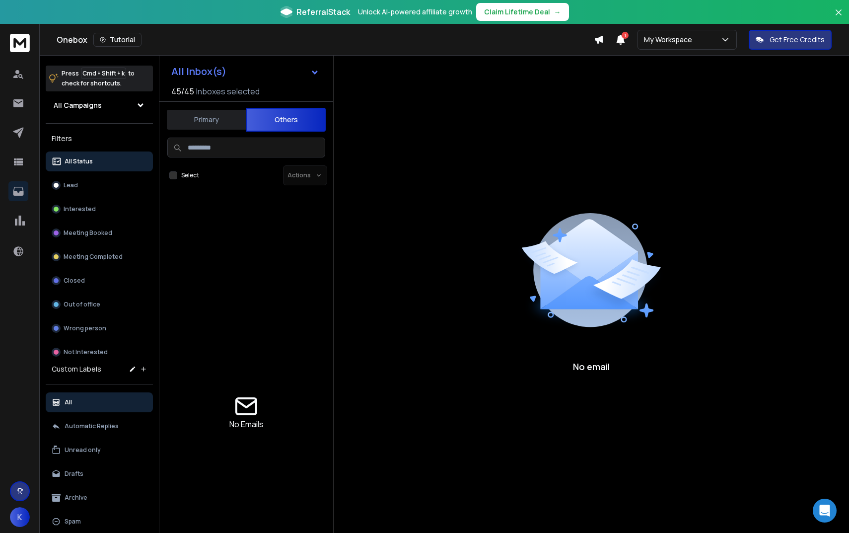
click at [206, 125] on button "Primary" at bounding box center [206, 120] width 79 height 22
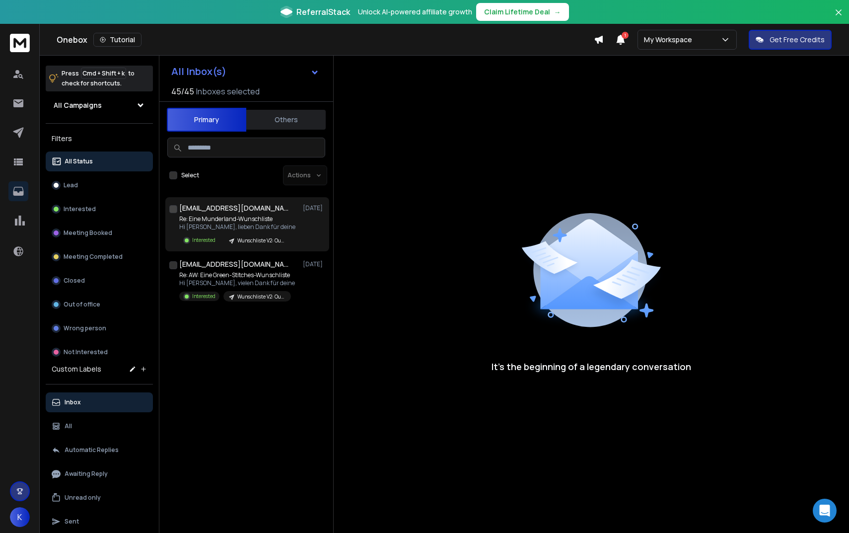
click at [250, 220] on p "Re: Eine Munderland-Wunschliste" at bounding box center [237, 219] width 116 height 8
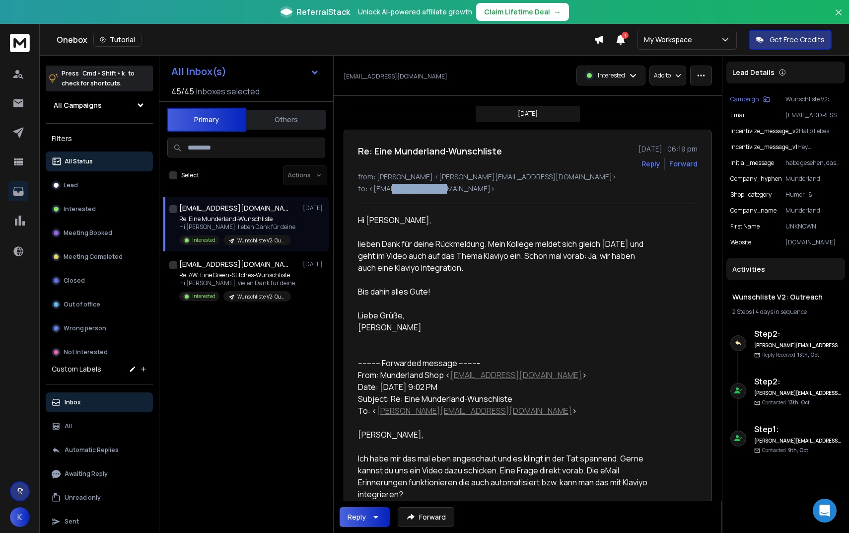
drag, startPoint x: 392, startPoint y: 190, endPoint x: 438, endPoint y: 191, distance: 46.7
click at [438, 191] on p "to: <[EMAIL_ADDRESS][DOMAIN_NAME]>" at bounding box center [528, 189] width 340 height 10
copy p "[DOMAIN_NAME]"
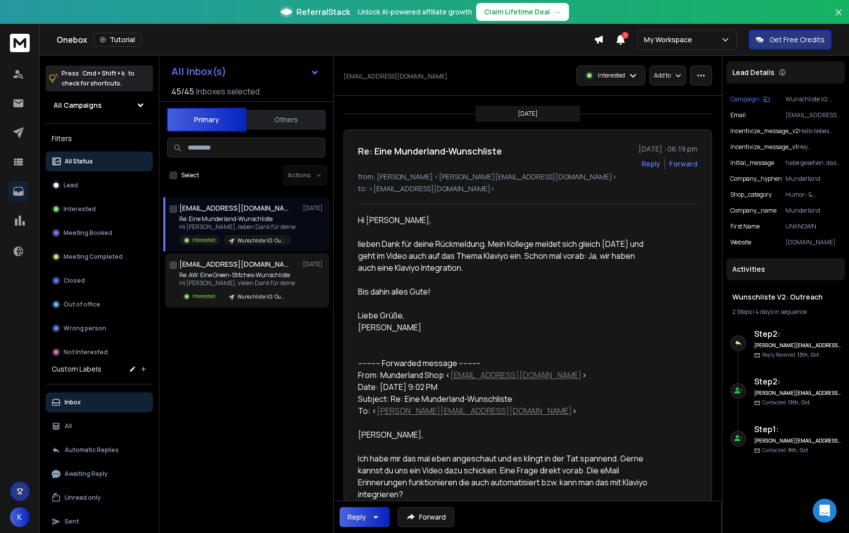
click at [248, 256] on div "[EMAIL_ADDRESS][DOMAIN_NAME] [DATE] Re: AW: Eine Green-Stitches-Wunschliste Hi …" at bounding box center [247, 280] width 164 height 54
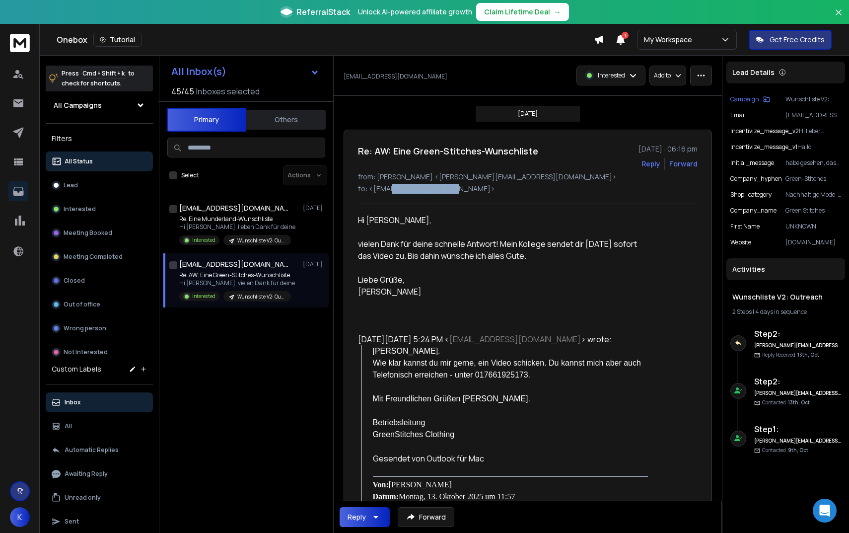
drag, startPoint x: 392, startPoint y: 190, endPoint x: 446, endPoint y: 191, distance: 54.1
click at [446, 191] on p "to: <[EMAIL_ADDRESS][DOMAIN_NAME]>" at bounding box center [528, 189] width 340 height 10
copy p "[DOMAIN_NAME]"
